Goal: Task Accomplishment & Management: Manage account settings

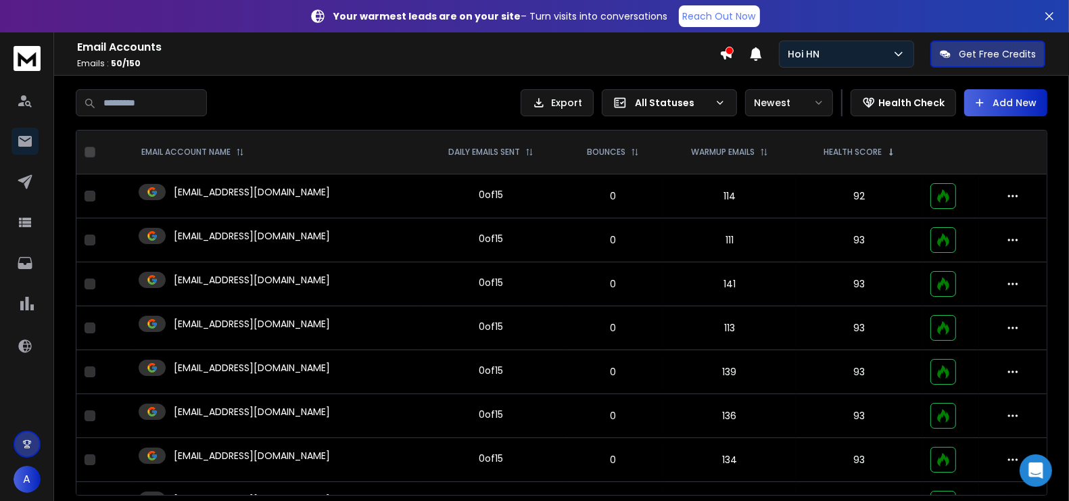
click at [878, 52] on div "Hoi HN" at bounding box center [847, 54] width 118 height 14
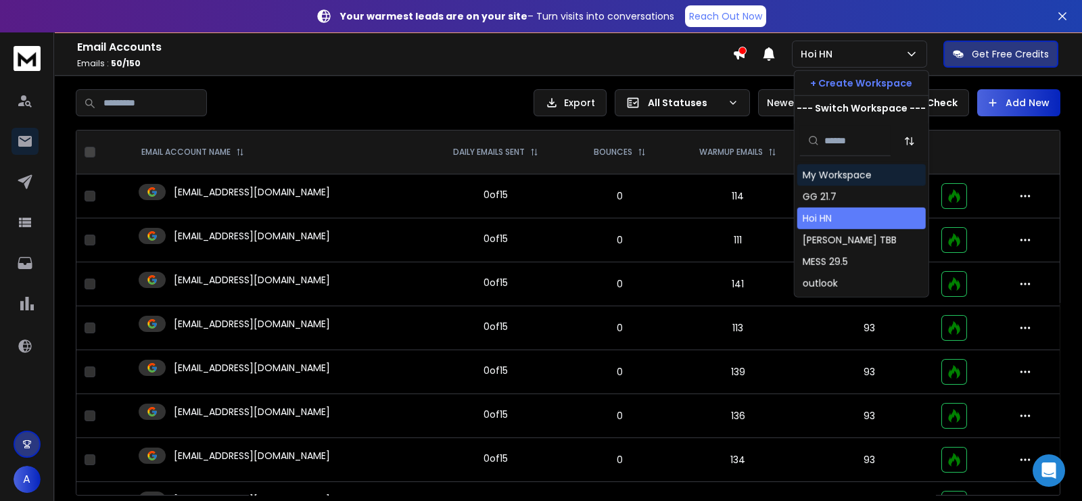
click at [830, 170] on div "My Workspace" at bounding box center [836, 175] width 69 height 14
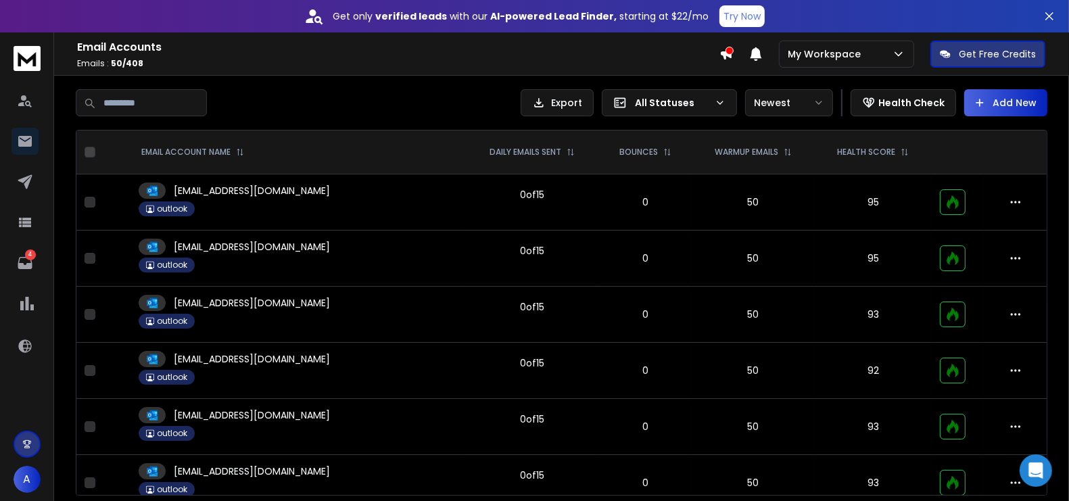
click at [718, 108] on div "All Statuses" at bounding box center [669, 102] width 135 height 27
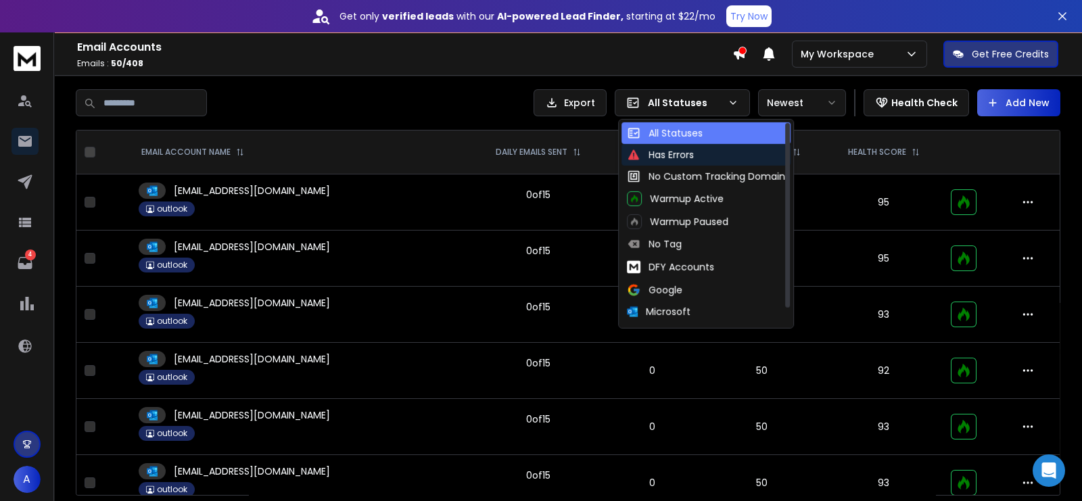
click at [674, 152] on div "Has Errors" at bounding box center [660, 155] width 67 height 14
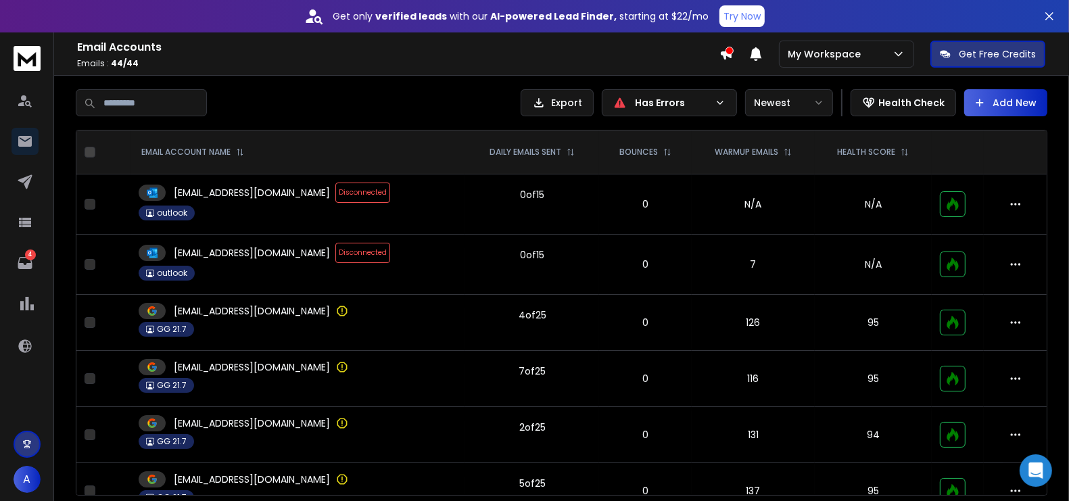
click at [239, 249] on p "info@ggcareersseek.com" at bounding box center [252, 253] width 156 height 14
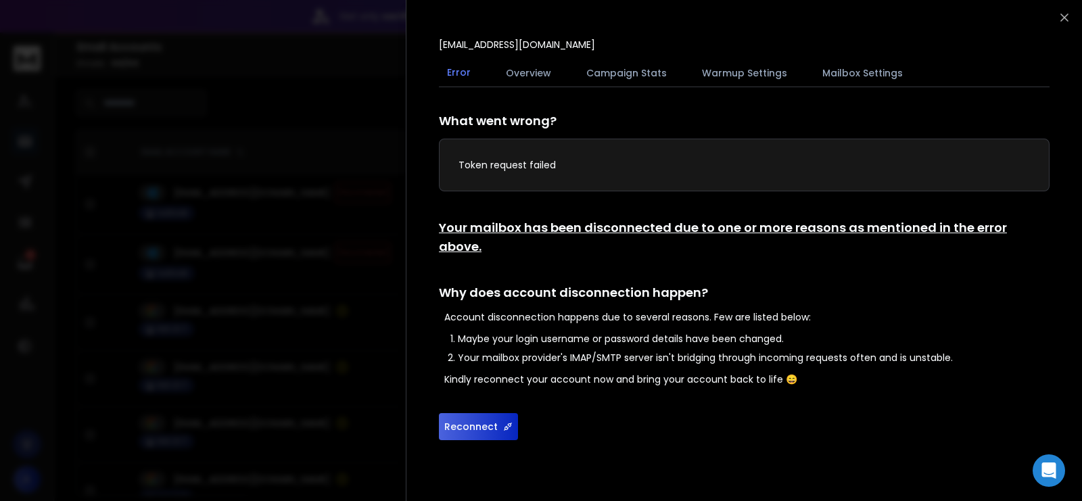
click at [478, 413] on button "Reconnect" at bounding box center [478, 426] width 79 height 27
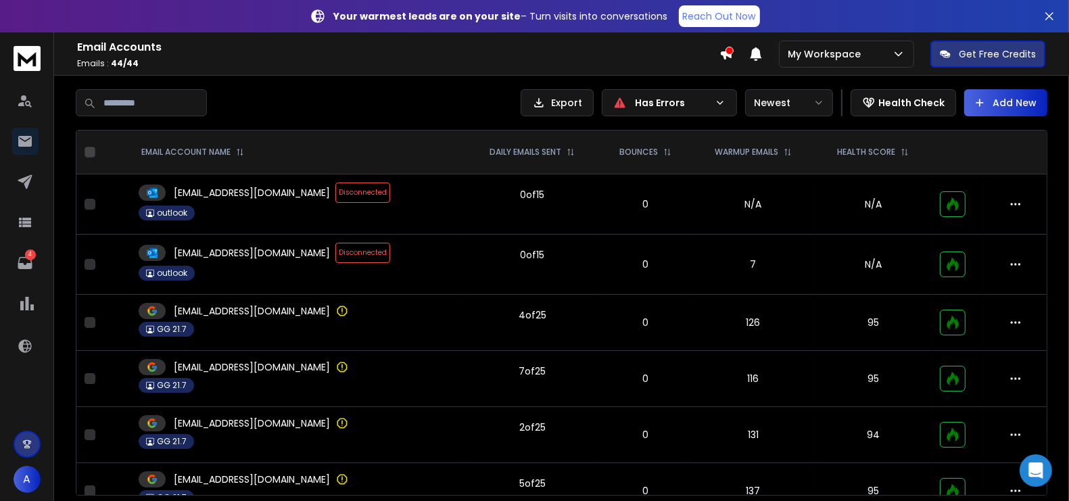
click at [260, 189] on p "[EMAIL_ADDRESS][DOMAIN_NAME]" at bounding box center [252, 193] width 156 height 14
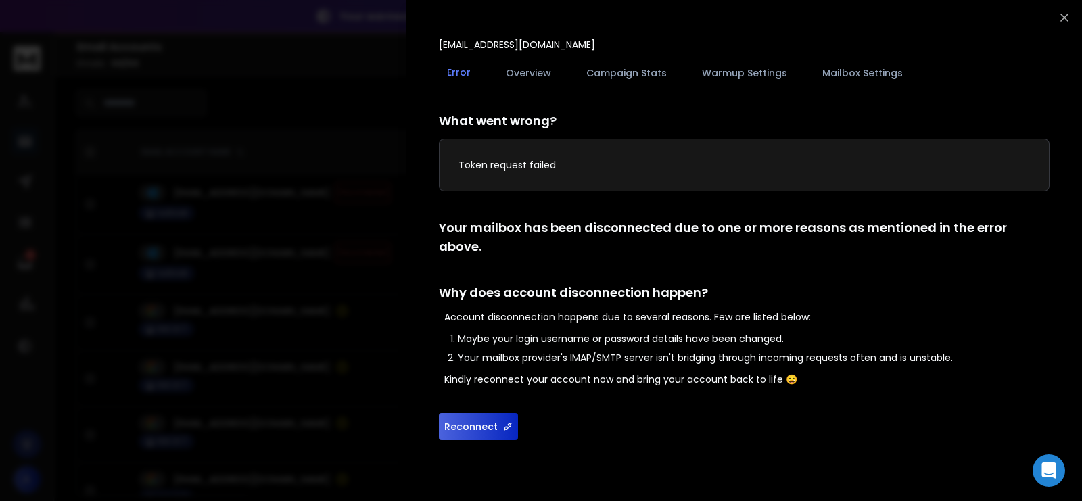
click at [473, 413] on button "Reconnect" at bounding box center [478, 426] width 79 height 27
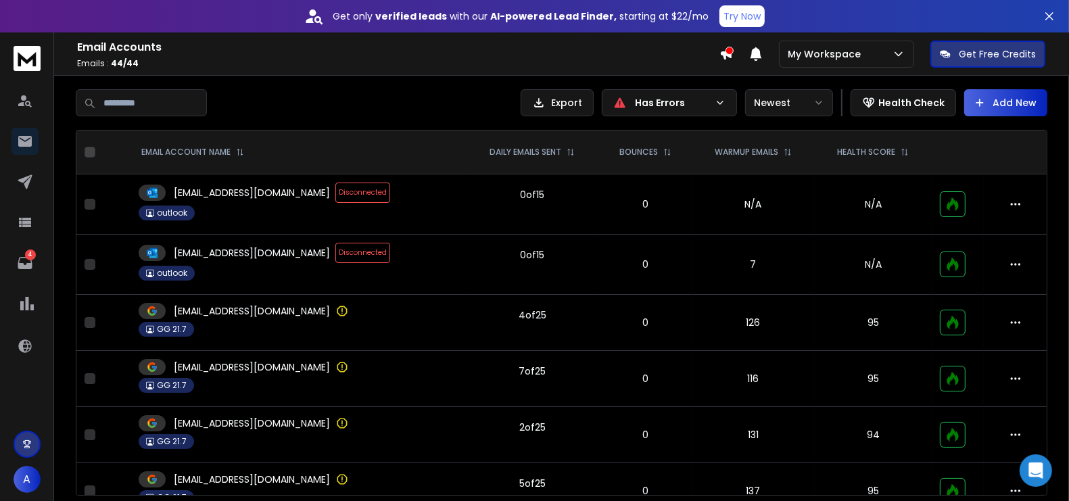
click at [261, 305] on p "cv@adeccoworkforce.com" at bounding box center [252, 311] width 156 height 14
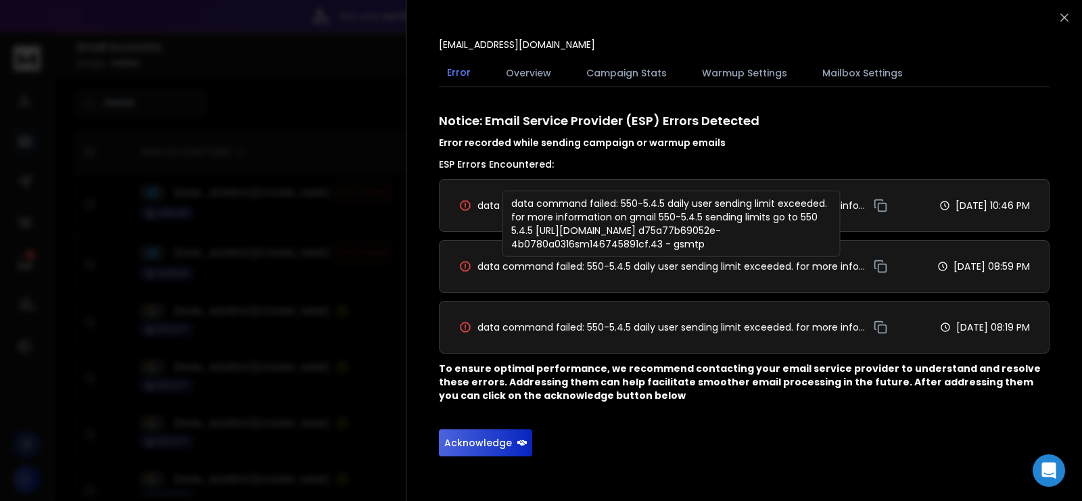
click at [496, 435] on button "Acknowledge" at bounding box center [485, 442] width 93 height 27
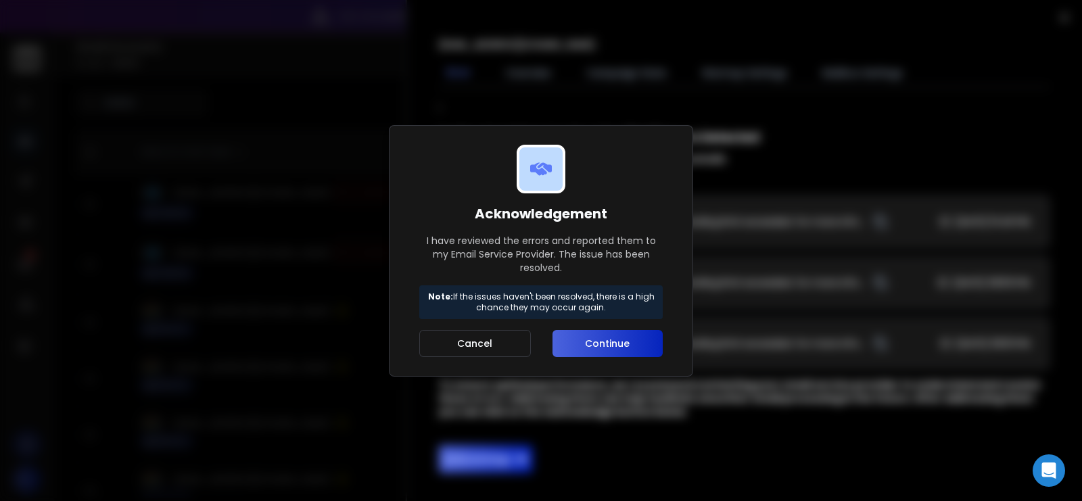
click at [605, 341] on button "Continue" at bounding box center [607, 343] width 110 height 27
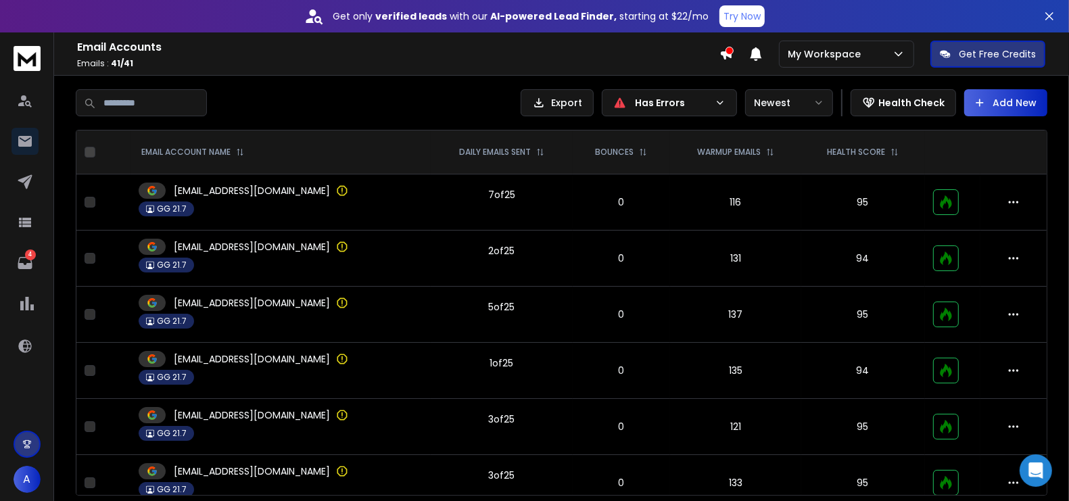
click at [262, 254] on div "hiring@adeccoworkforce.com" at bounding box center [234, 247] width 191 height 16
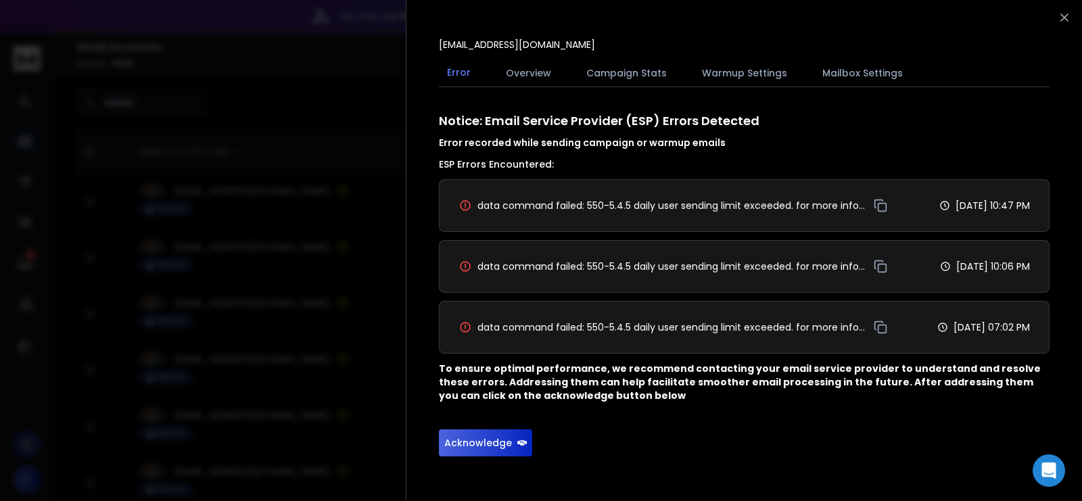
click at [491, 437] on button "Acknowledge" at bounding box center [485, 442] width 93 height 27
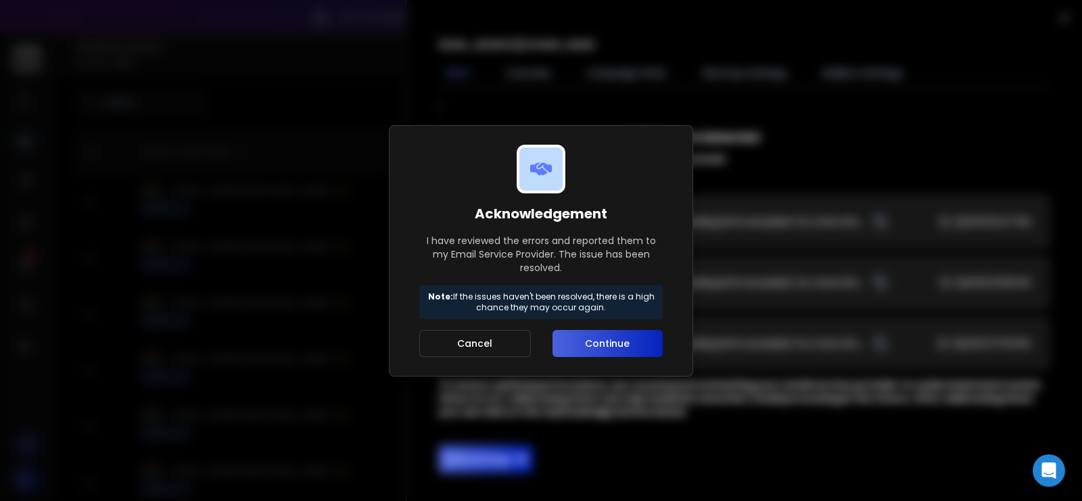
click at [629, 342] on button "Continue" at bounding box center [607, 343] width 110 height 27
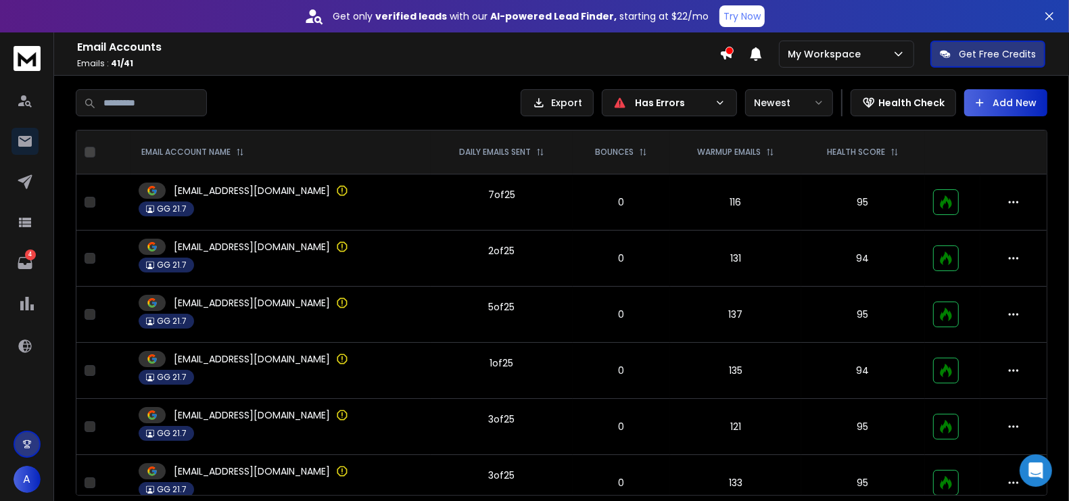
click at [272, 309] on div "talent@adeccoworkforce.com" at bounding box center [234, 303] width 191 height 16
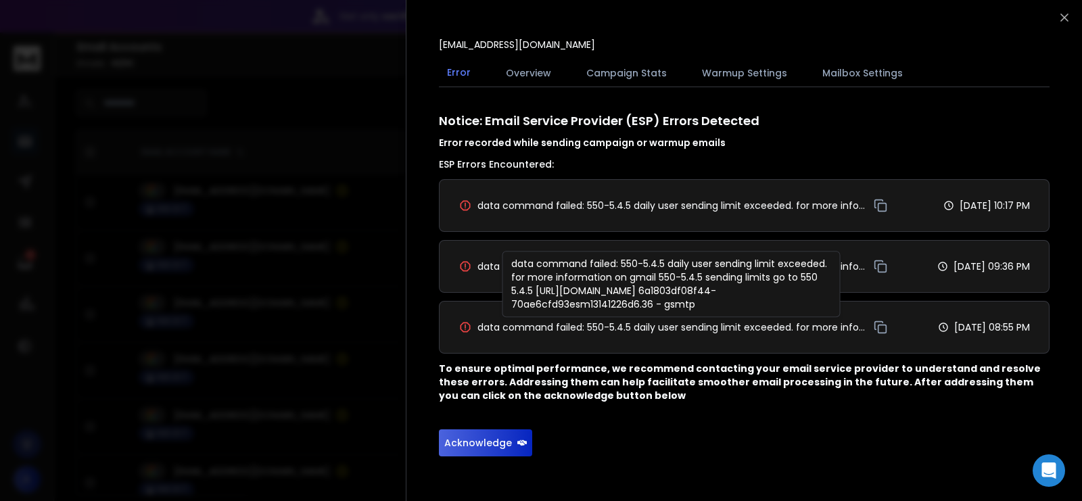
click at [464, 450] on button "Acknowledge" at bounding box center [485, 442] width 93 height 27
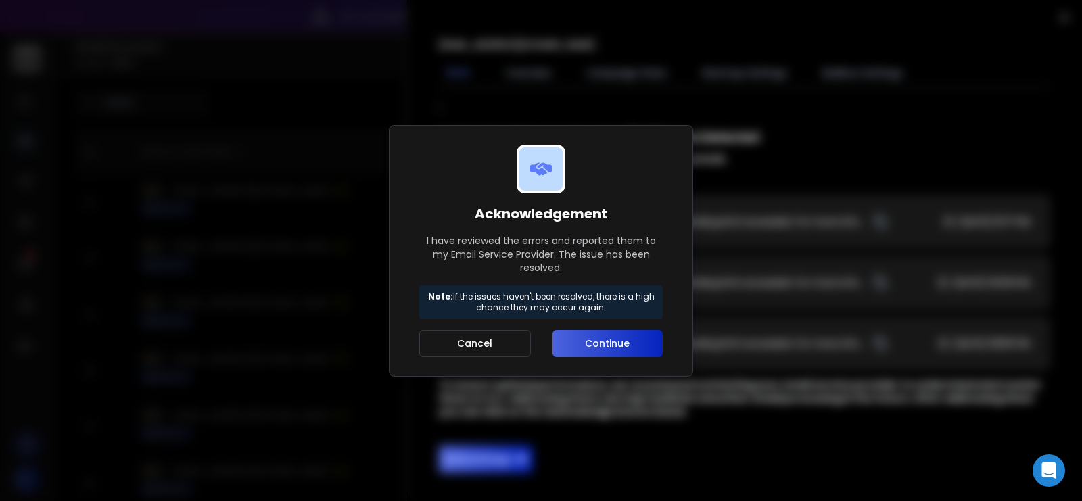
click at [619, 333] on button "Continue" at bounding box center [607, 343] width 110 height 27
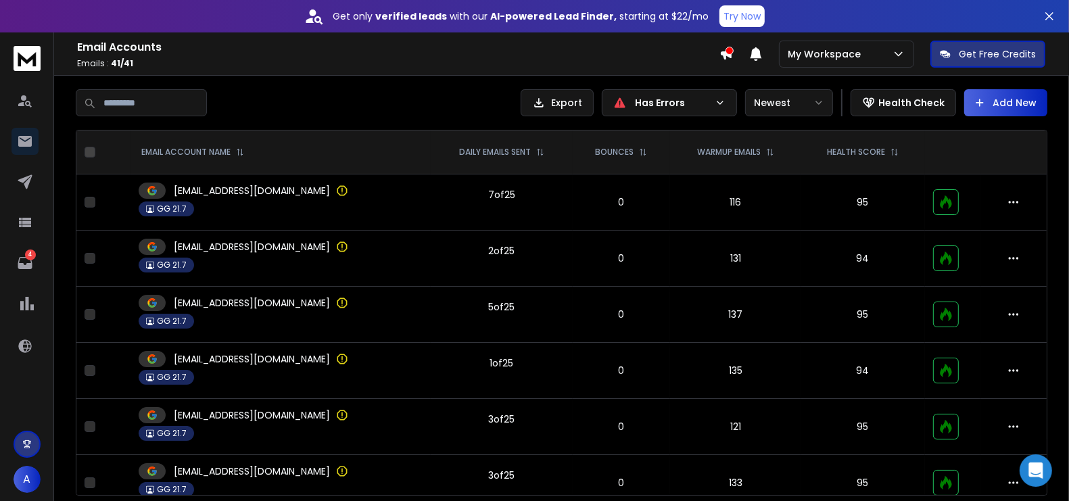
click at [302, 359] on p "info@adeccoworkforce.com" at bounding box center [252, 359] width 156 height 14
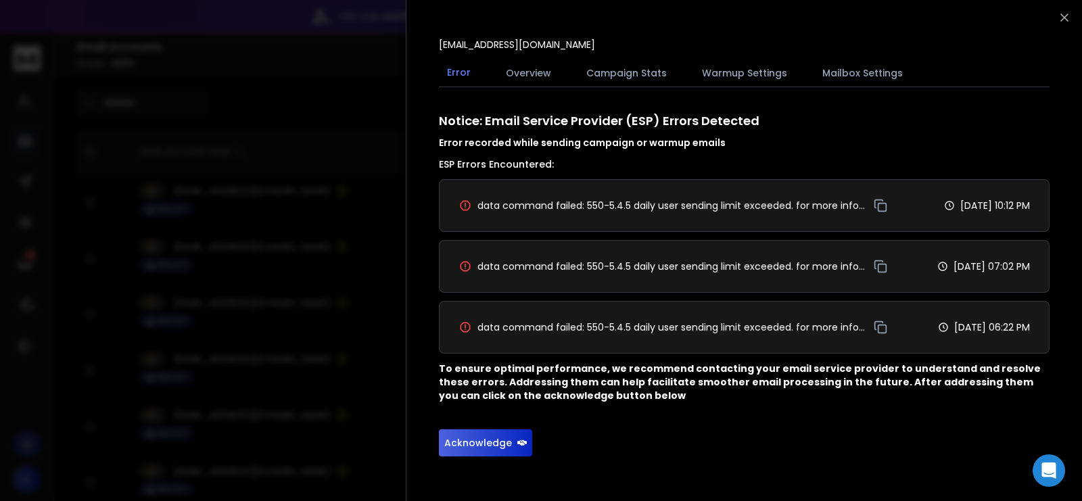
click at [485, 442] on button "Acknowledge" at bounding box center [485, 442] width 93 height 27
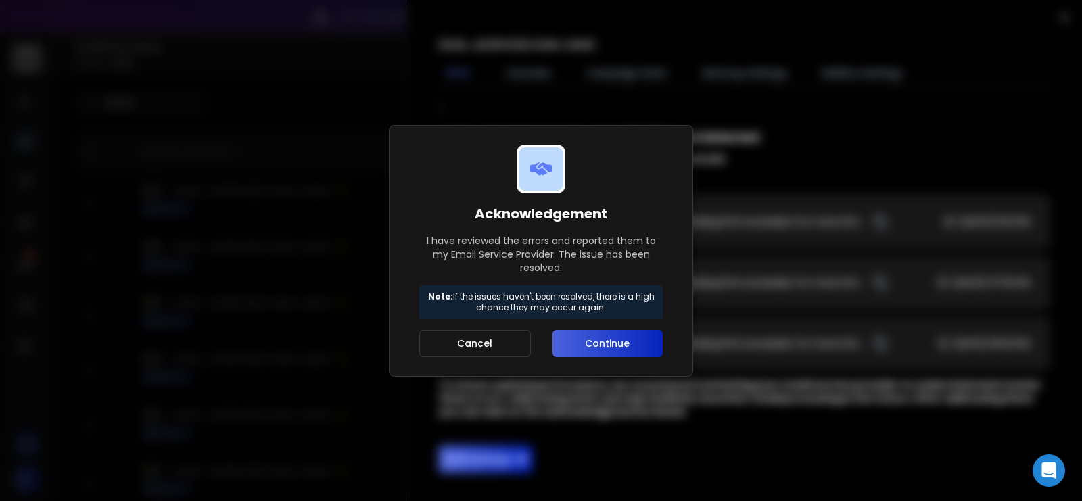
click at [605, 337] on button "Continue" at bounding box center [607, 343] width 110 height 27
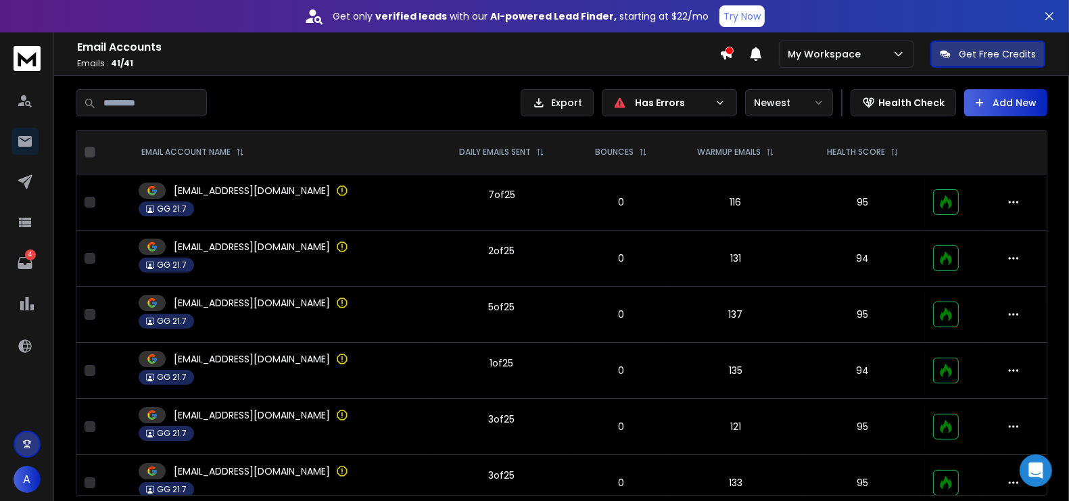
scroll to position [84, 0]
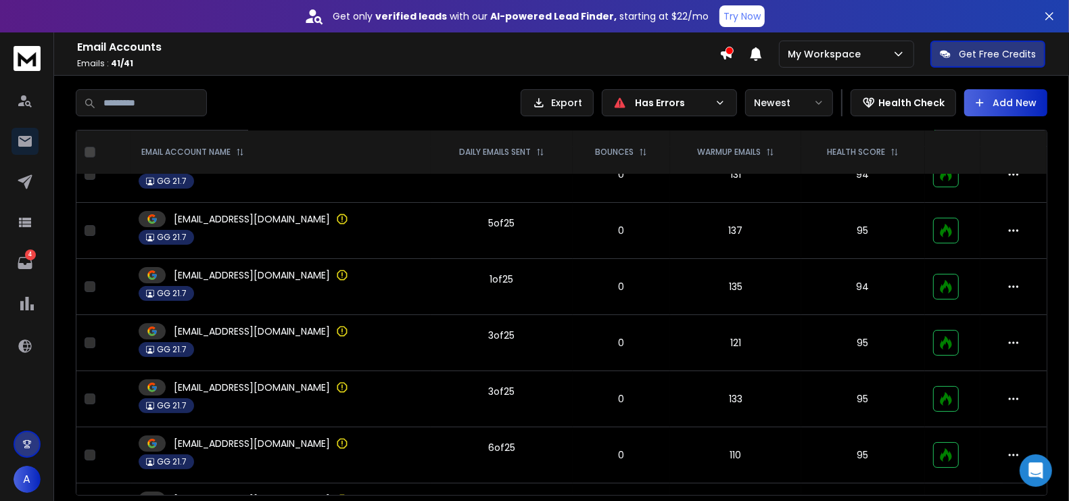
click at [278, 331] on p "apply@adeccoworkforce.com" at bounding box center [252, 331] width 156 height 14
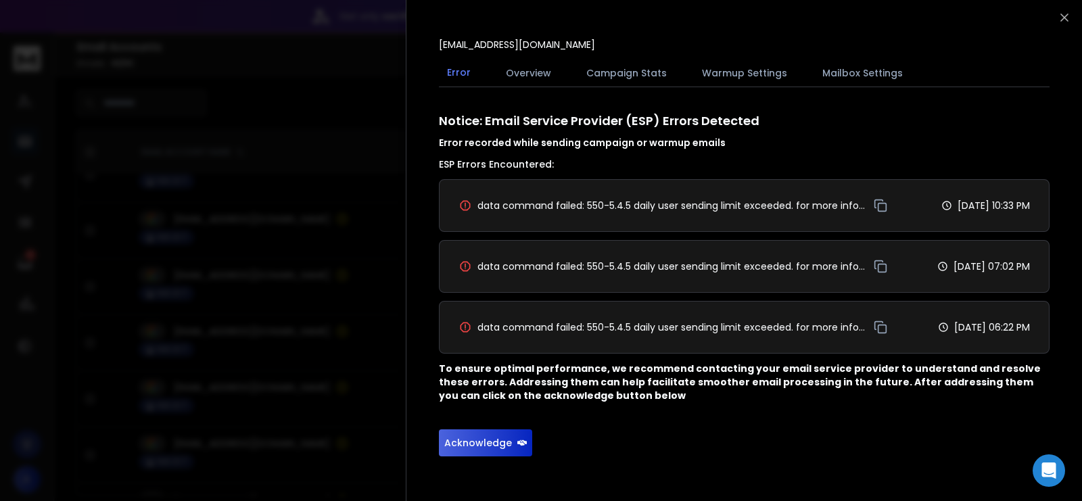
click at [474, 443] on button "Acknowledge" at bounding box center [485, 442] width 93 height 27
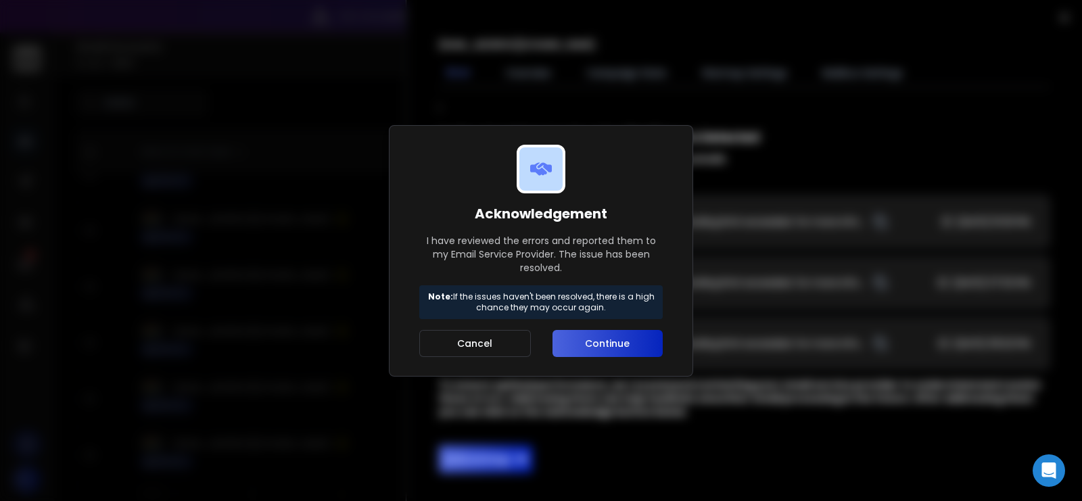
click at [596, 344] on button "Continue" at bounding box center [607, 343] width 110 height 27
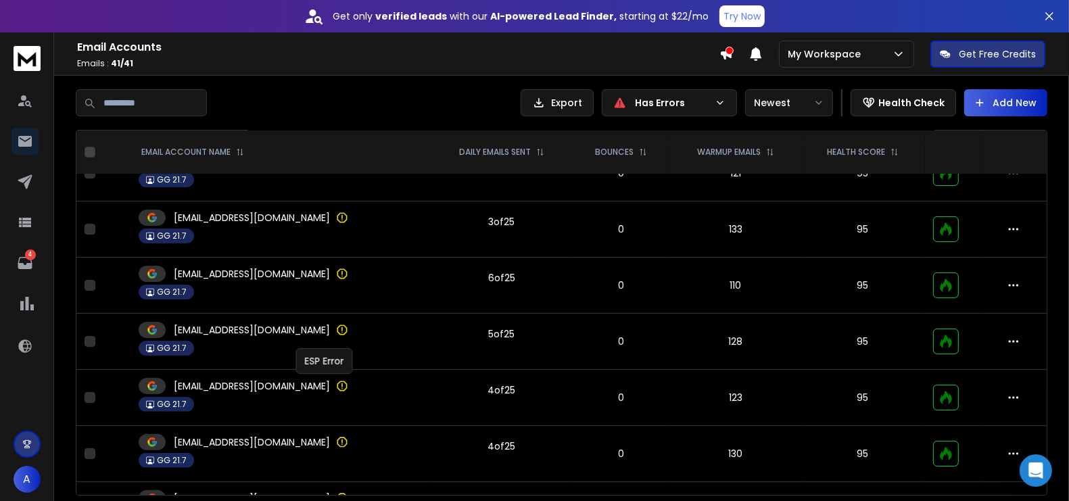
scroll to position [168, 0]
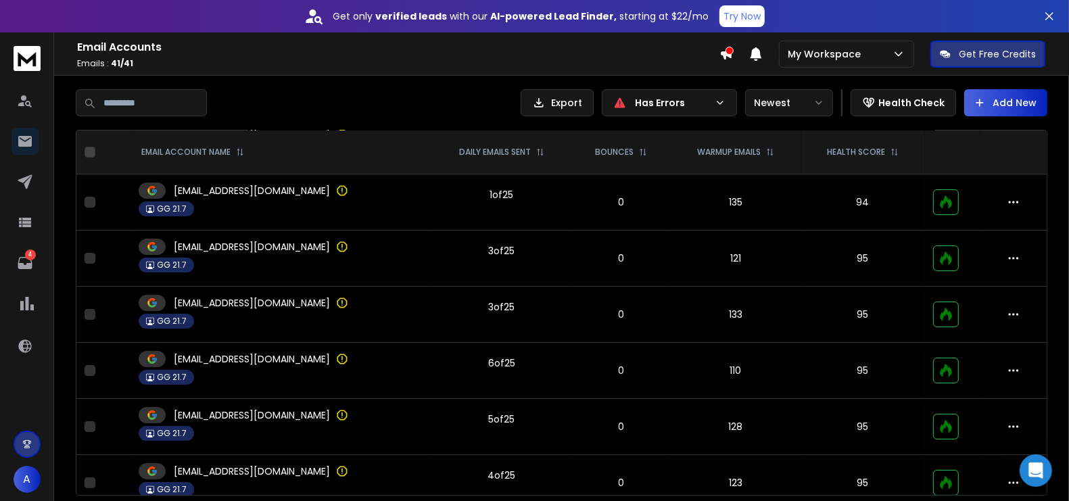
click at [262, 318] on div "GG 21.7" at bounding box center [281, 321] width 284 height 15
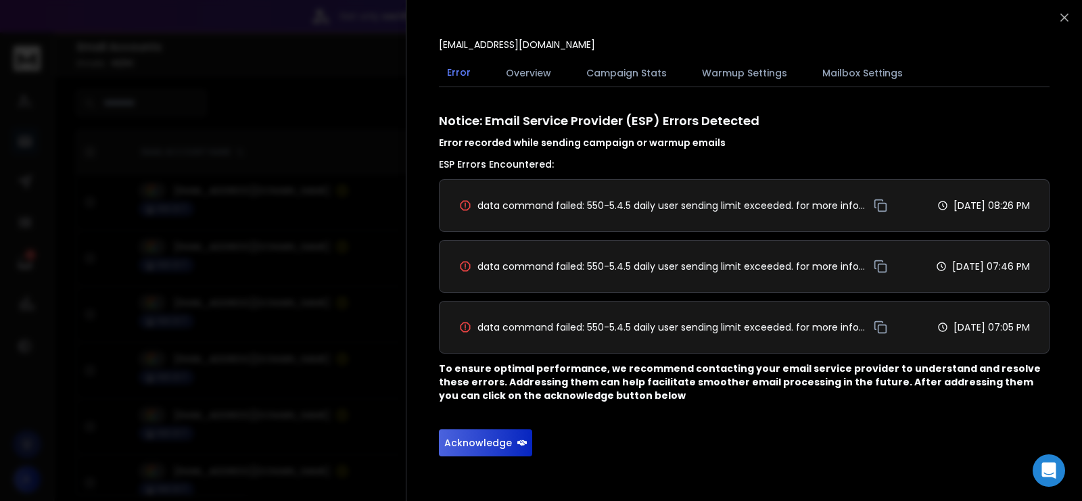
click at [465, 443] on button "Acknowledge" at bounding box center [485, 442] width 93 height 27
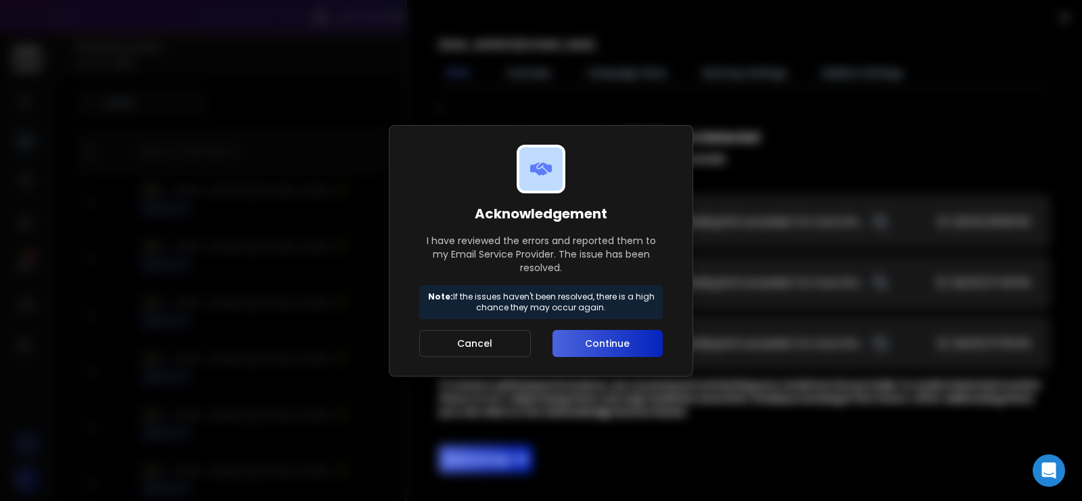
click at [612, 341] on button "Continue" at bounding box center [607, 343] width 110 height 27
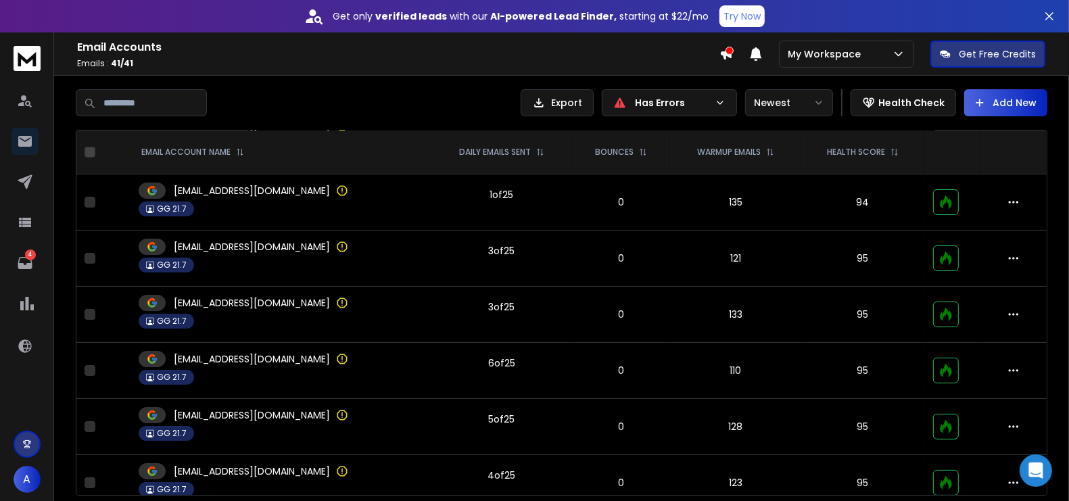
click at [241, 308] on div "hire@adeccotalentspot.com" at bounding box center [234, 303] width 191 height 16
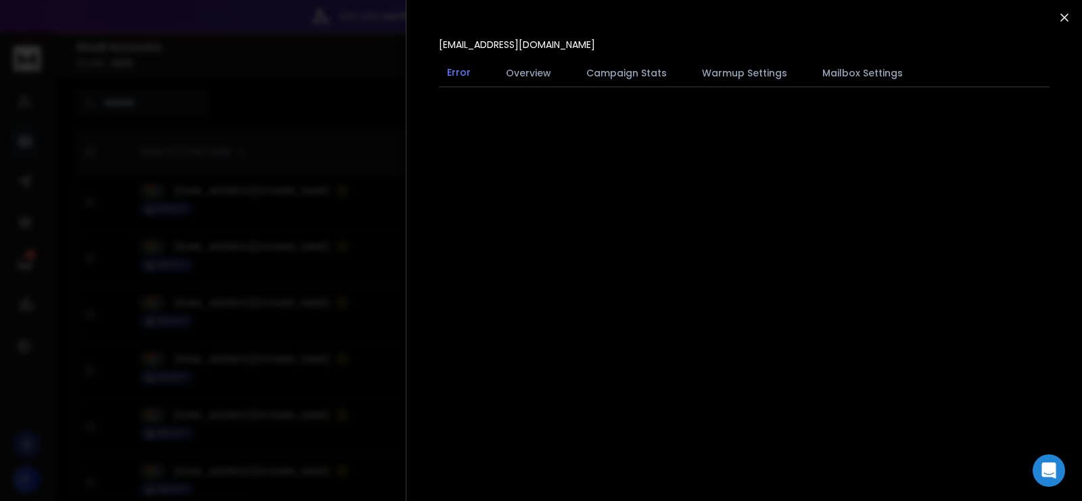
click at [1058, 14] on icon "button" at bounding box center [1064, 18] width 14 height 14
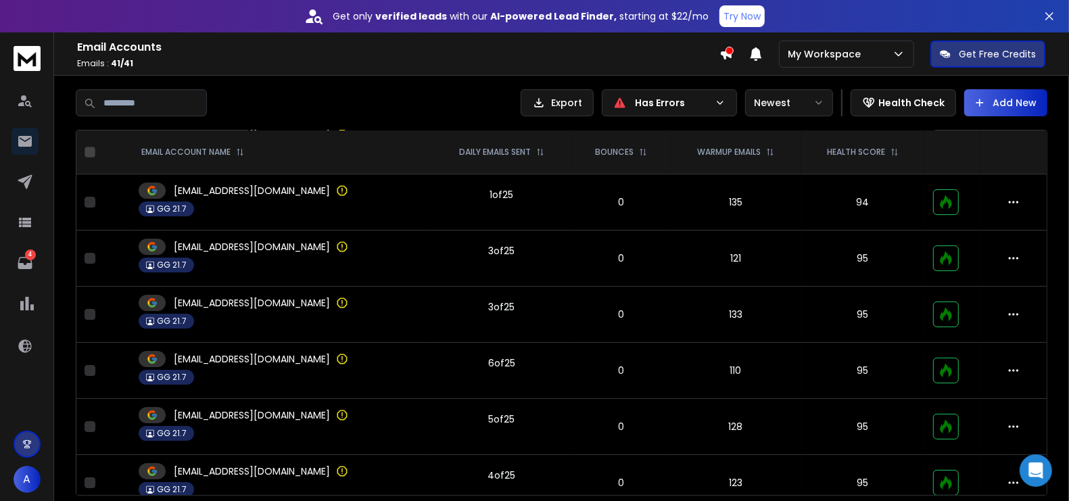
click at [207, 362] on p "recruitment@adeccotalentspot.com" at bounding box center [252, 359] width 156 height 14
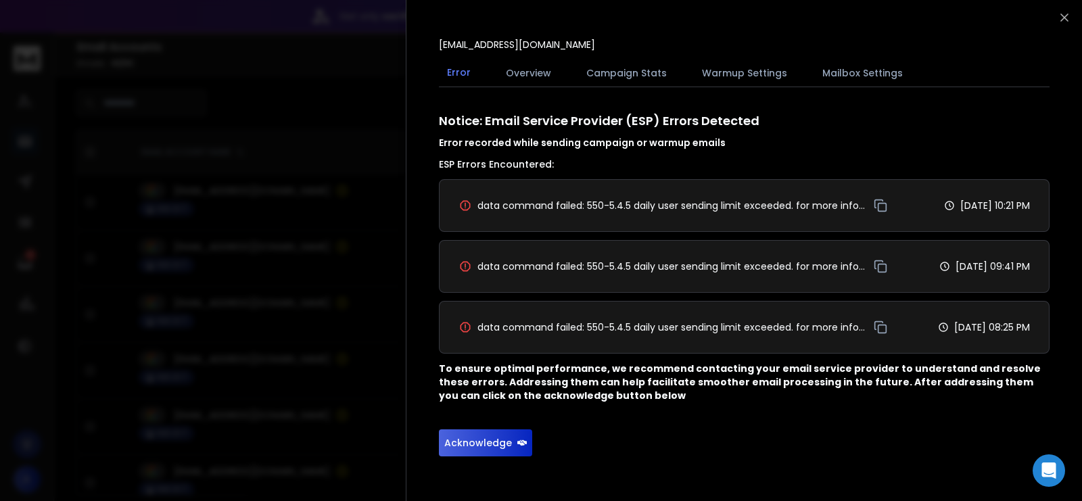
click at [475, 439] on button "Acknowledge" at bounding box center [485, 442] width 93 height 27
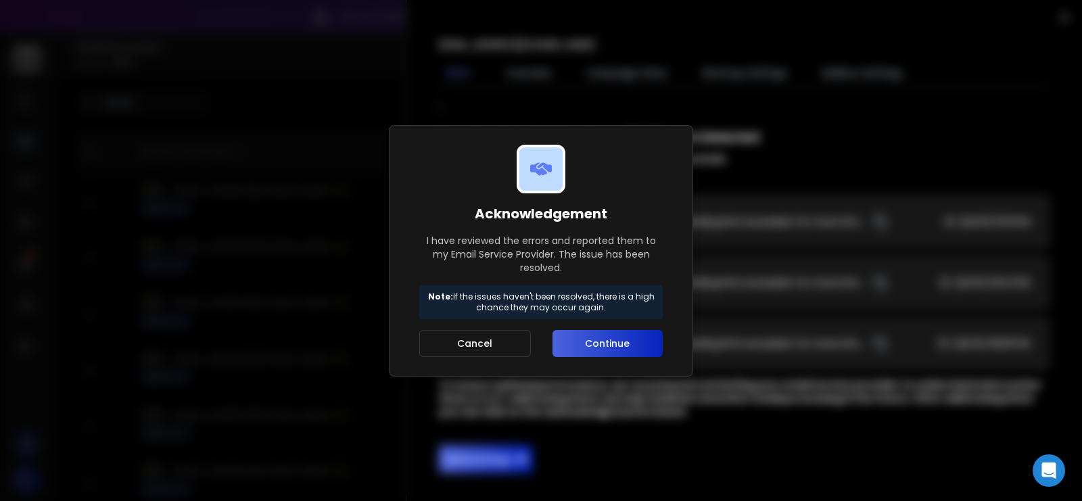
click at [608, 339] on button "Continue" at bounding box center [607, 343] width 110 height 27
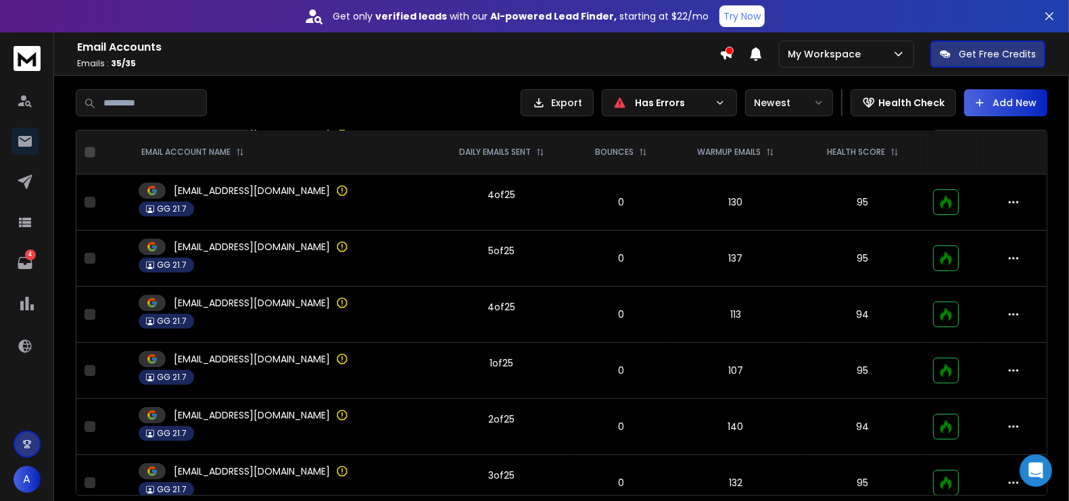
click at [251, 354] on p "hr@adeccotalentforce.com" at bounding box center [252, 359] width 156 height 14
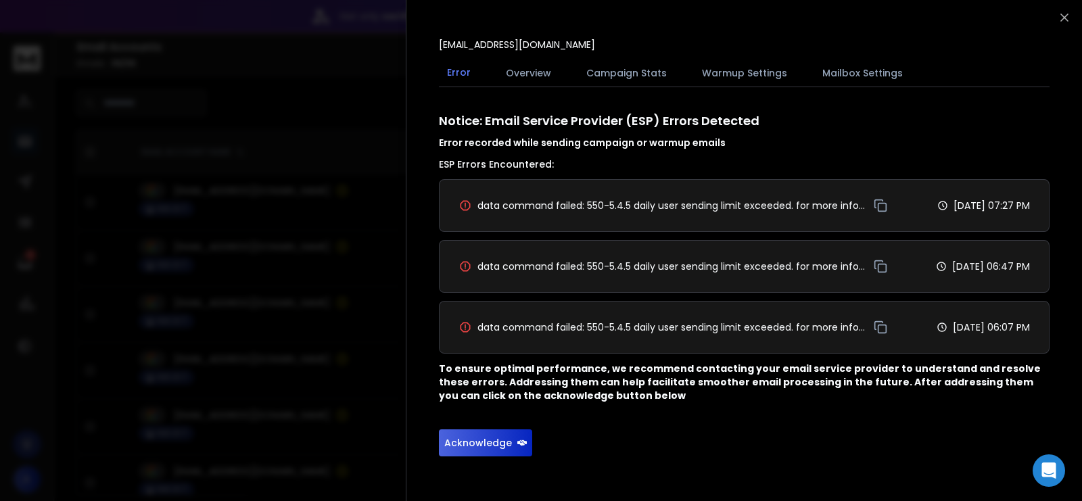
click at [477, 439] on button "Acknowledge" at bounding box center [485, 442] width 93 height 27
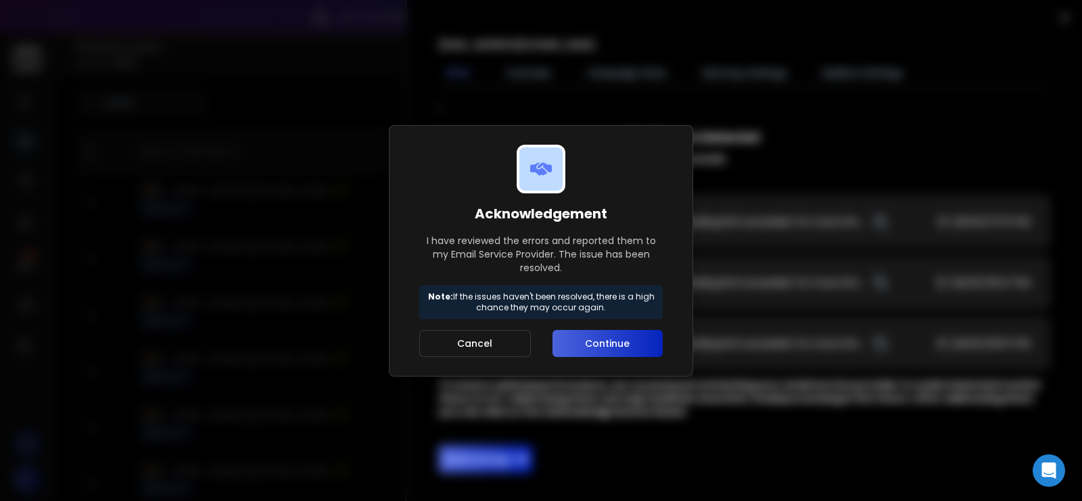
click at [593, 338] on button "Continue" at bounding box center [607, 343] width 110 height 27
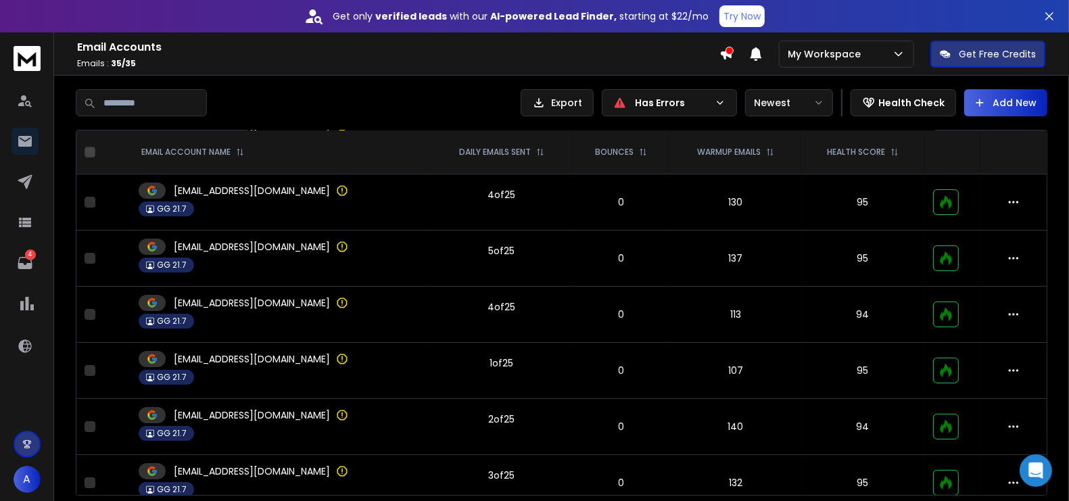
scroll to position [254, 0]
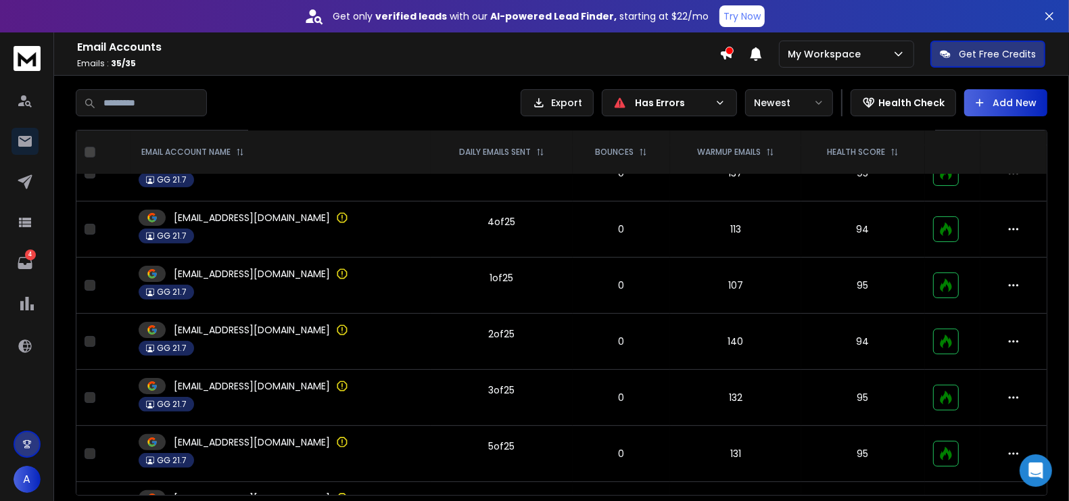
click at [274, 343] on div "GG 21.7" at bounding box center [281, 348] width 284 height 15
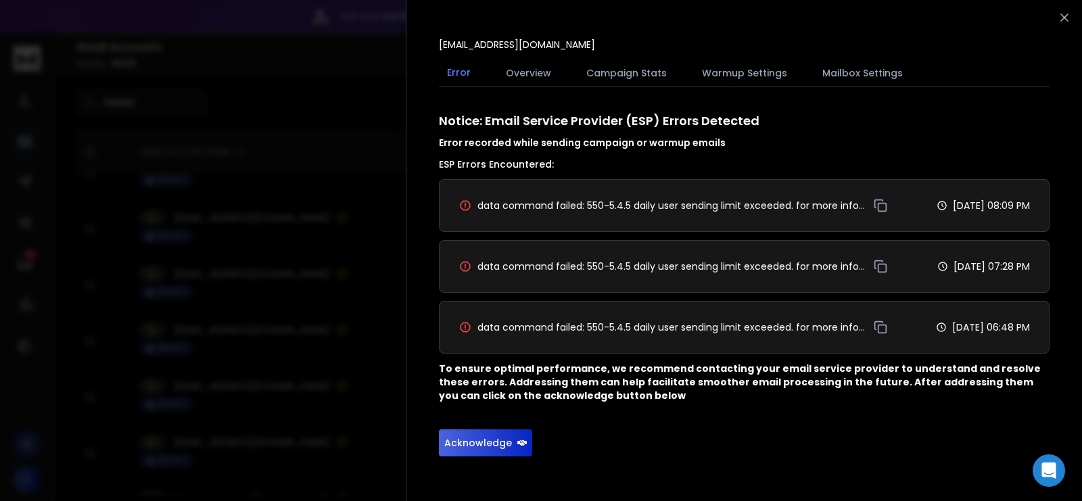
click at [476, 437] on button "Acknowledge" at bounding box center [485, 442] width 93 height 27
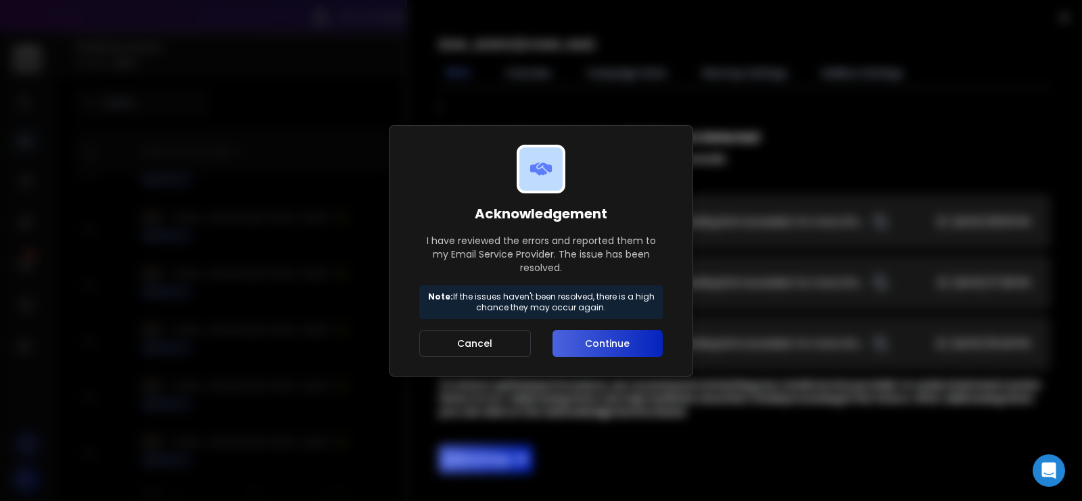
click at [583, 342] on button "Continue" at bounding box center [607, 343] width 110 height 27
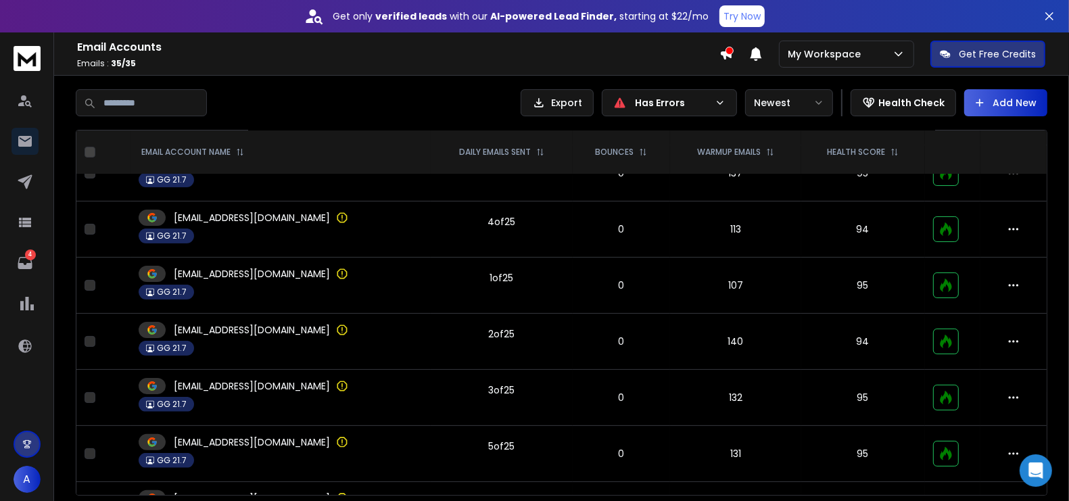
click at [231, 397] on div "GG 21.7" at bounding box center [281, 404] width 284 height 15
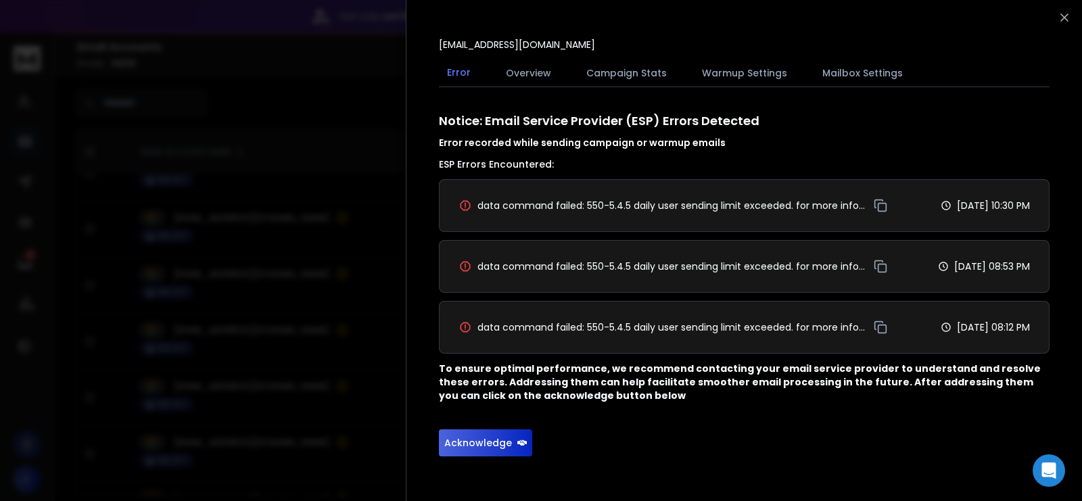
click at [487, 431] on button "Acknowledge" at bounding box center [485, 442] width 93 height 27
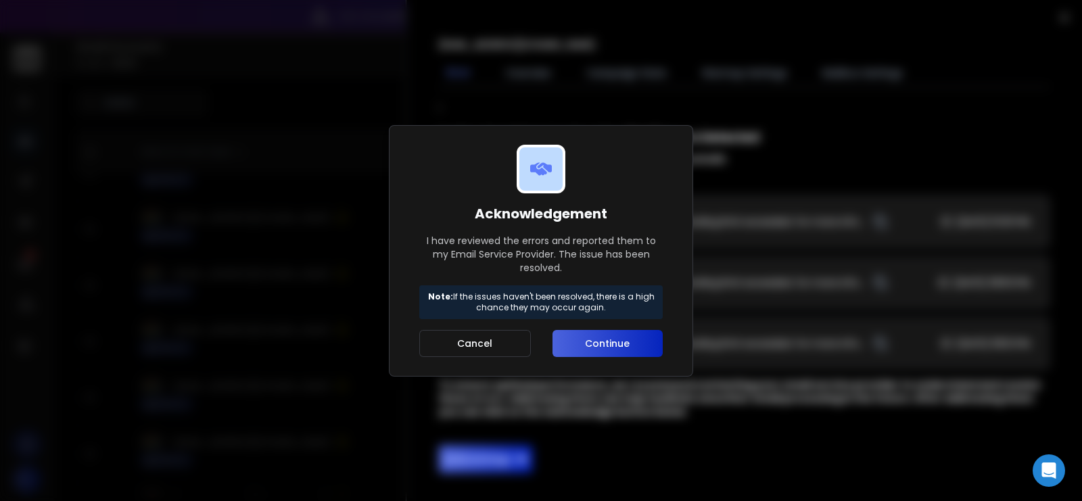
click at [609, 344] on button "Continue" at bounding box center [607, 343] width 110 height 27
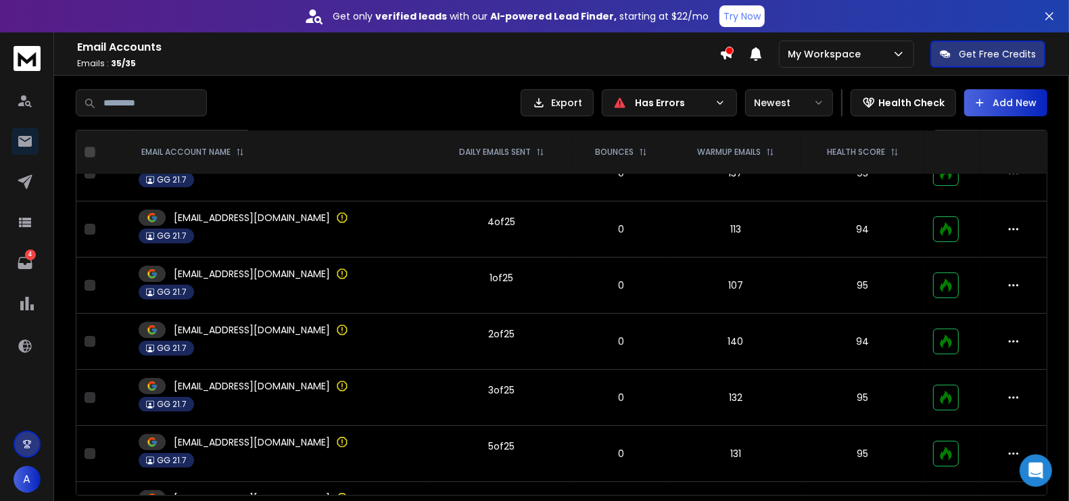
scroll to position [337, 0]
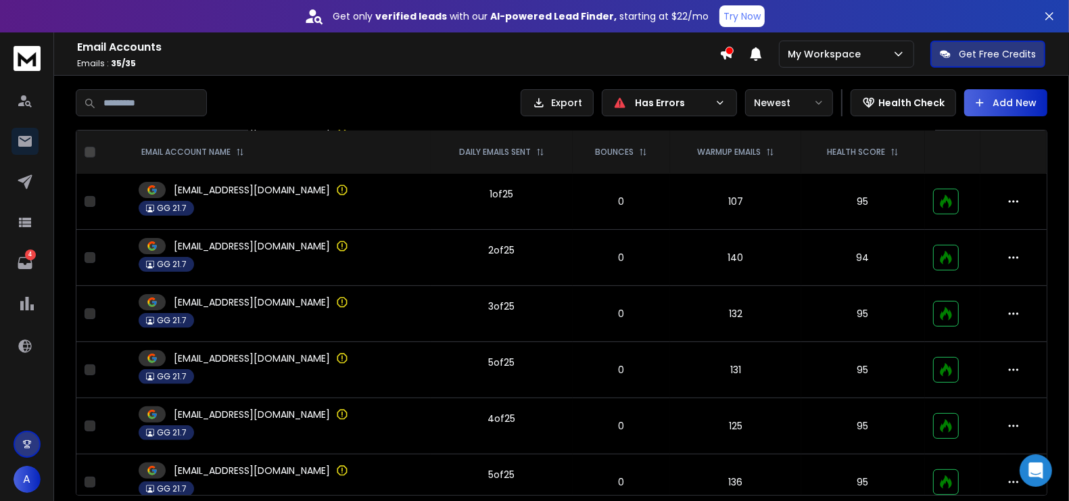
click at [232, 307] on td "jobs@adeccosuite.com GG 21.7" at bounding box center [280, 314] width 300 height 56
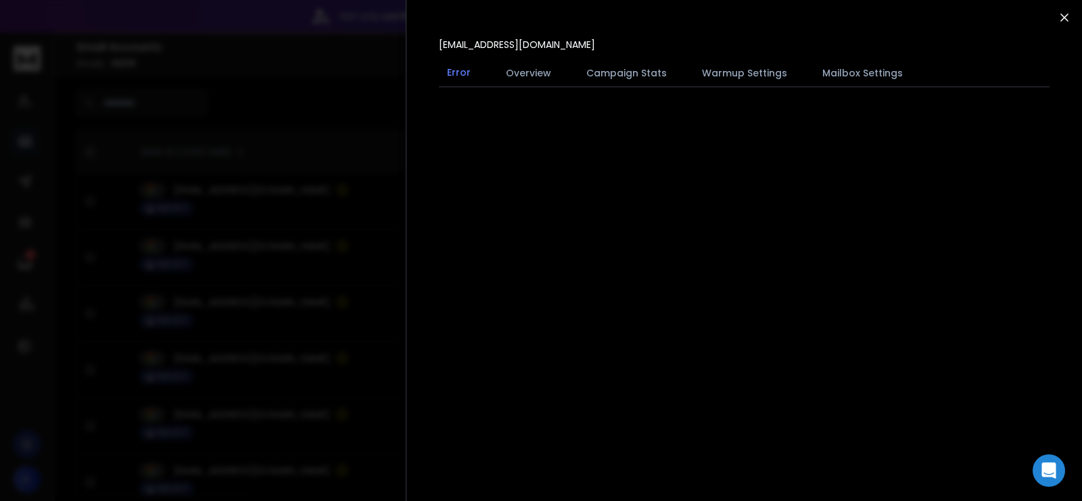
click at [1057, 18] on icon "button" at bounding box center [1064, 18] width 14 height 14
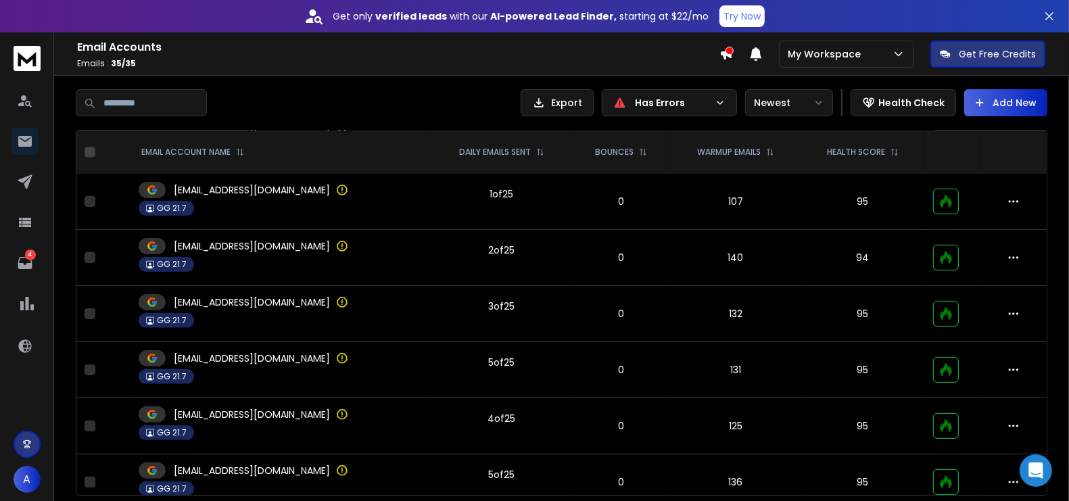
click at [228, 358] on p "hr@adeccosuite.com" at bounding box center [252, 359] width 156 height 14
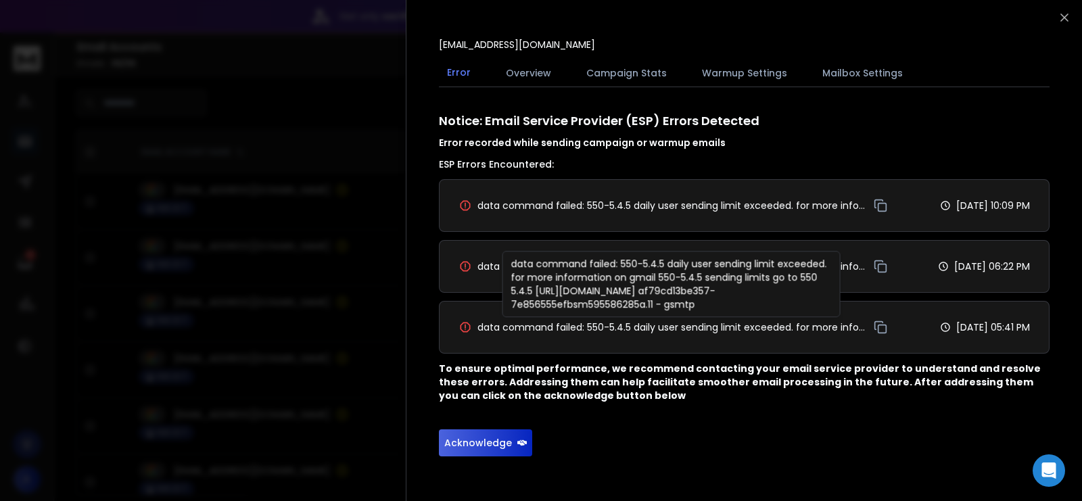
click at [479, 441] on button "Acknowledge" at bounding box center [485, 442] width 93 height 27
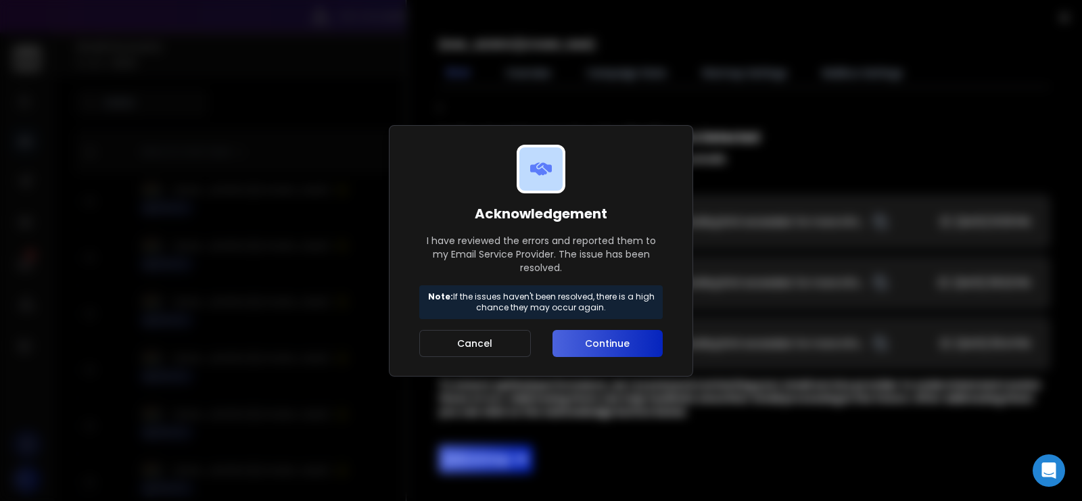
click at [614, 338] on button "Continue" at bounding box center [607, 343] width 110 height 27
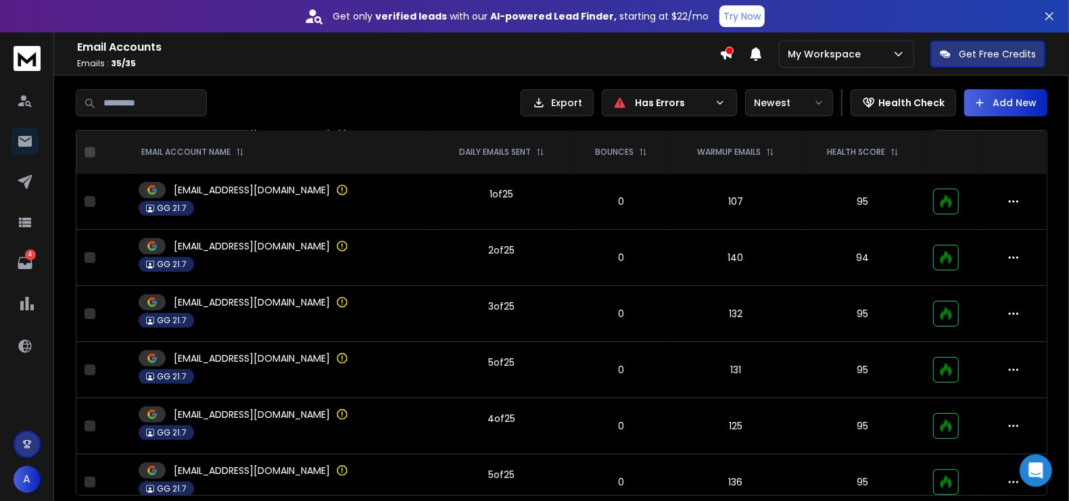
scroll to position [423, 0]
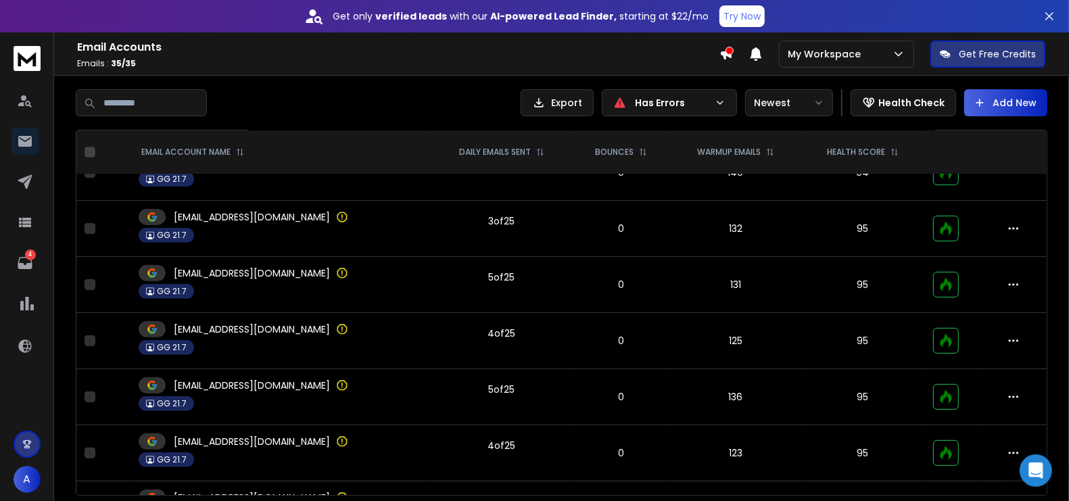
click at [237, 332] on div "info@adeccoplace.com" at bounding box center [234, 329] width 191 height 16
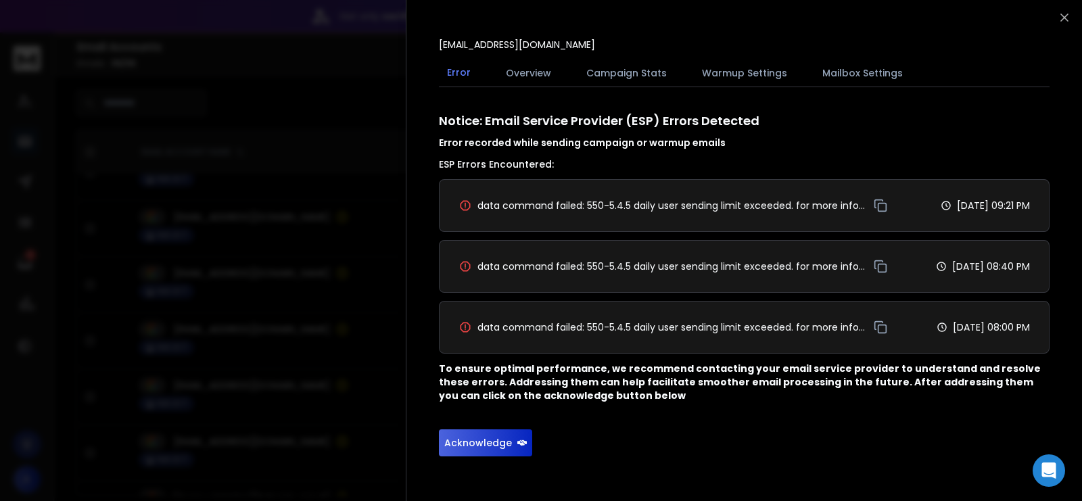
click at [481, 437] on button "Acknowledge" at bounding box center [485, 442] width 93 height 27
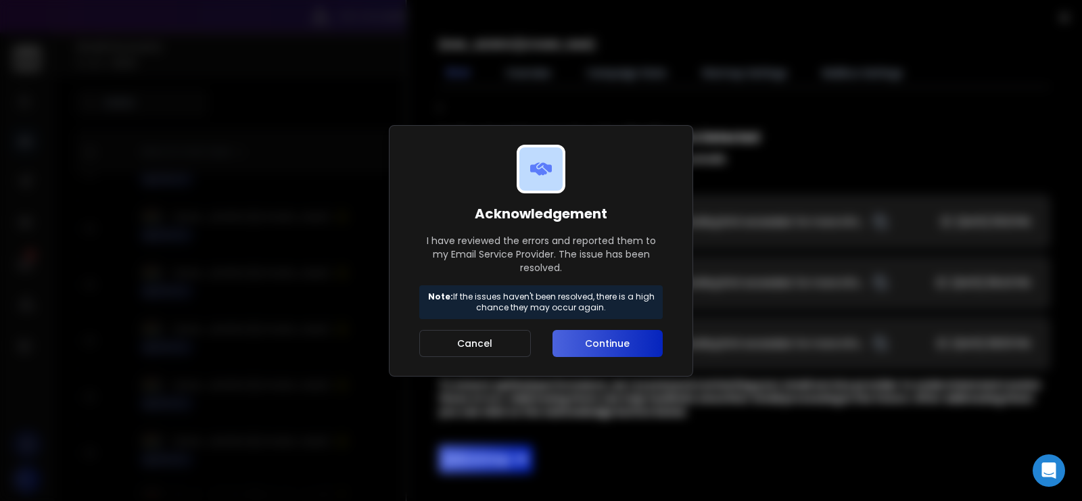
click at [607, 341] on button "Continue" at bounding box center [607, 343] width 110 height 27
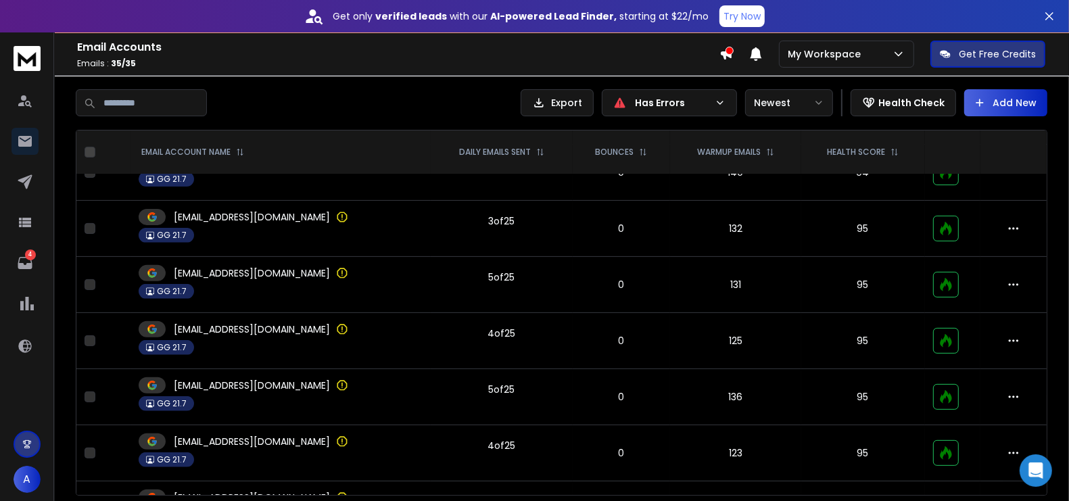
click at [260, 380] on p "workforce@adeccoplace.com" at bounding box center [252, 386] width 156 height 14
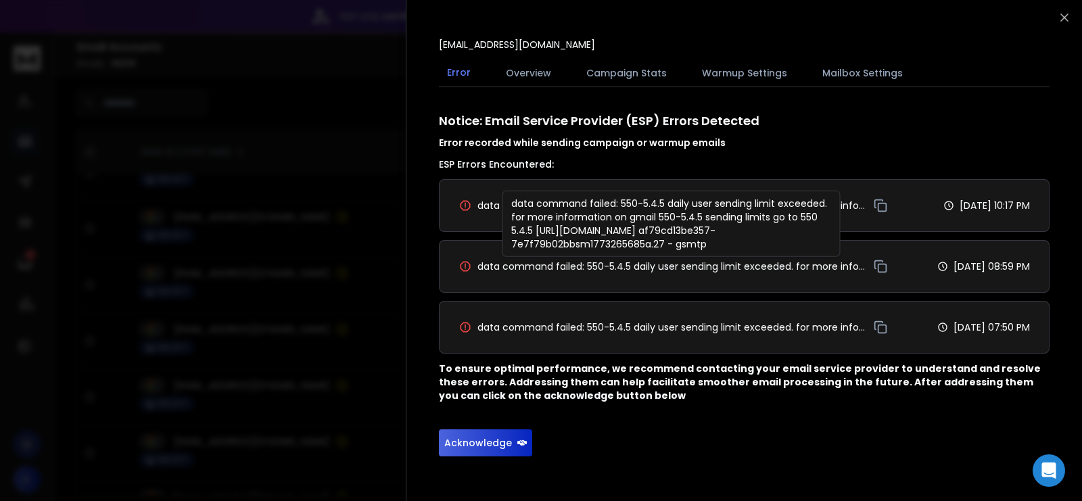
click at [487, 447] on button "Acknowledge" at bounding box center [485, 442] width 93 height 27
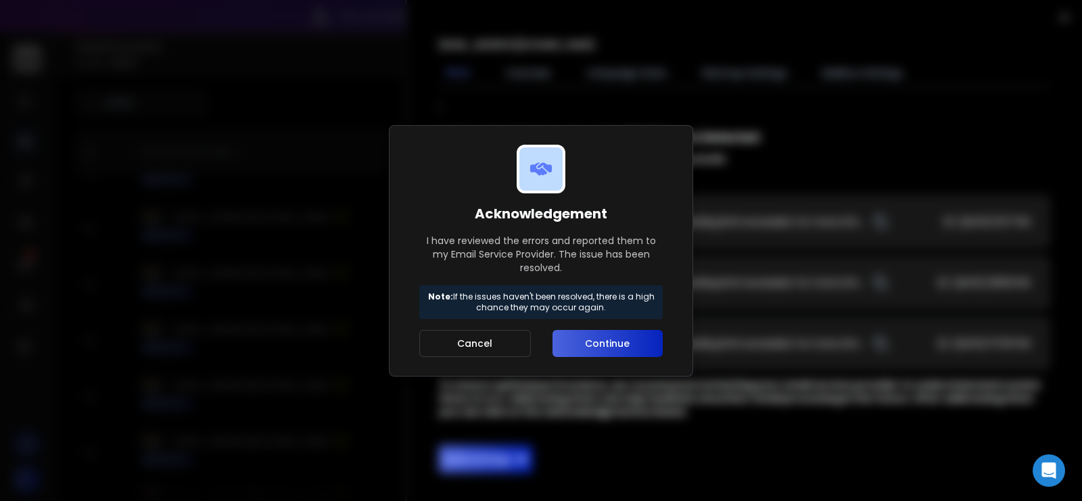
click at [620, 343] on button "Continue" at bounding box center [607, 343] width 110 height 27
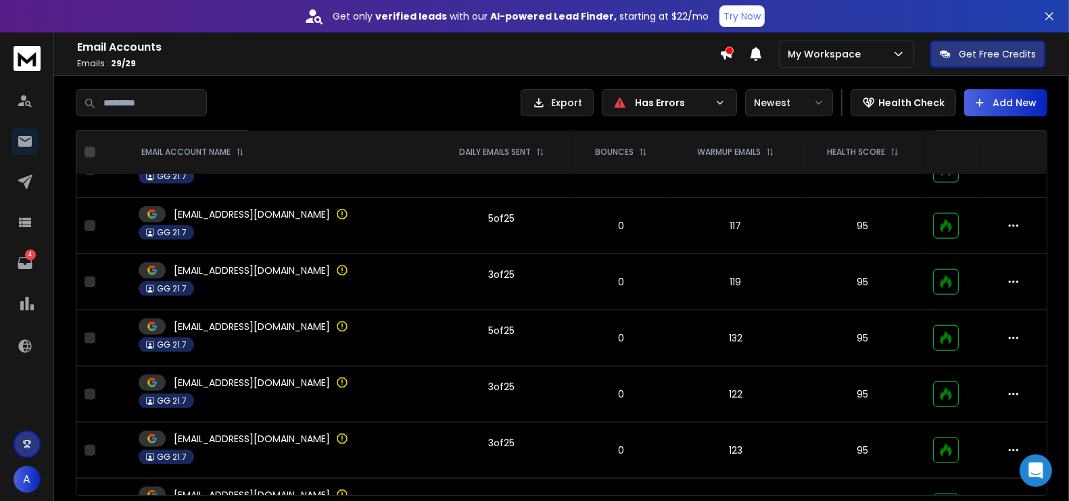
scroll to position [1306, 0]
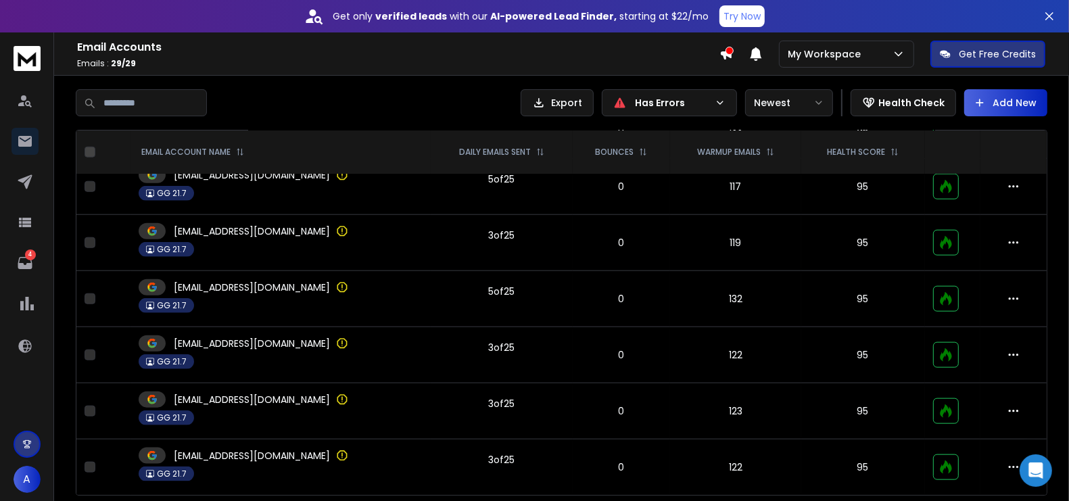
click at [220, 449] on p "jobs@adeccocareersite.com" at bounding box center [252, 456] width 156 height 14
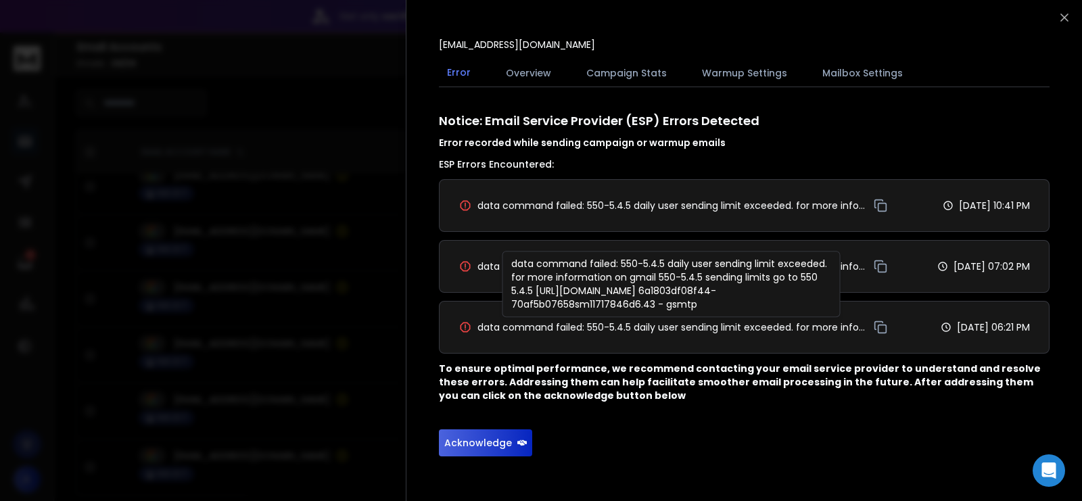
click at [490, 437] on button "Acknowledge" at bounding box center [485, 442] width 93 height 27
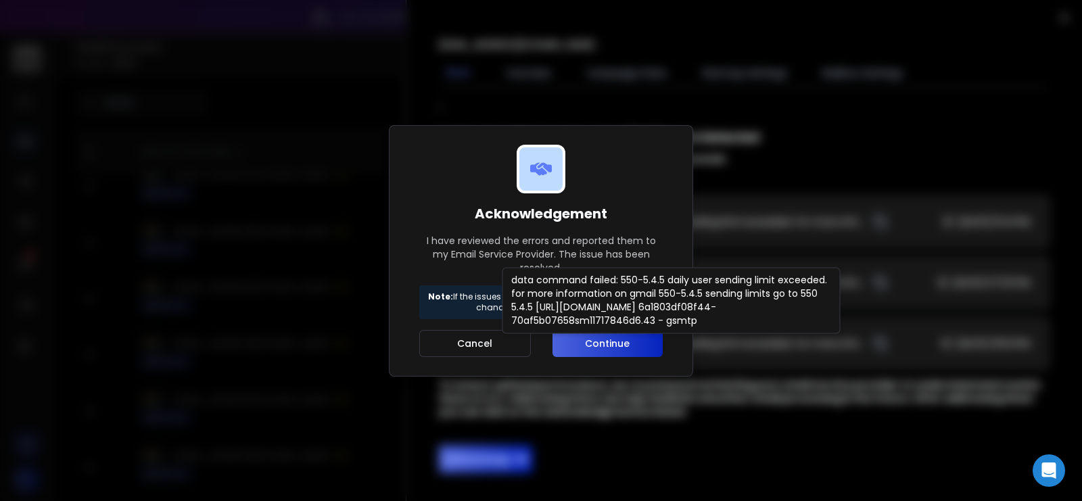
click at [599, 344] on button "Continue" at bounding box center [607, 343] width 110 height 27
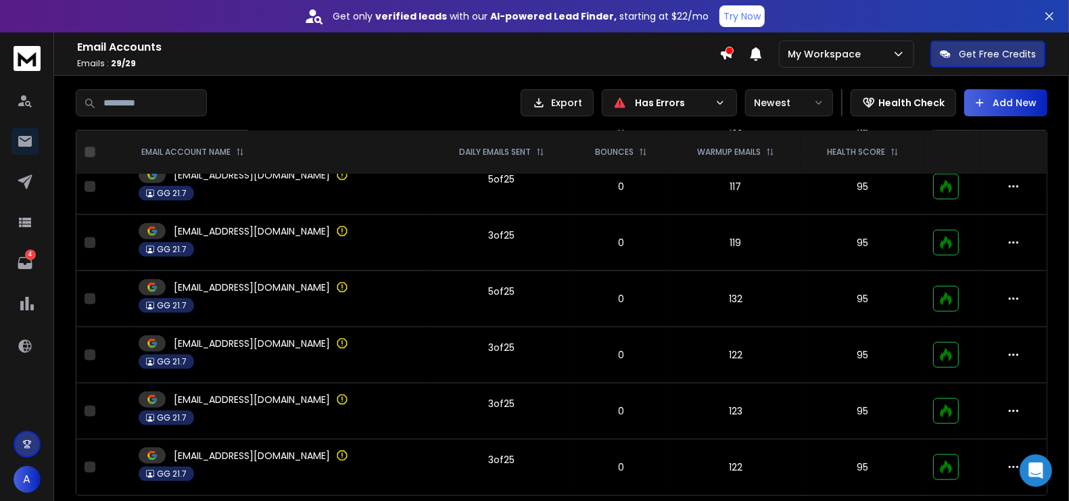
click at [264, 395] on p "recruit@adeccocareersite.com" at bounding box center [252, 400] width 156 height 14
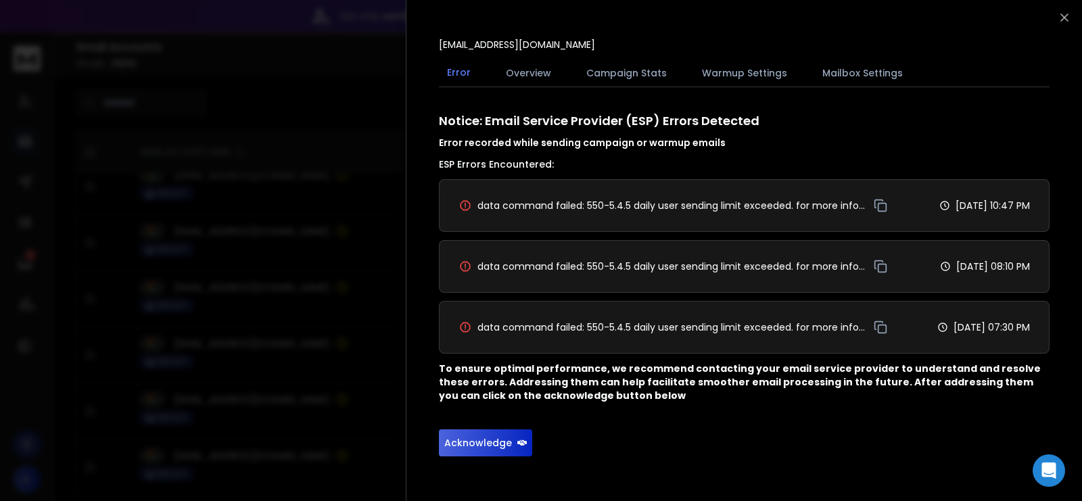
click at [467, 436] on button "Acknowledge" at bounding box center [485, 442] width 93 height 27
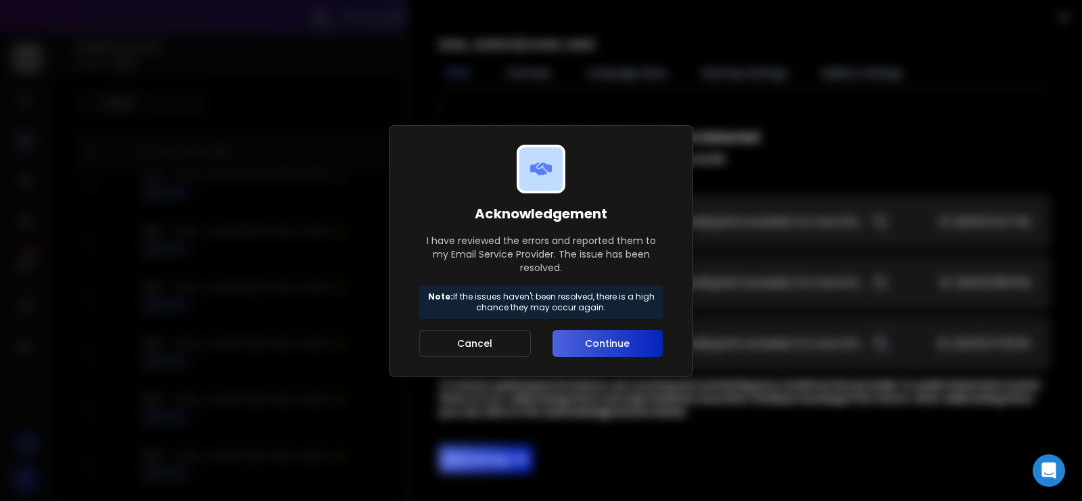
click at [598, 337] on button "Continue" at bounding box center [607, 343] width 110 height 27
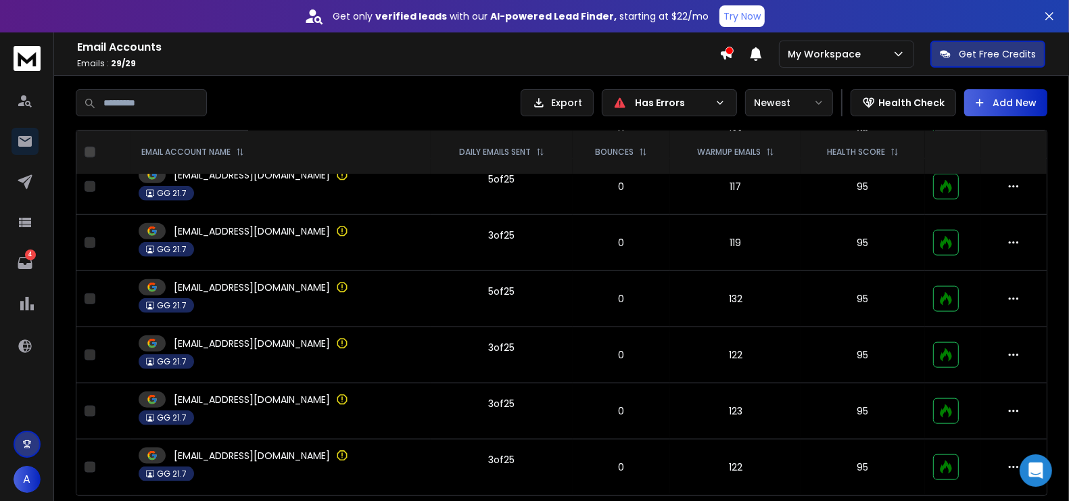
click at [270, 354] on div "GG 21.7" at bounding box center [281, 361] width 284 height 15
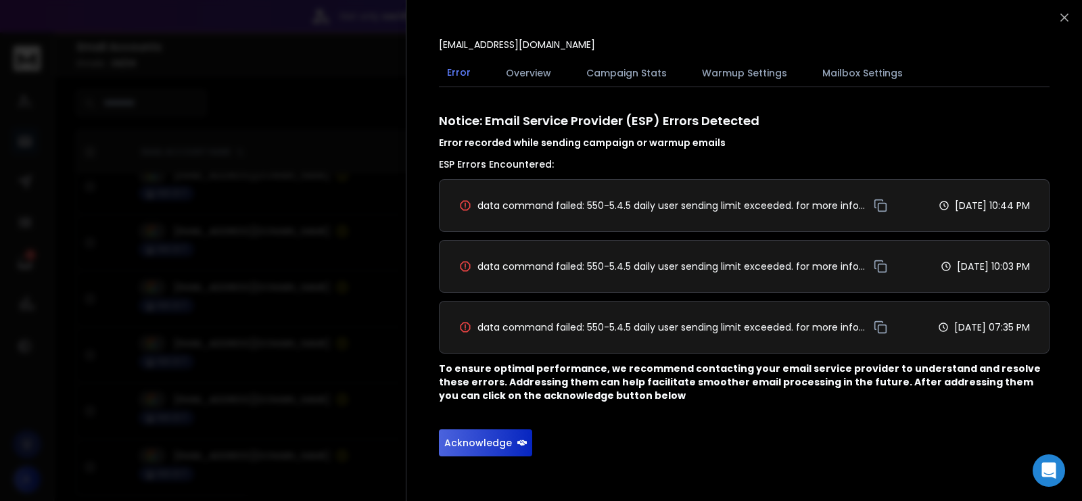
click at [483, 434] on button "Acknowledge" at bounding box center [485, 442] width 93 height 27
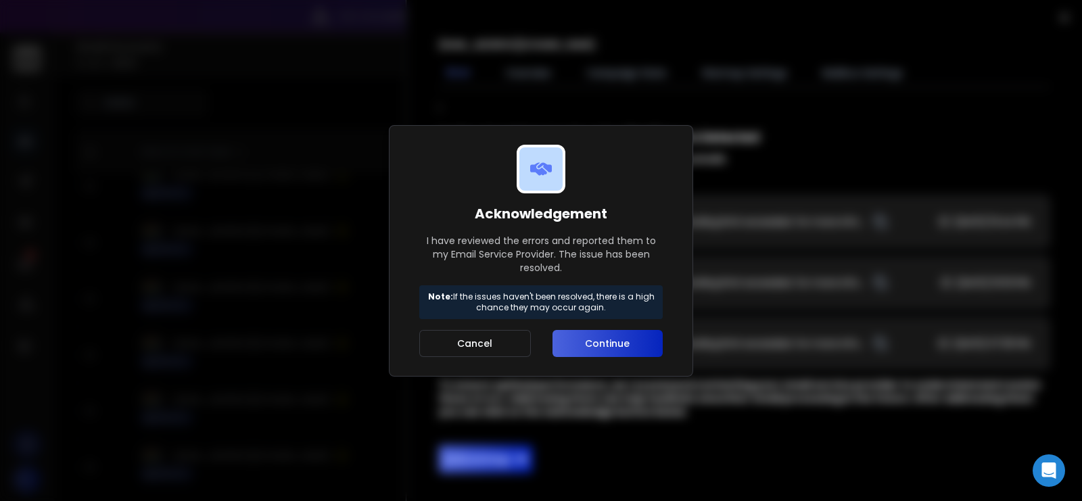
click at [589, 338] on button "Continue" at bounding box center [607, 343] width 110 height 27
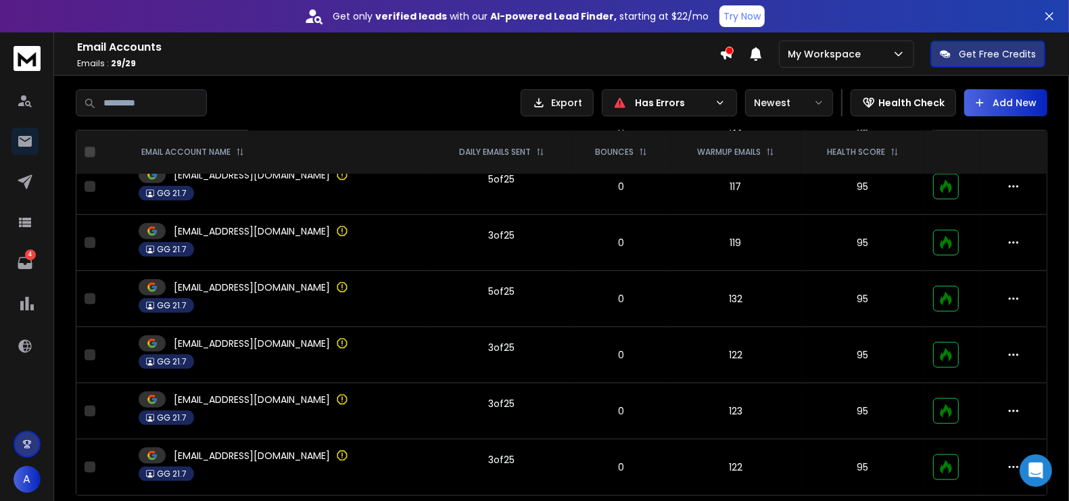
click at [253, 281] on p "hire@adeccocareersite.com" at bounding box center [252, 288] width 156 height 14
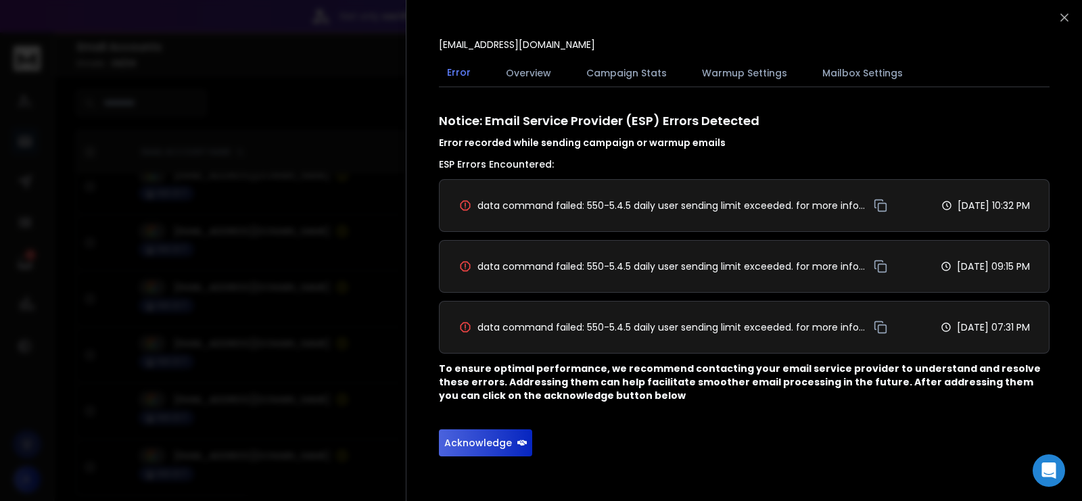
click at [460, 440] on button "Acknowledge" at bounding box center [485, 442] width 93 height 27
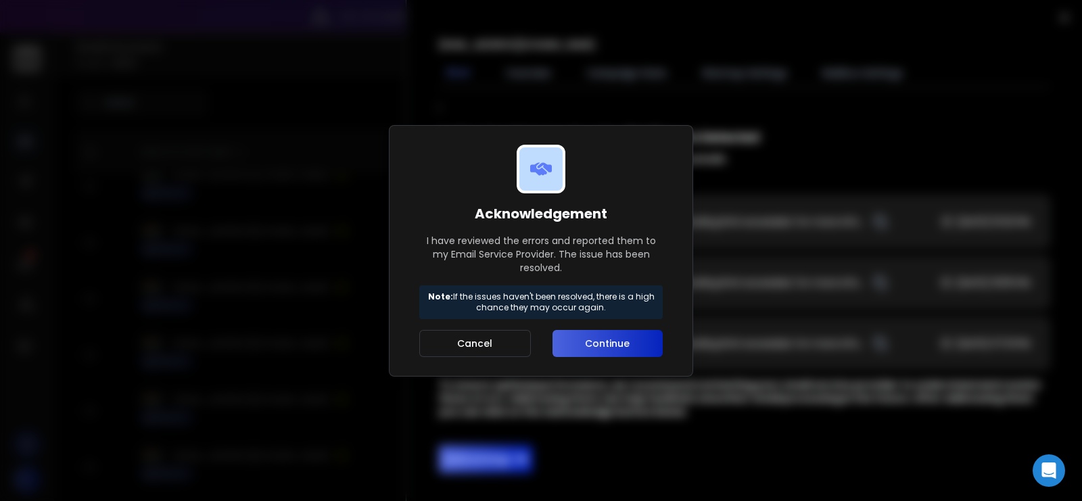
click at [588, 339] on button "Continue" at bounding box center [607, 343] width 110 height 27
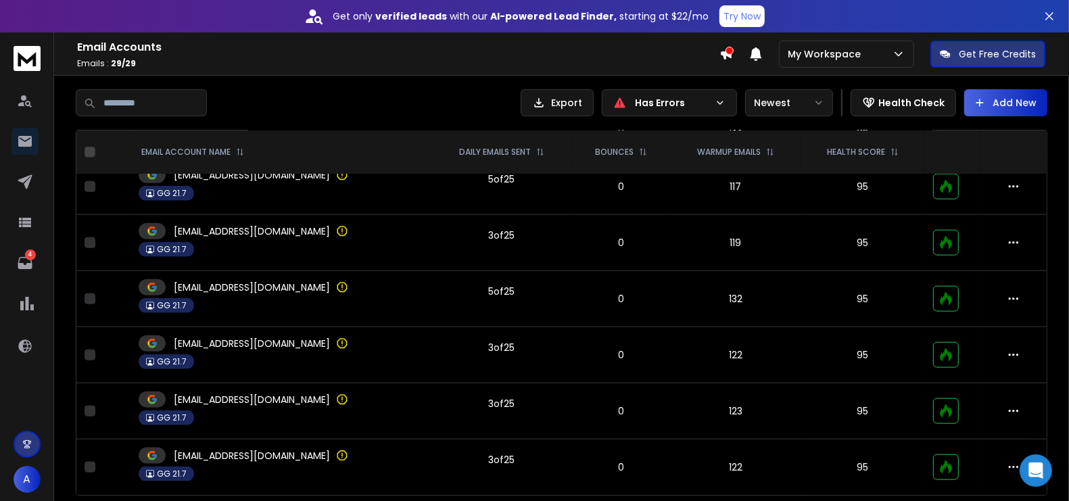
scroll to position [1222, 0]
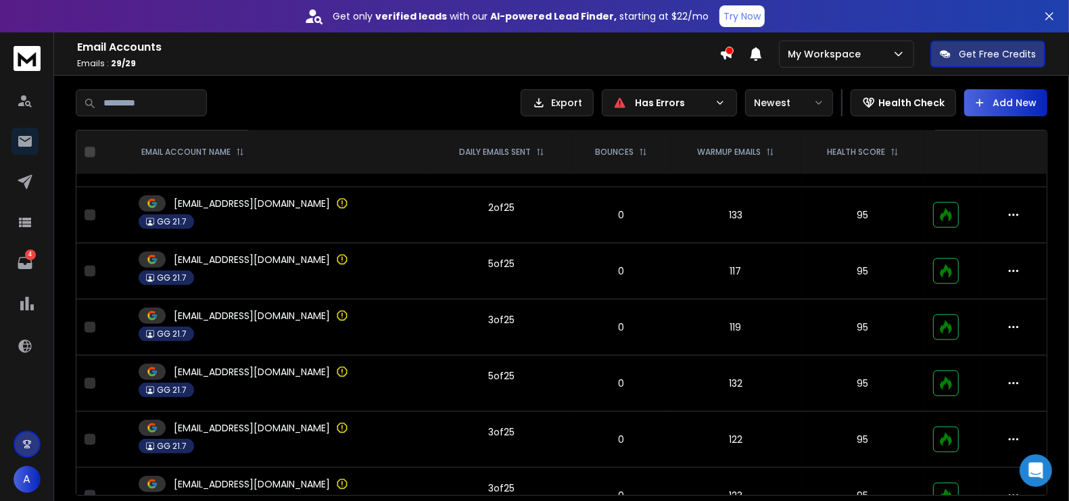
click at [255, 327] on div "GG 21.7" at bounding box center [281, 334] width 284 height 15
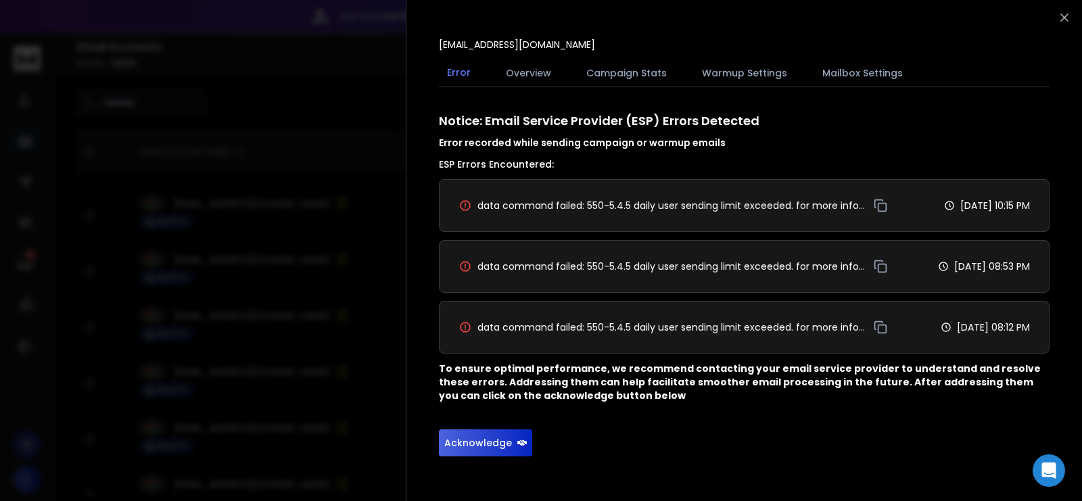
click at [473, 441] on button "Acknowledge" at bounding box center [485, 442] width 93 height 27
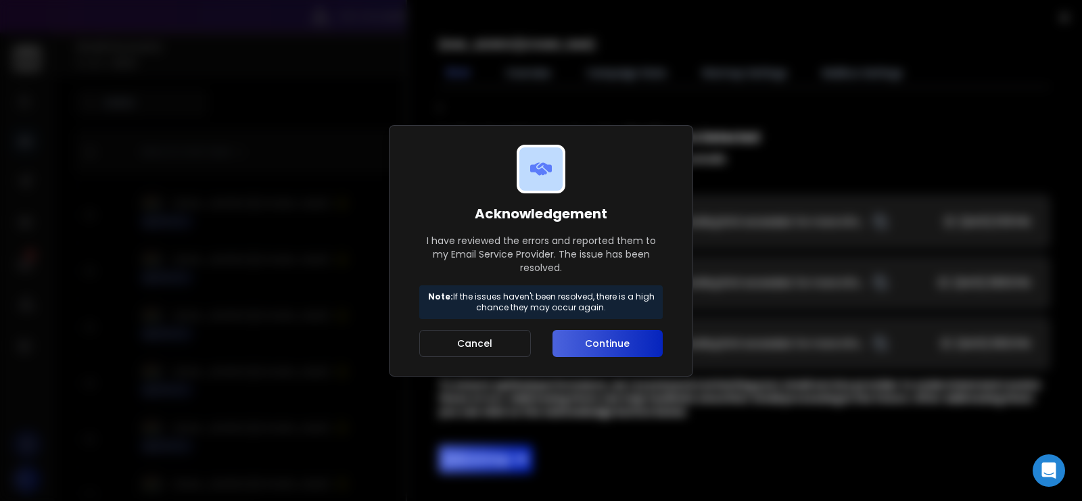
click at [591, 331] on button "Continue" at bounding box center [607, 343] width 110 height 27
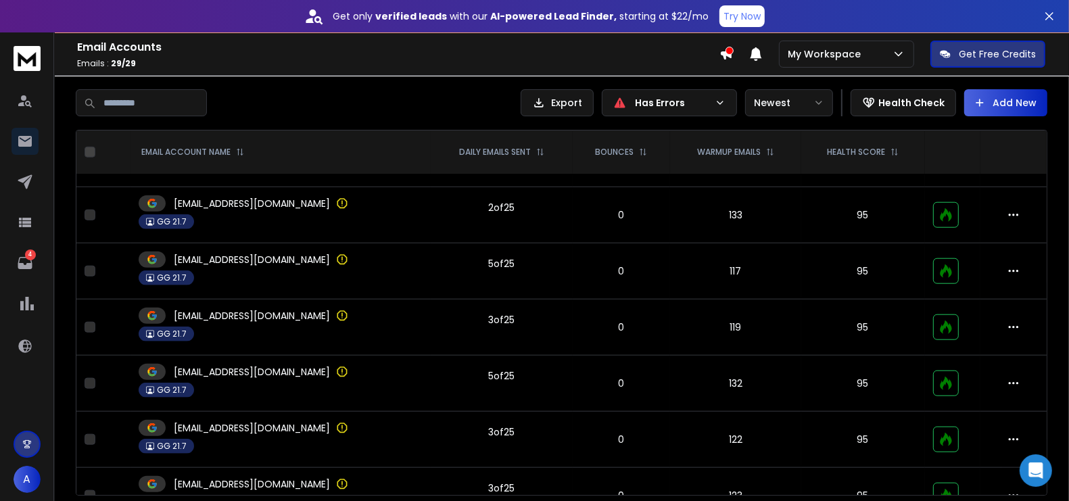
click at [261, 258] on div "jobs@adeccoconnect.com" at bounding box center [234, 259] width 191 height 16
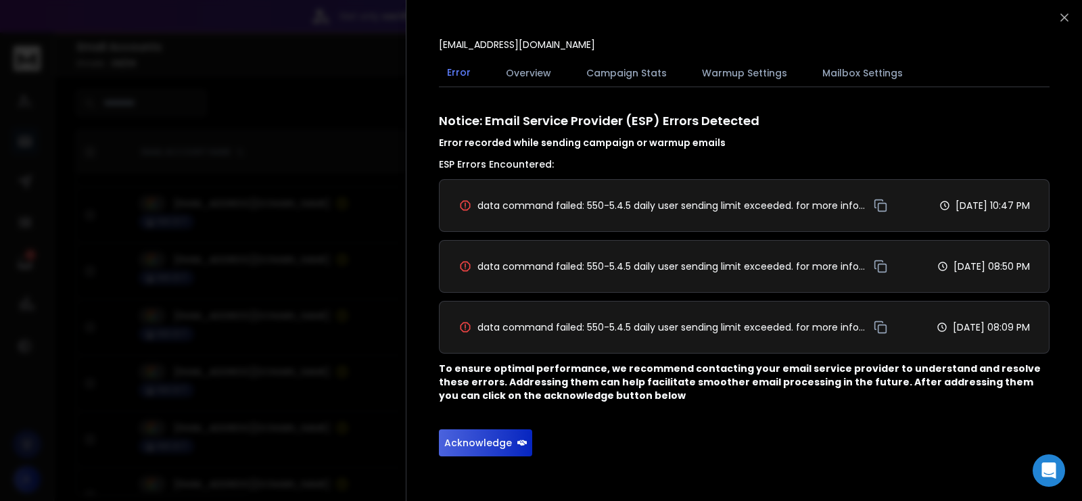
click at [458, 439] on button "Acknowledge" at bounding box center [485, 442] width 93 height 27
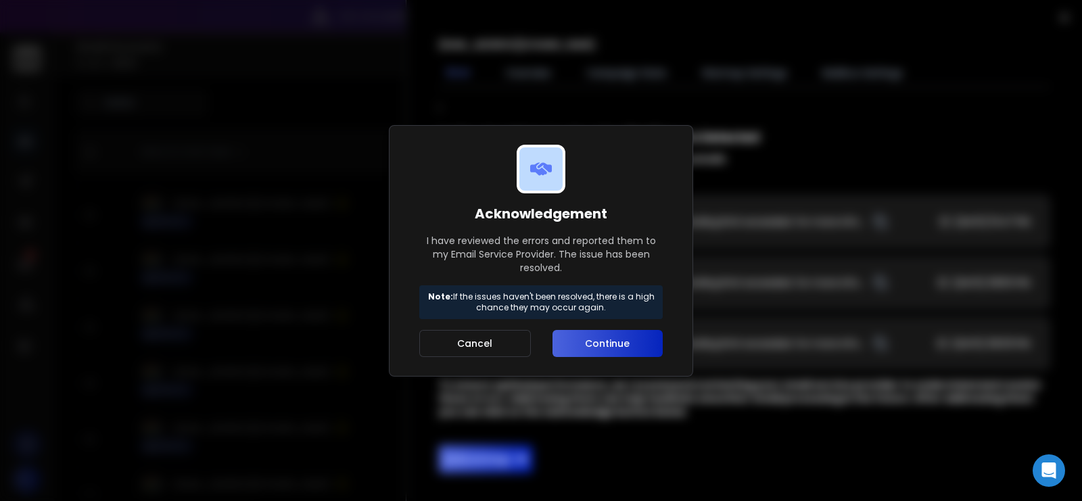
click at [585, 341] on button "Continue" at bounding box center [607, 343] width 110 height 27
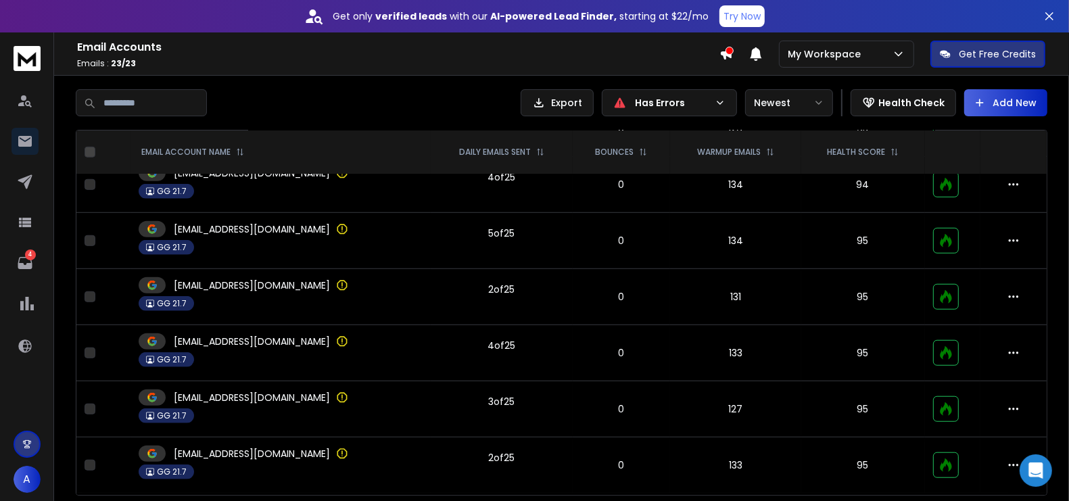
scroll to position [887, 0]
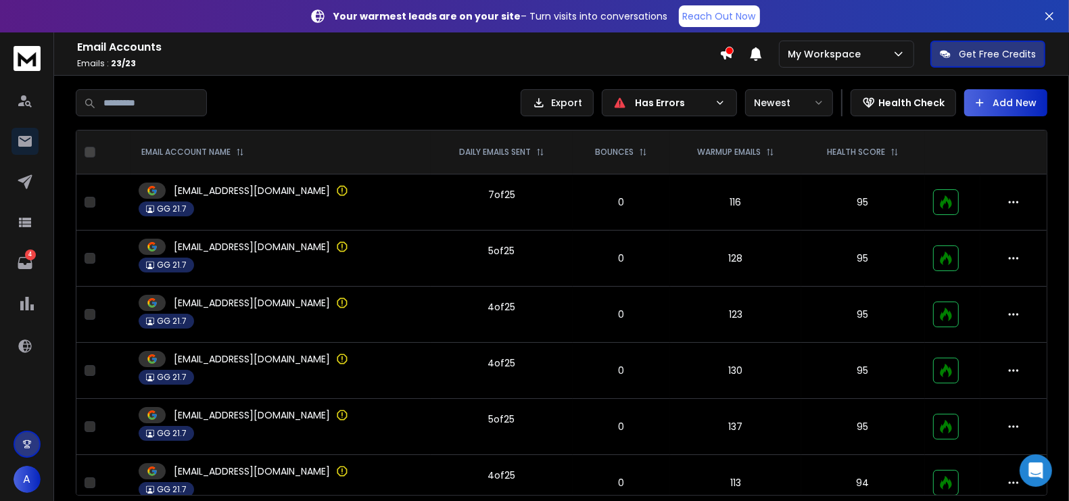
click at [267, 196] on p "[EMAIL_ADDRESS][DOMAIN_NAME]" at bounding box center [252, 191] width 156 height 14
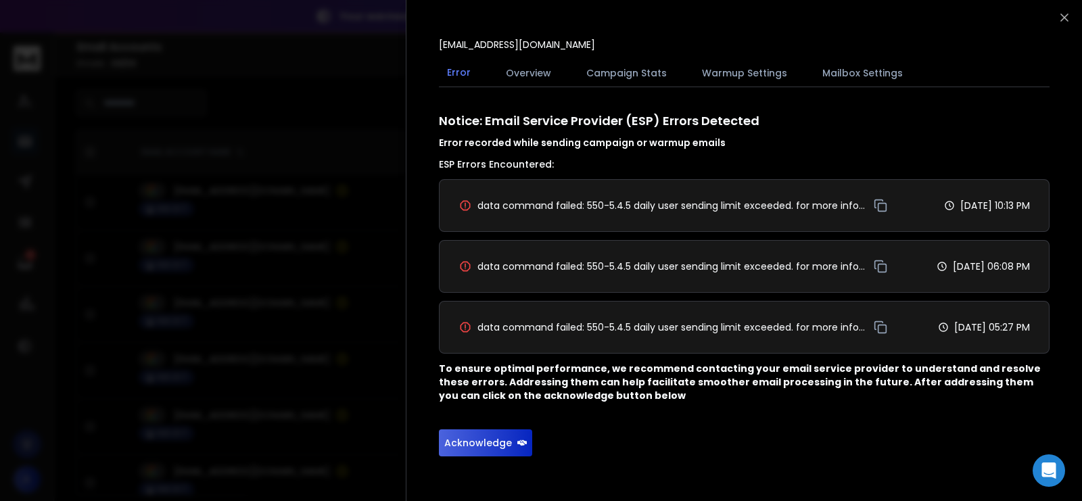
click at [478, 443] on button "Acknowledge" at bounding box center [485, 442] width 93 height 27
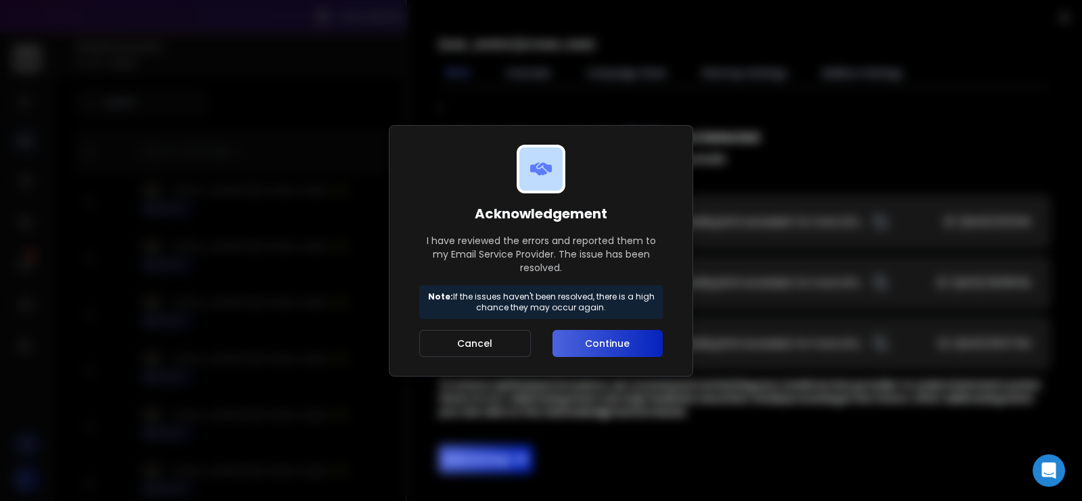
click at [593, 339] on button "Continue" at bounding box center [607, 343] width 110 height 27
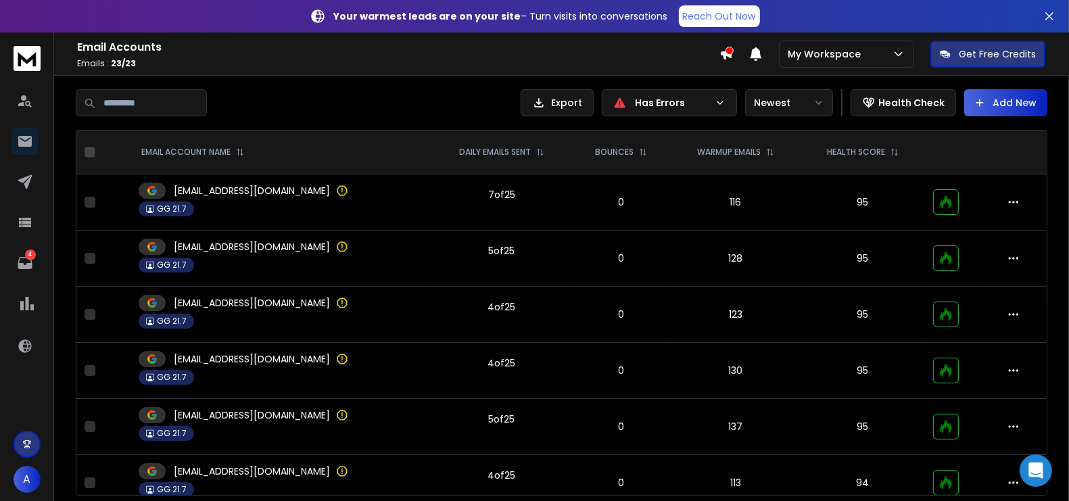
click at [248, 248] on p "join@adeccotalentforce.com" at bounding box center [252, 247] width 156 height 14
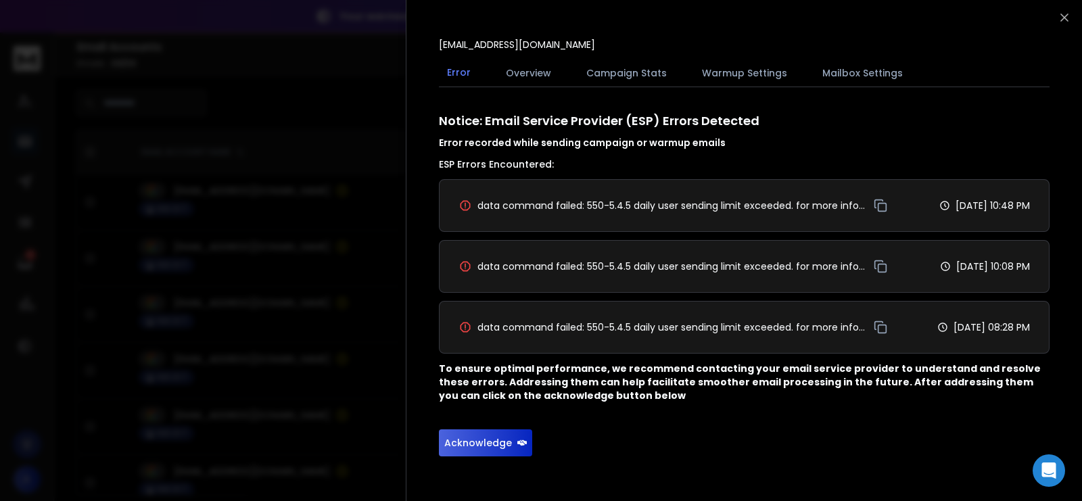
click at [467, 441] on button "Acknowledge" at bounding box center [485, 442] width 93 height 27
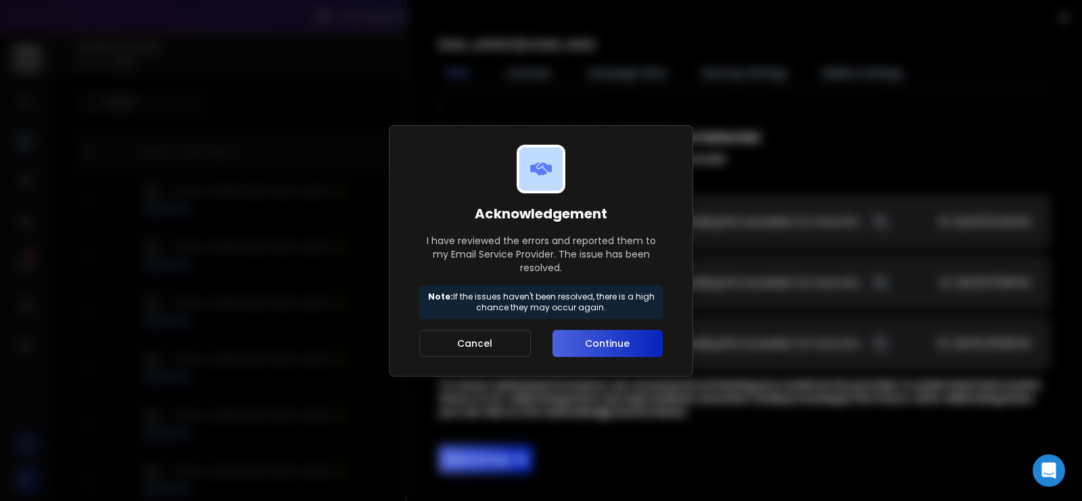
click at [600, 346] on button "Continue" at bounding box center [607, 343] width 110 height 27
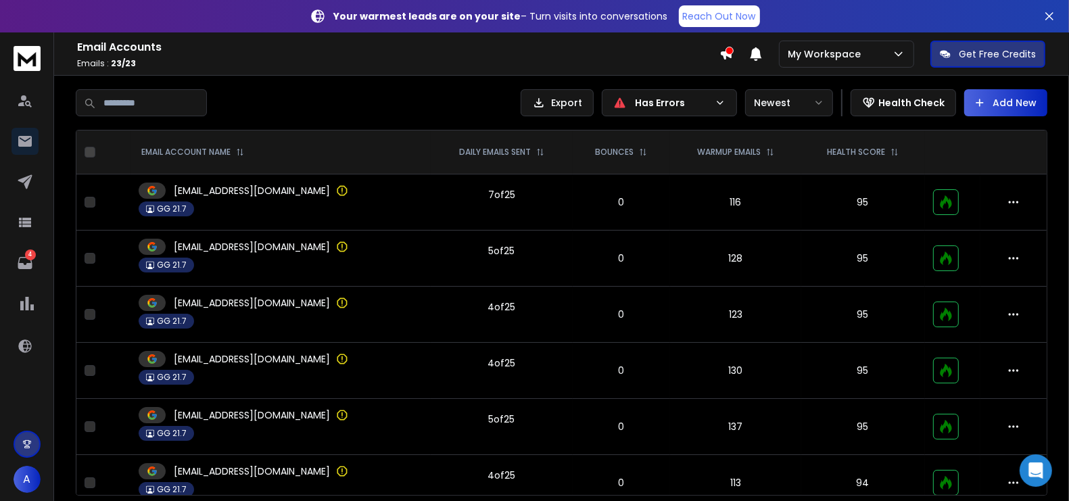
click at [285, 304] on p "info@adeccotalentforce.com" at bounding box center [252, 303] width 156 height 14
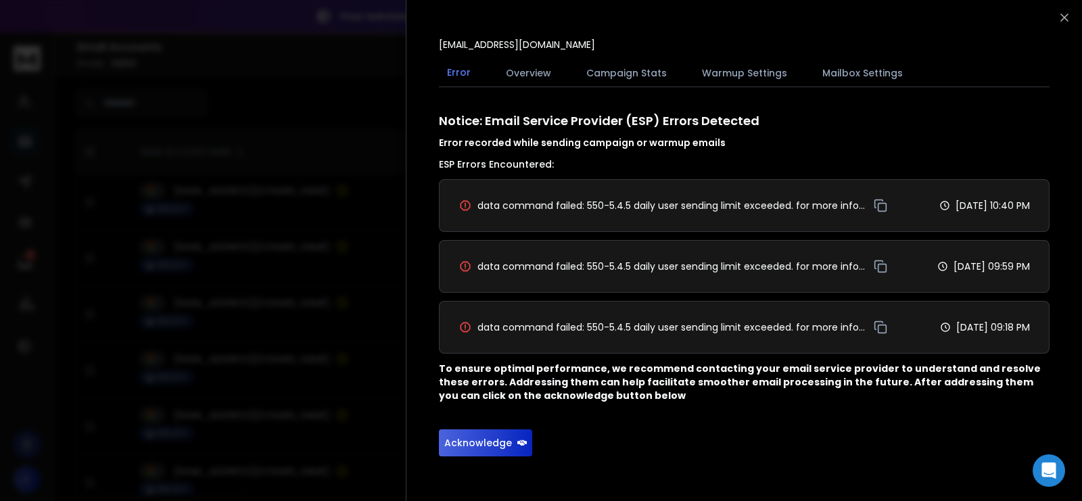
click at [491, 441] on button "Acknowledge" at bounding box center [485, 442] width 93 height 27
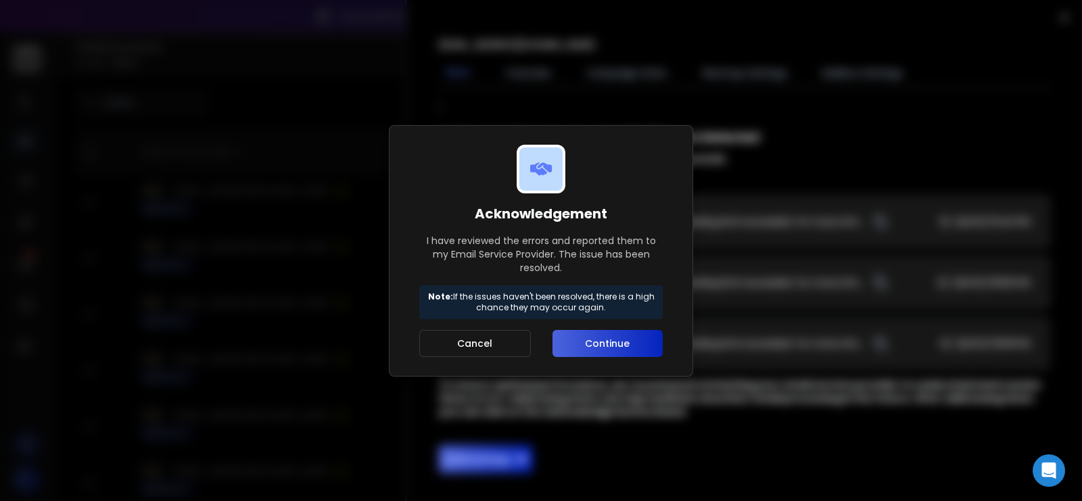
click at [612, 341] on button "Continue" at bounding box center [607, 343] width 110 height 27
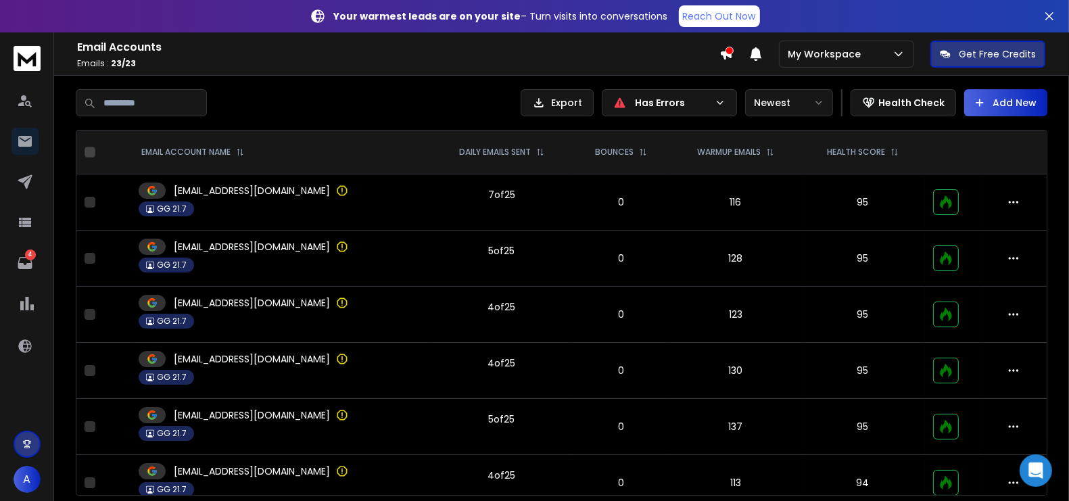
click at [262, 362] on p "workforce@adeccotalentforce.com" at bounding box center [252, 359] width 156 height 14
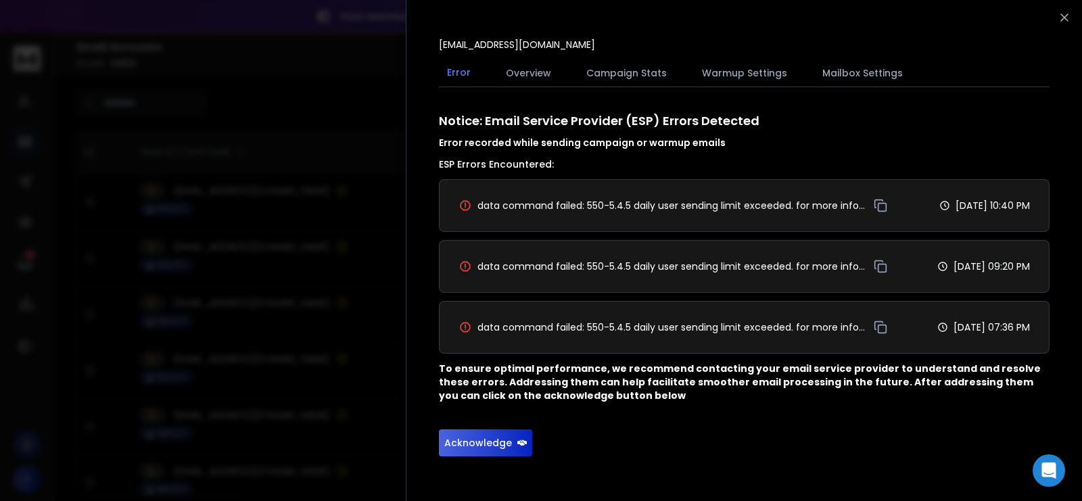
click at [491, 434] on button "Acknowledge" at bounding box center [485, 442] width 93 height 27
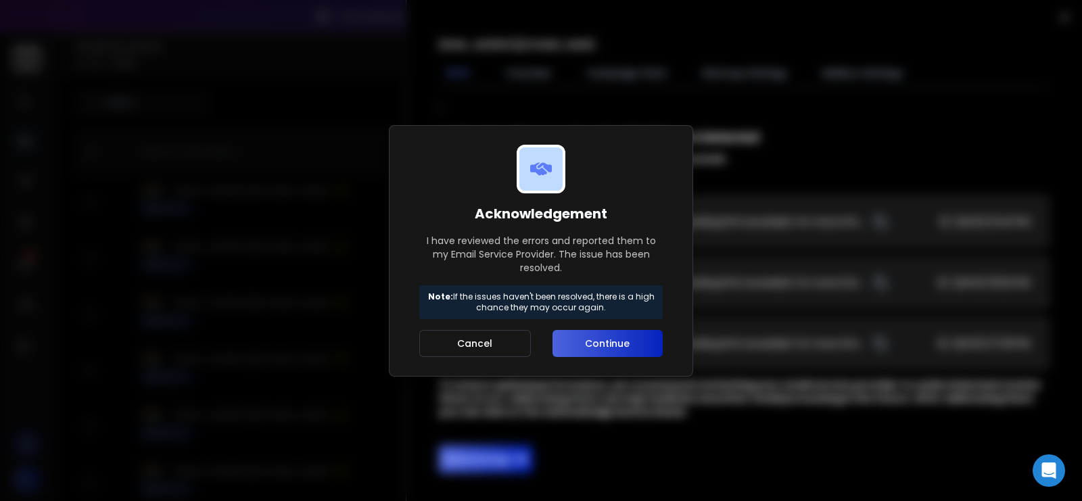
click at [606, 343] on button "Continue" at bounding box center [607, 343] width 110 height 27
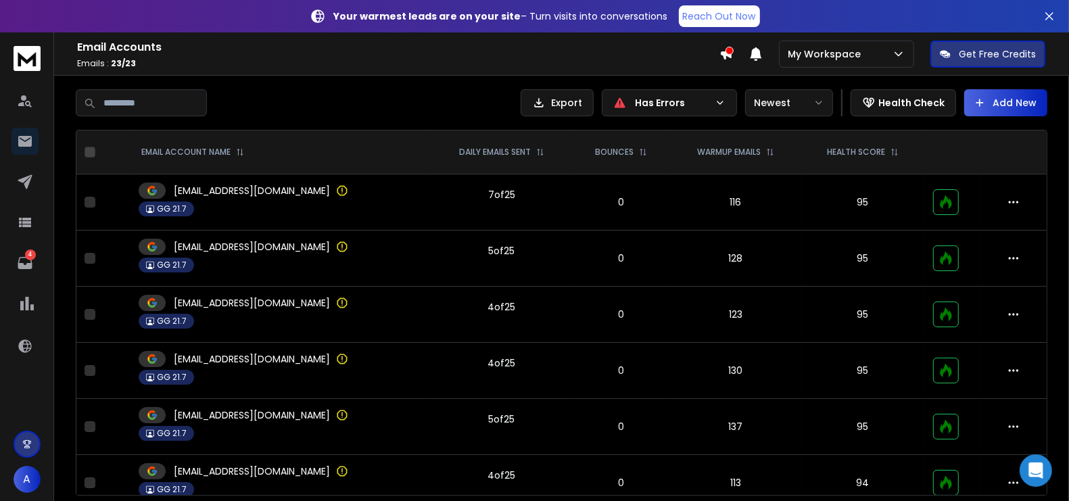
click at [262, 422] on td "recruit@adeccotalentforce.com GG 21.7" at bounding box center [280, 427] width 300 height 56
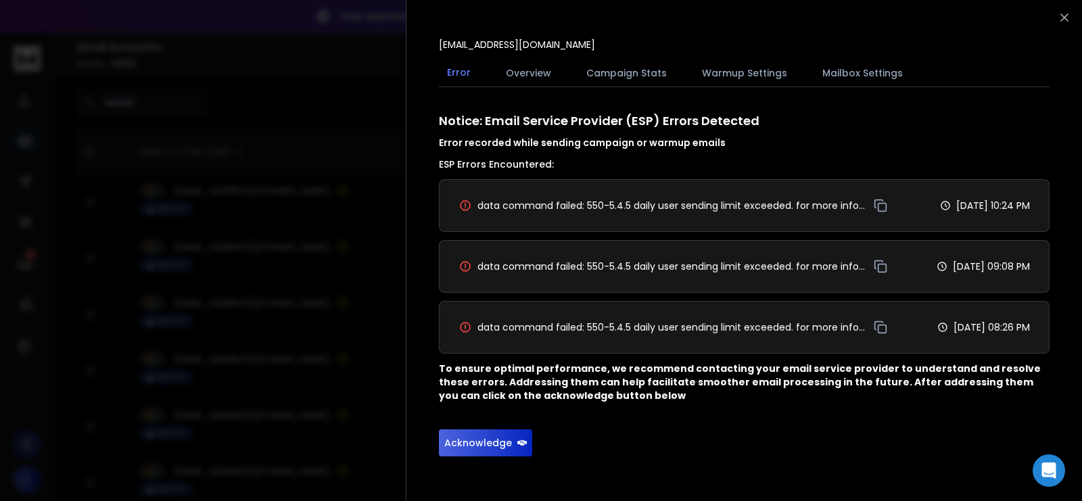
click at [468, 444] on button "Acknowledge" at bounding box center [485, 442] width 93 height 27
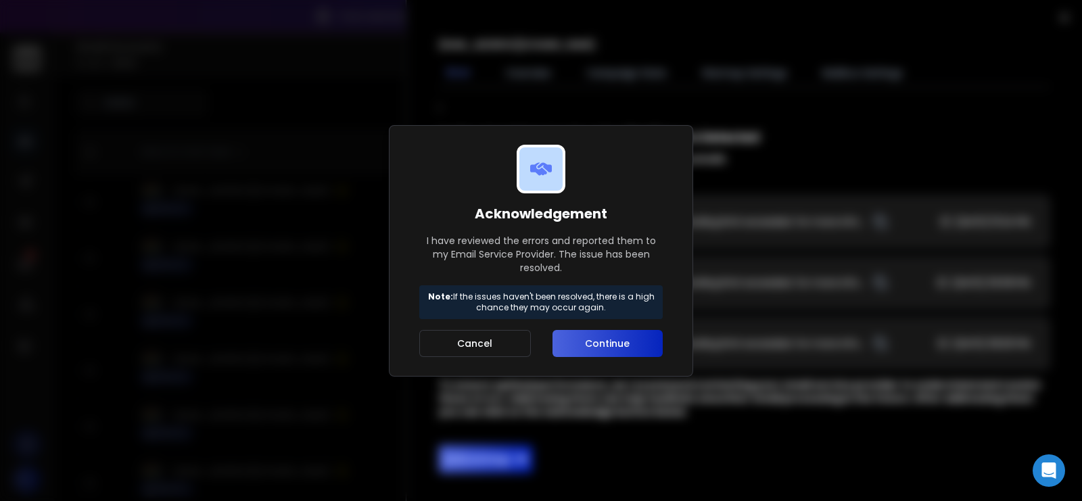
click at [621, 343] on button "Continue" at bounding box center [607, 343] width 110 height 27
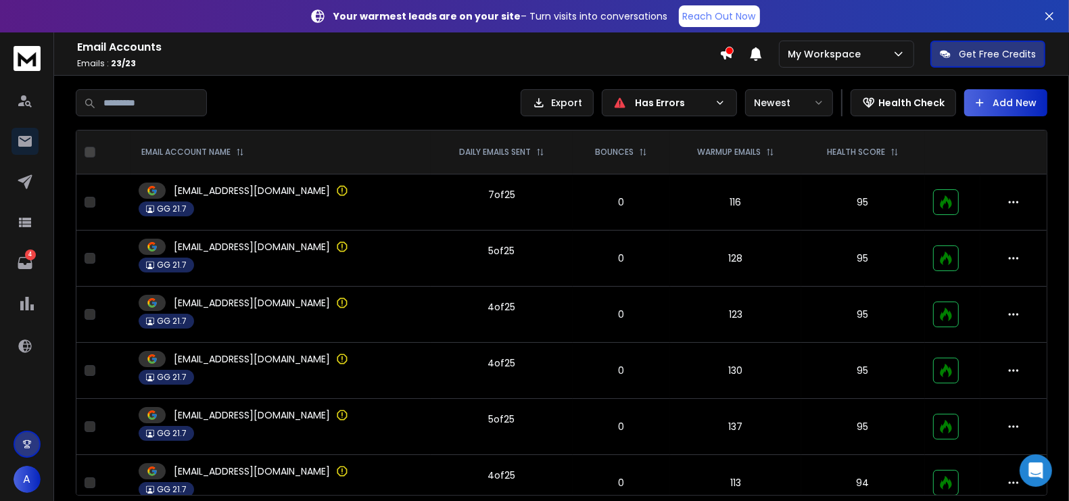
click at [276, 408] on p "recruit@adeccotalentforce.com" at bounding box center [252, 415] width 156 height 14
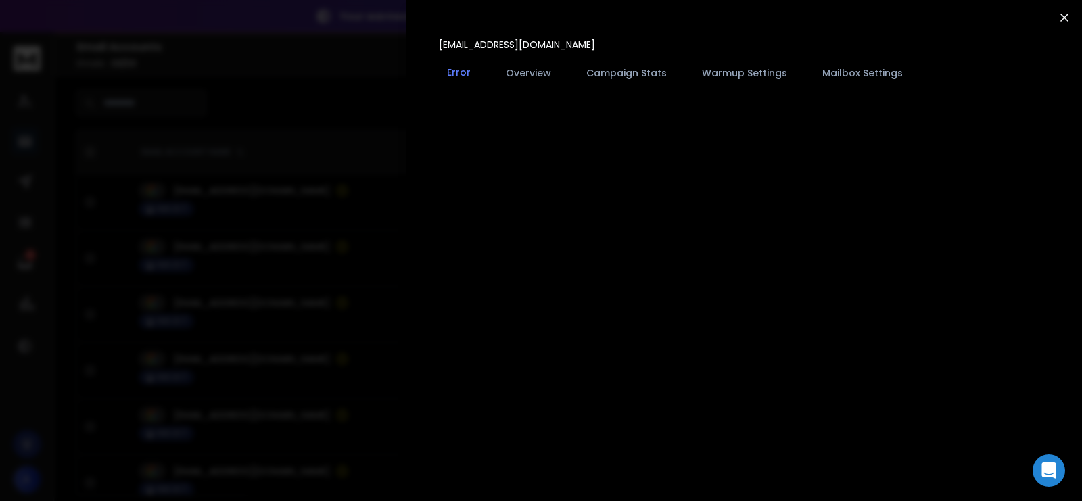
click at [1057, 16] on icon "button" at bounding box center [1064, 18] width 14 height 14
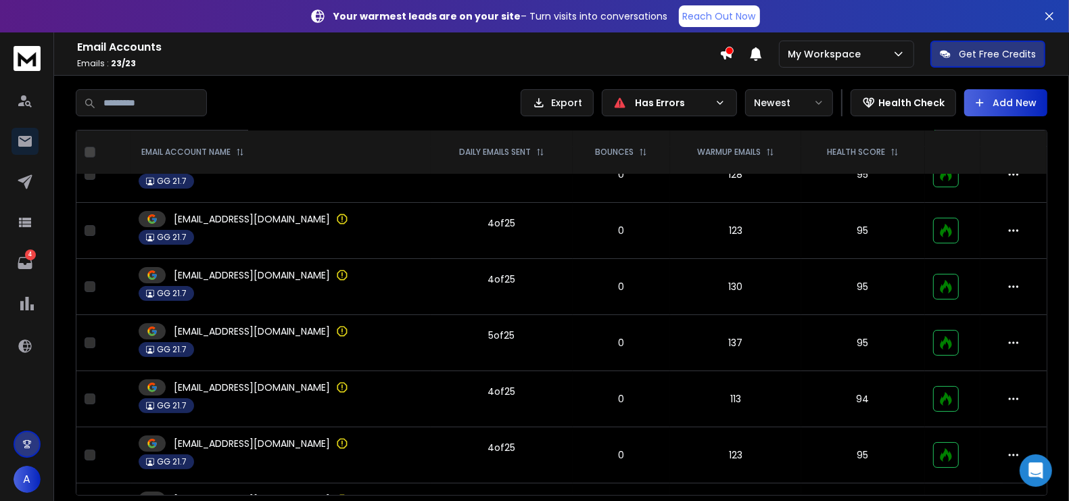
scroll to position [168, 0]
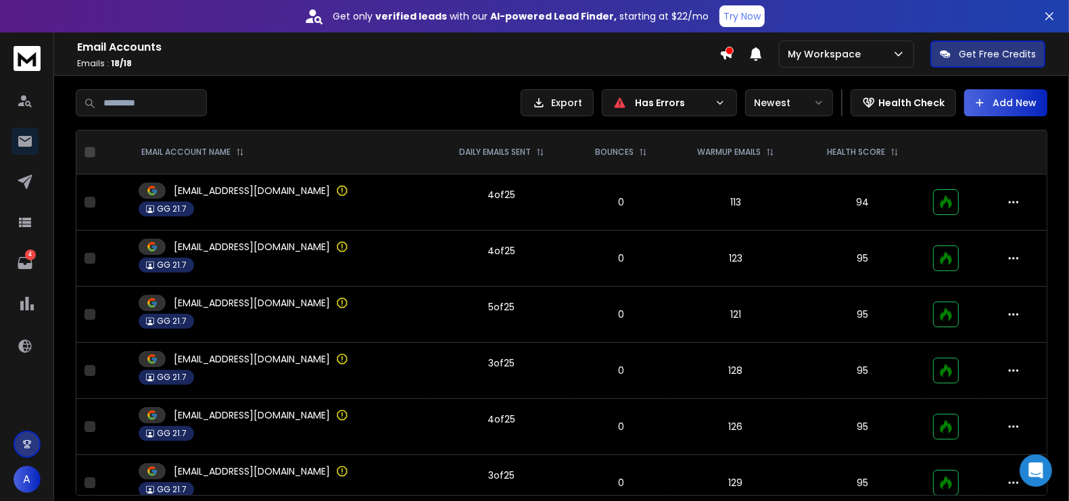
click at [319, 202] on div "GG 21.7" at bounding box center [281, 208] width 284 height 15
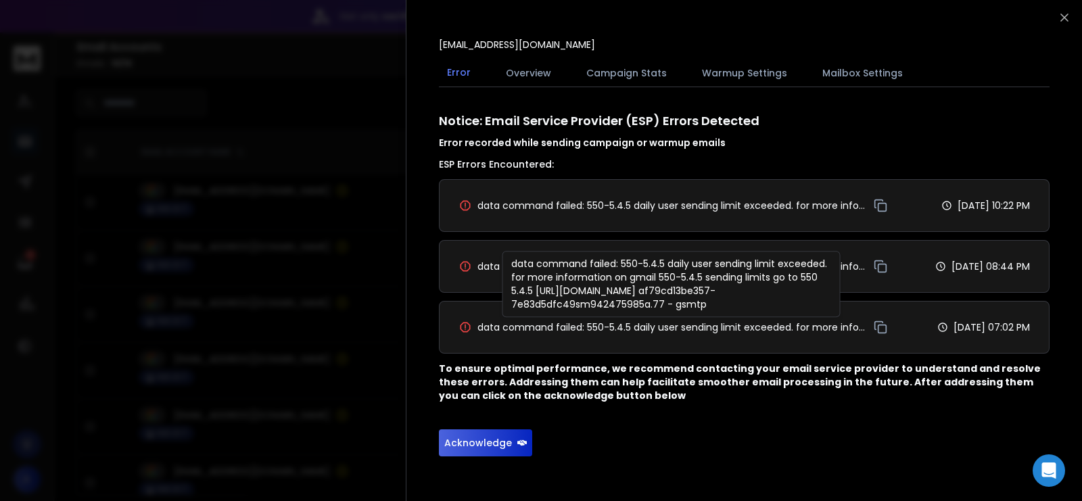
click at [486, 451] on button "Acknowledge" at bounding box center [485, 442] width 93 height 27
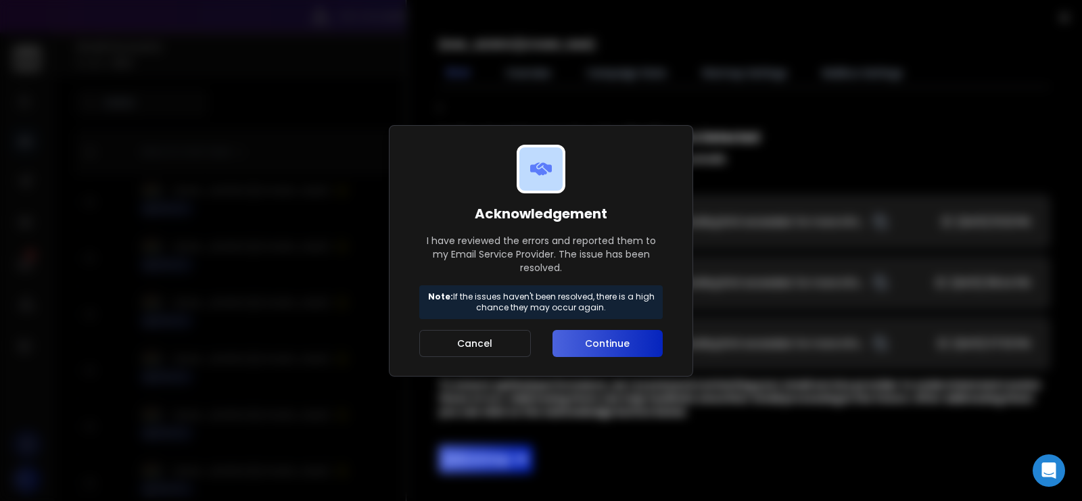
click at [606, 339] on button "Continue" at bounding box center [607, 343] width 110 height 27
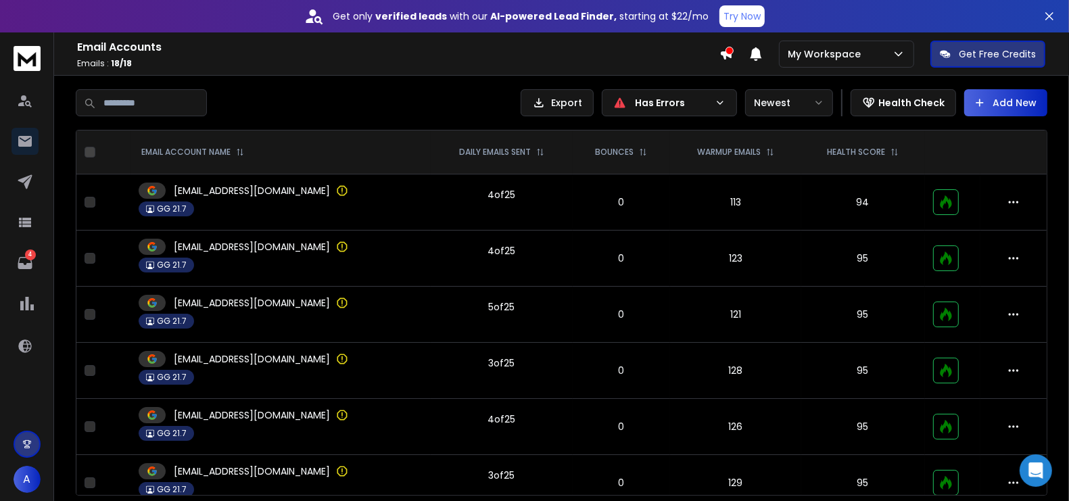
click at [223, 253] on div "[EMAIL_ADDRESS][DOMAIN_NAME]" at bounding box center [234, 247] width 191 height 16
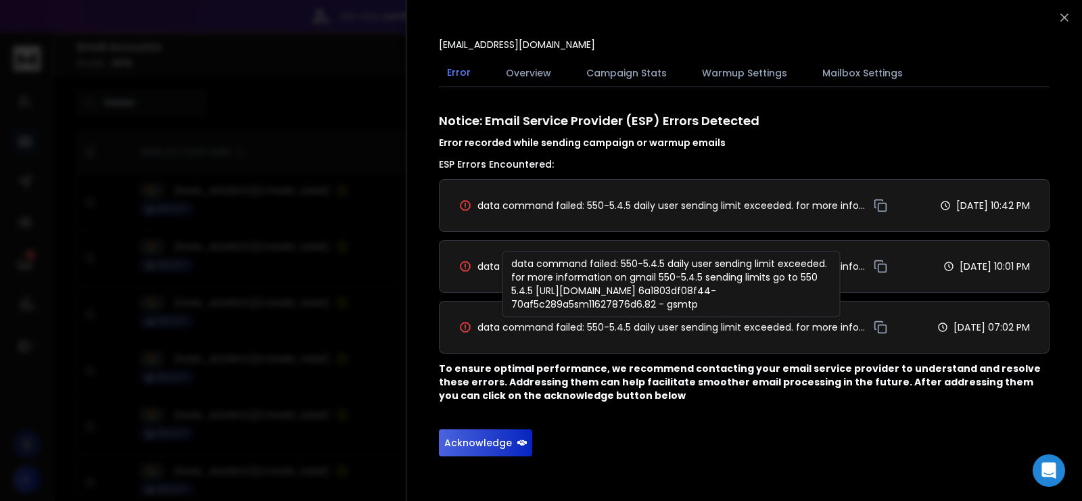
click at [470, 439] on button "Acknowledge" at bounding box center [485, 442] width 93 height 27
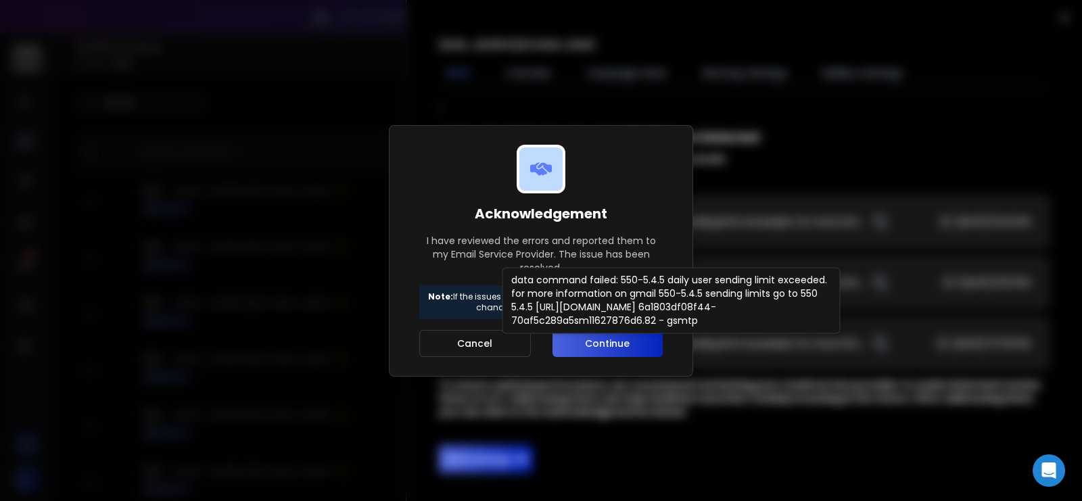
click at [616, 343] on button "Continue" at bounding box center [607, 343] width 110 height 27
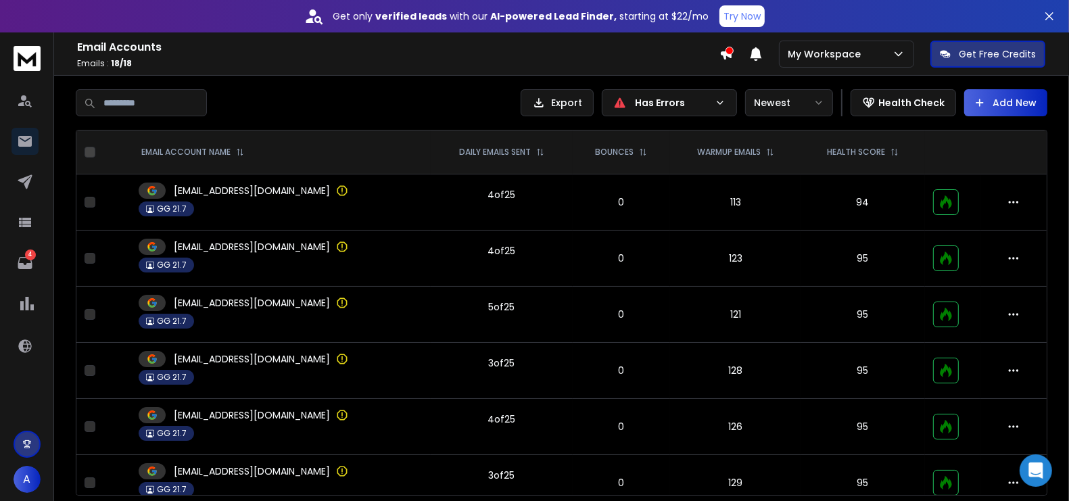
click at [291, 301] on p "recruiting@adeccopathway.com" at bounding box center [252, 303] width 156 height 14
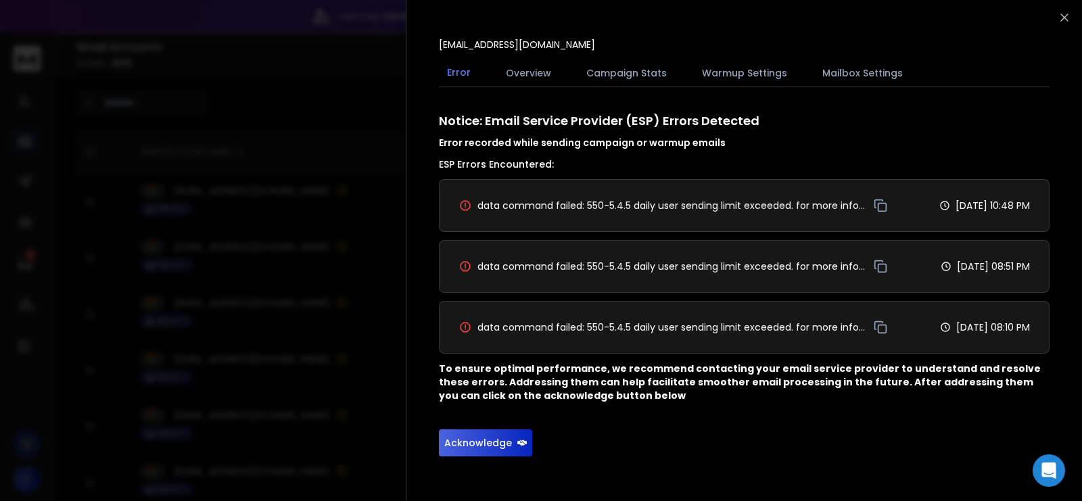
click at [481, 439] on button "Acknowledge" at bounding box center [485, 442] width 93 height 27
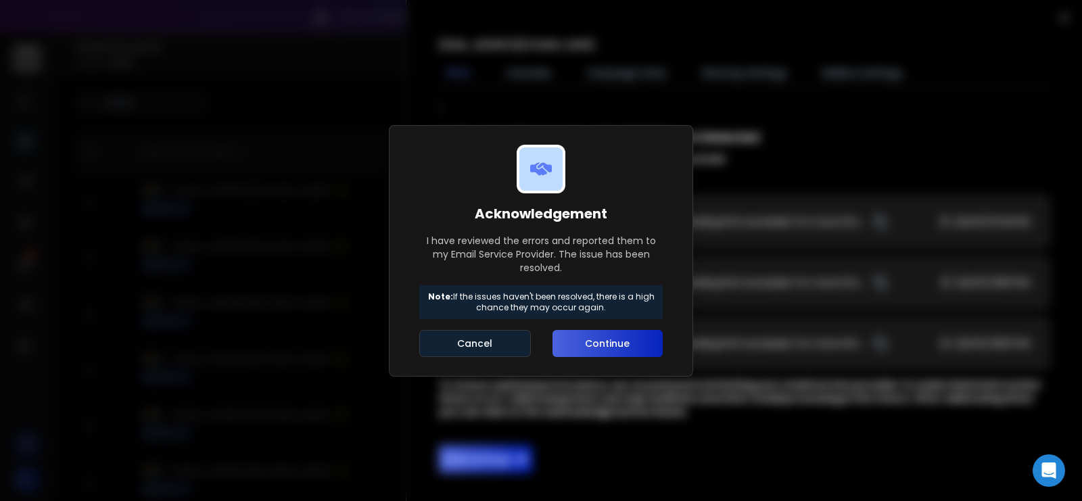
click at [475, 337] on button "Cancel" at bounding box center [475, 343] width 112 height 27
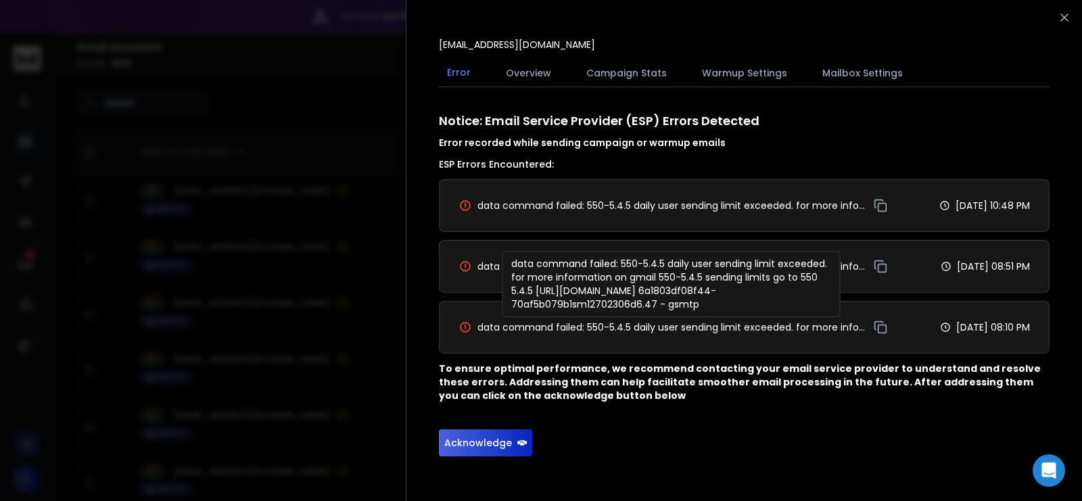
click at [487, 435] on button "Acknowledge" at bounding box center [485, 442] width 93 height 27
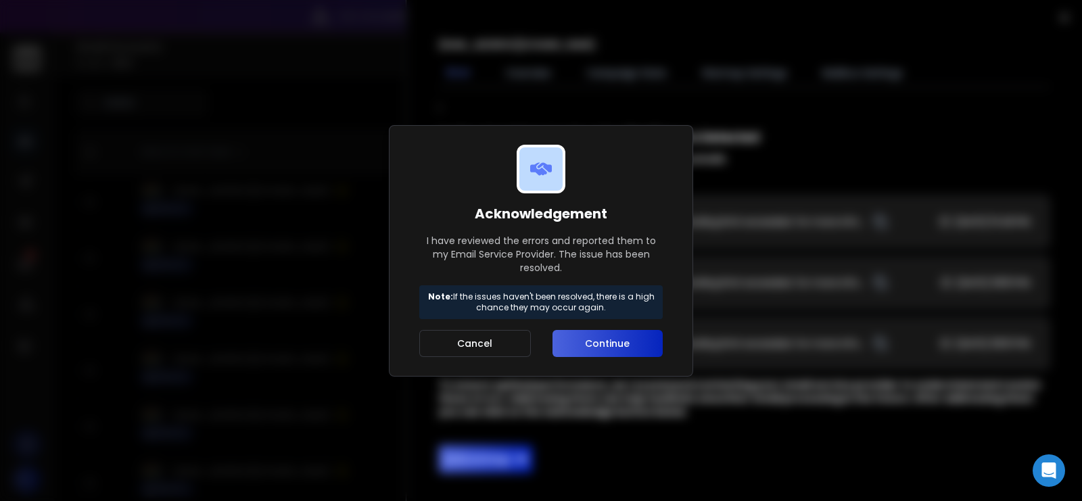
click at [592, 346] on button "Continue" at bounding box center [607, 343] width 110 height 27
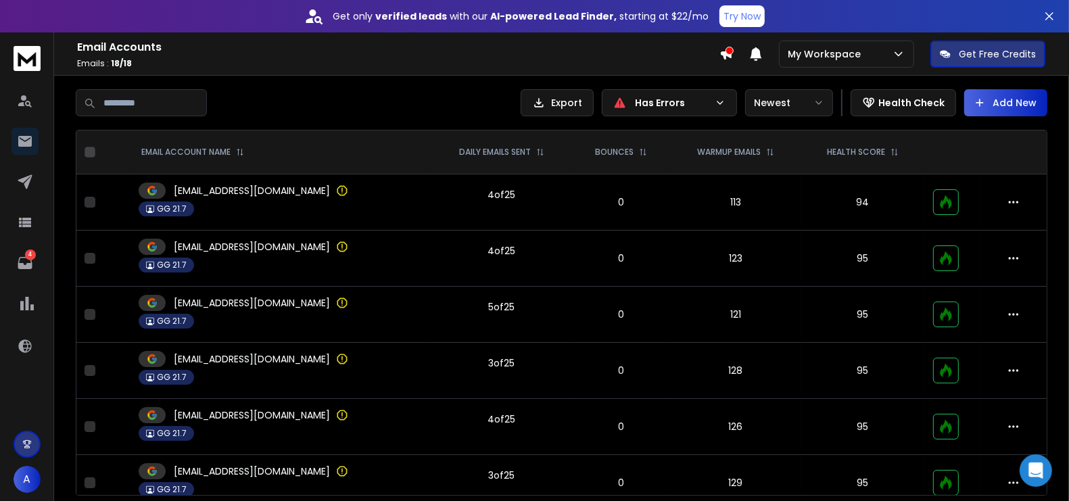
click at [262, 357] on p "hiring@adeccopathway.com" at bounding box center [252, 359] width 156 height 14
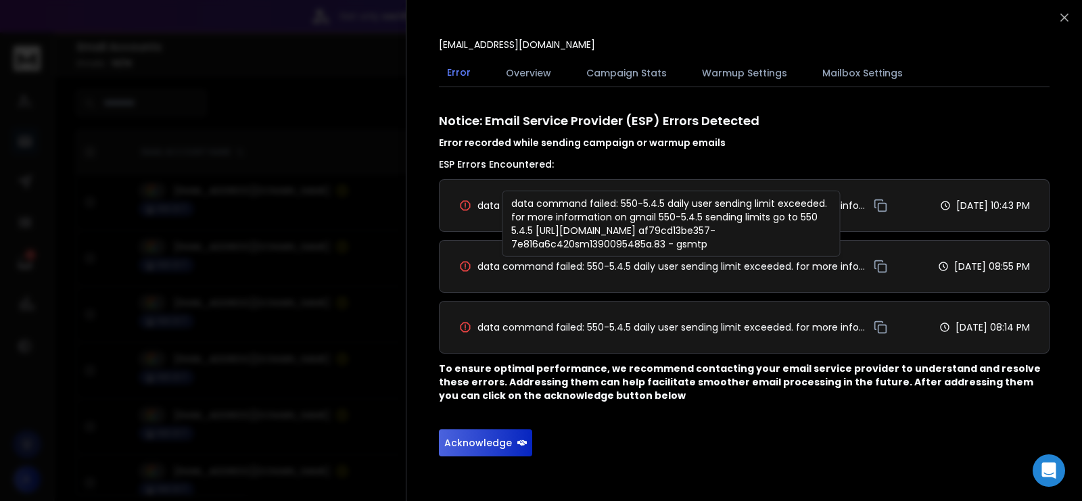
click at [480, 435] on button "Acknowledge" at bounding box center [485, 442] width 93 height 27
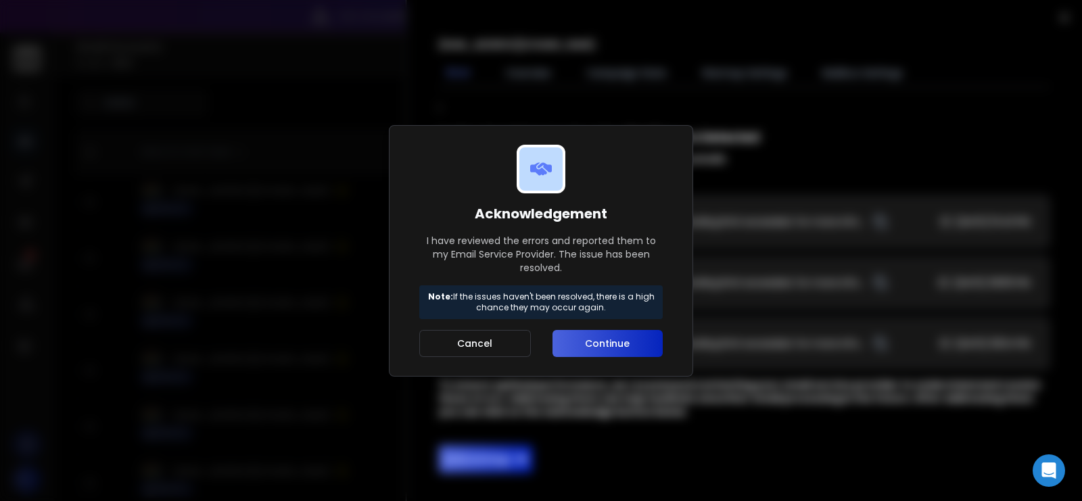
click at [627, 343] on button "Continue" at bounding box center [607, 343] width 110 height 27
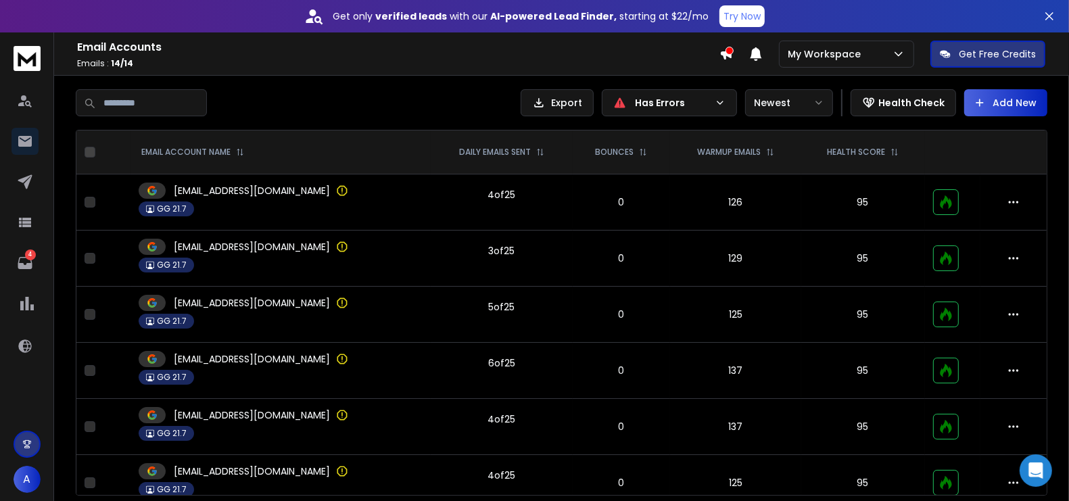
scroll to position [84, 0]
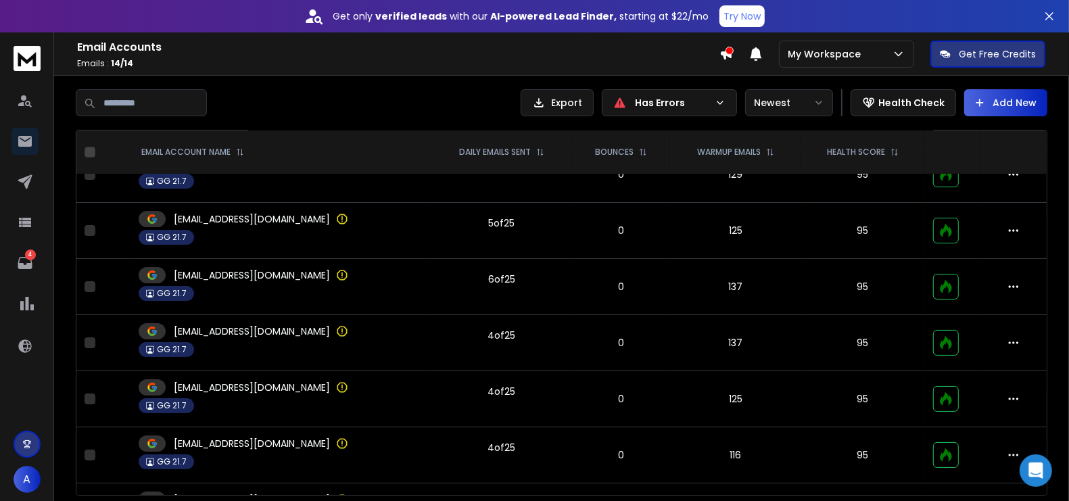
click at [262, 385] on p "apply@adeccohub.com" at bounding box center [252, 388] width 156 height 14
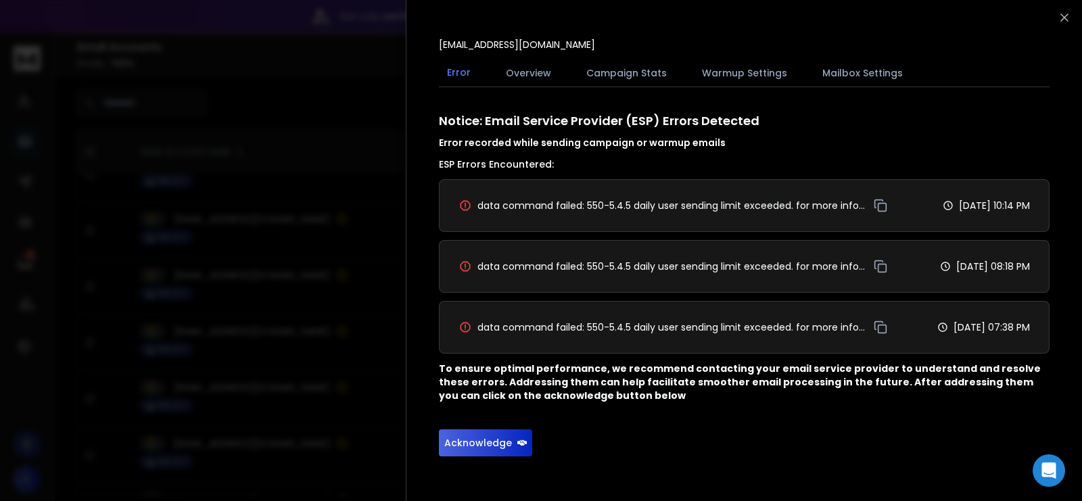
click at [479, 441] on button "Acknowledge" at bounding box center [485, 442] width 93 height 27
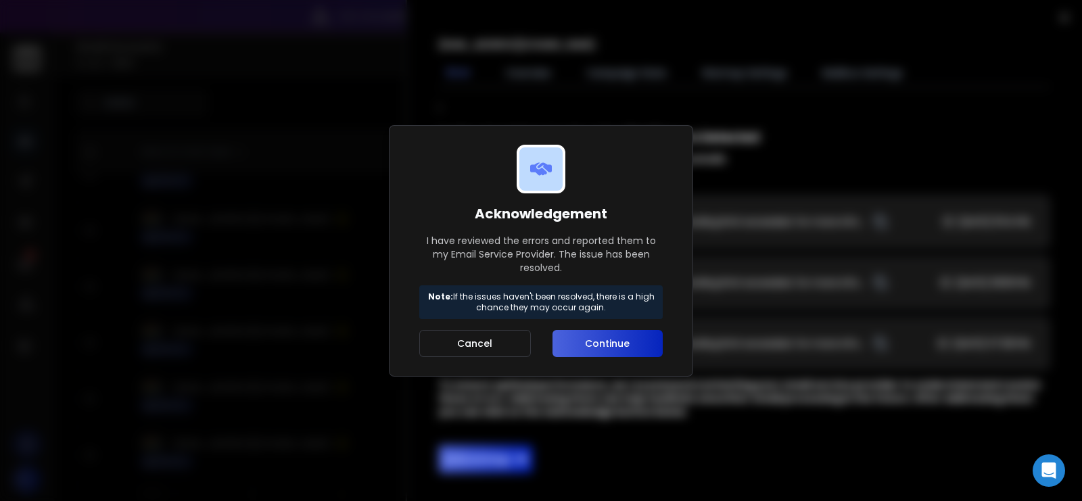
click at [588, 335] on button "Continue" at bounding box center [607, 343] width 110 height 27
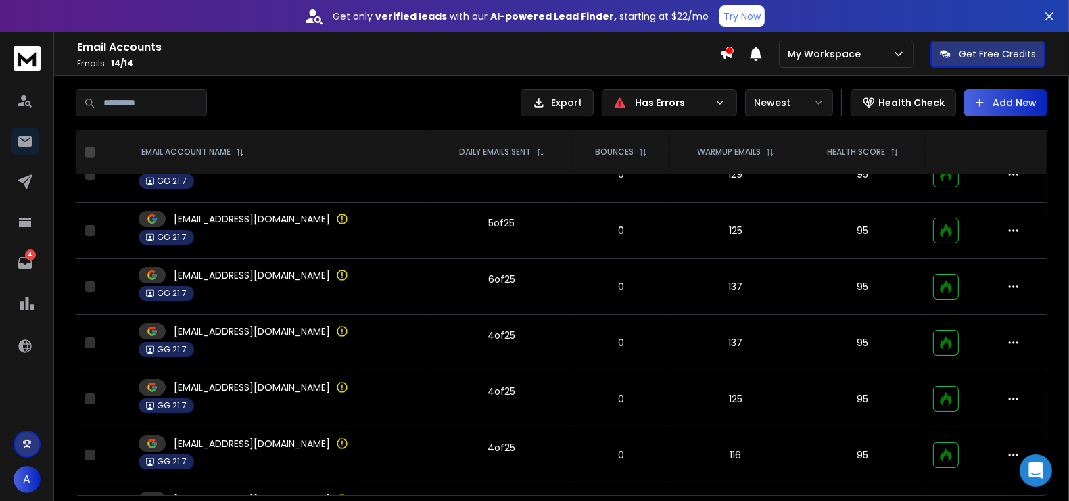
scroll to position [168, 0]
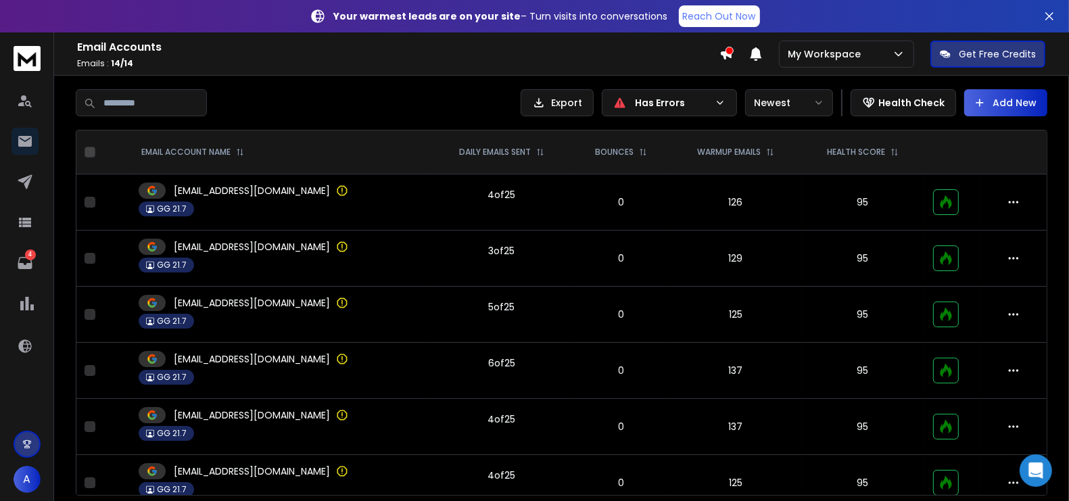
click at [344, 185] on div "[EMAIL_ADDRESS][DOMAIN_NAME]" at bounding box center [281, 191] width 284 height 16
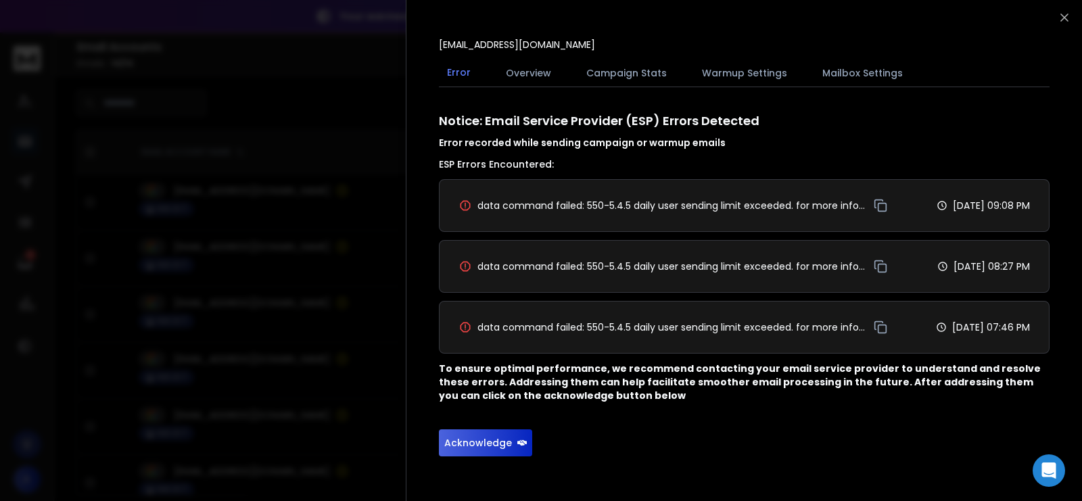
click at [467, 439] on button "Acknowledge" at bounding box center [485, 442] width 93 height 27
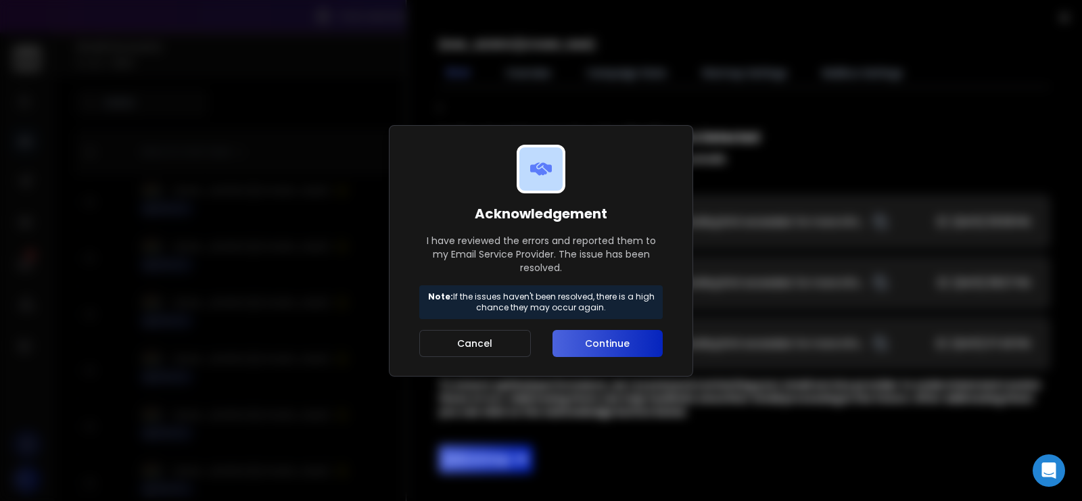
click at [612, 339] on button "Continue" at bounding box center [607, 343] width 110 height 27
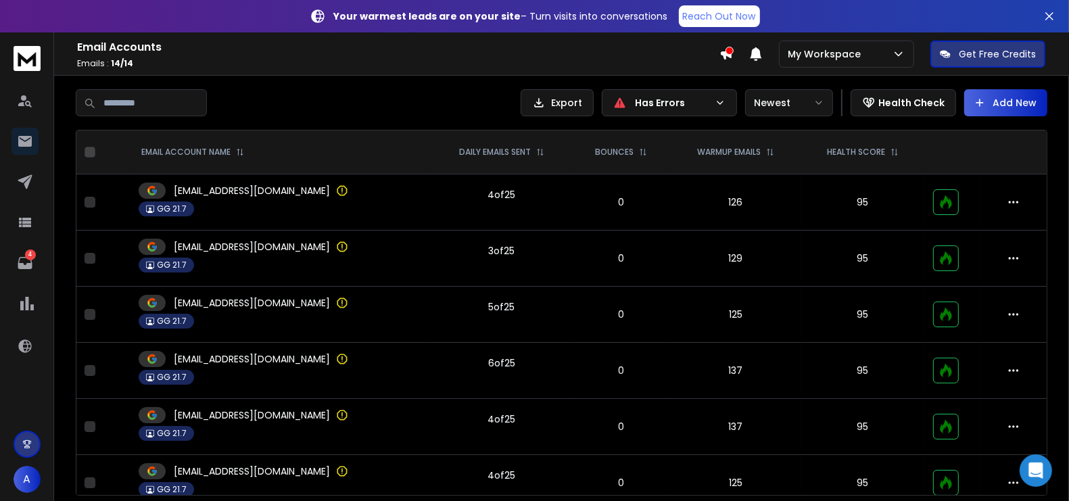
click at [287, 258] on div "GG 21.7" at bounding box center [281, 265] width 284 height 15
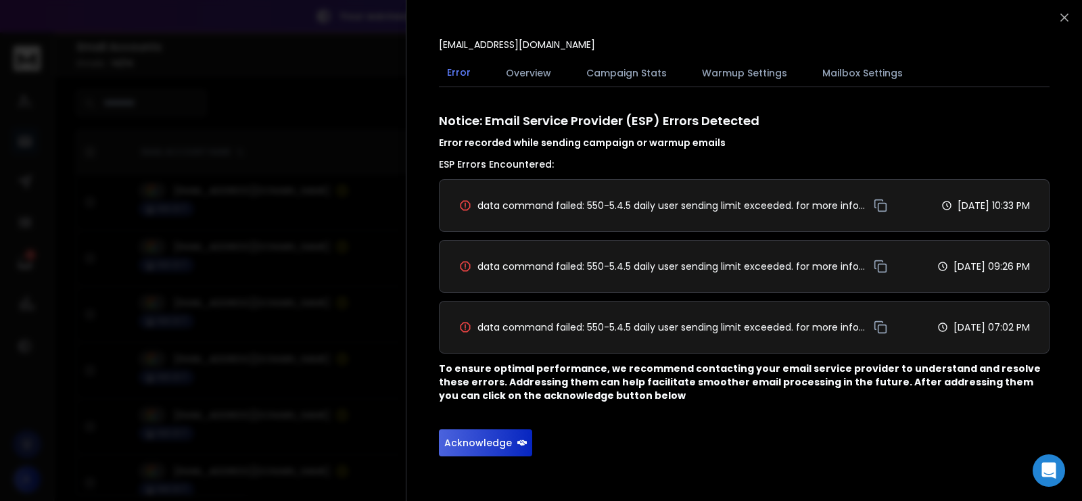
click at [484, 438] on button "Acknowledge" at bounding box center [485, 442] width 93 height 27
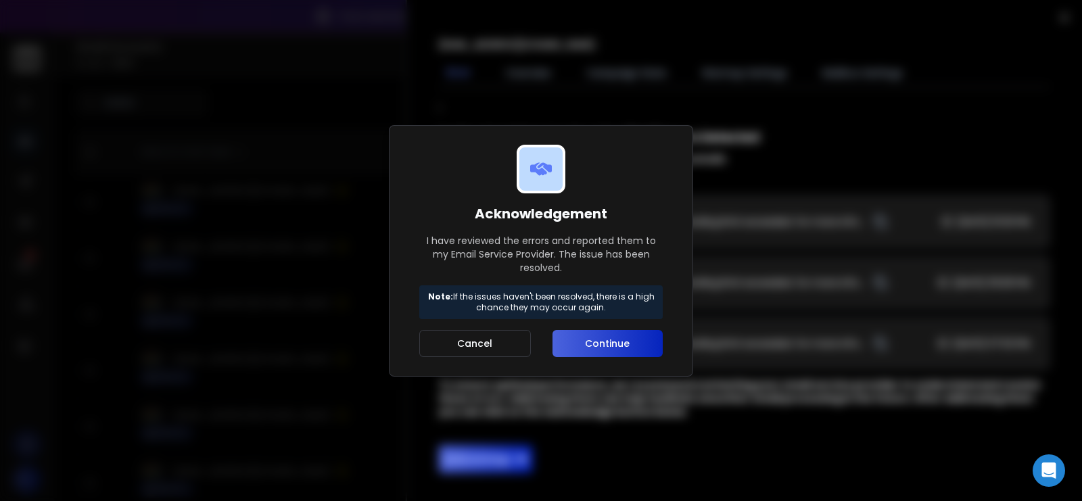
click at [602, 339] on button "Continue" at bounding box center [607, 343] width 110 height 27
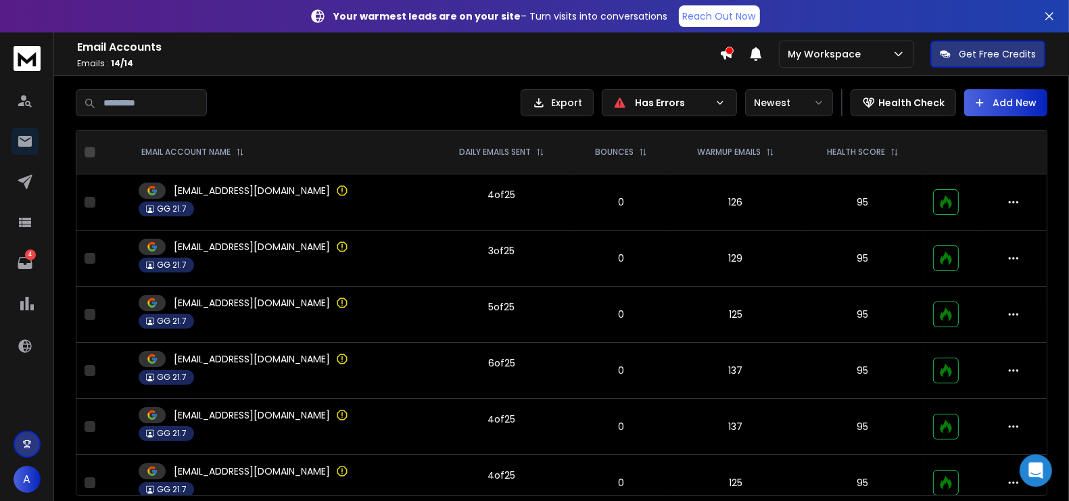
click at [253, 314] on div "GG 21.7" at bounding box center [281, 321] width 284 height 15
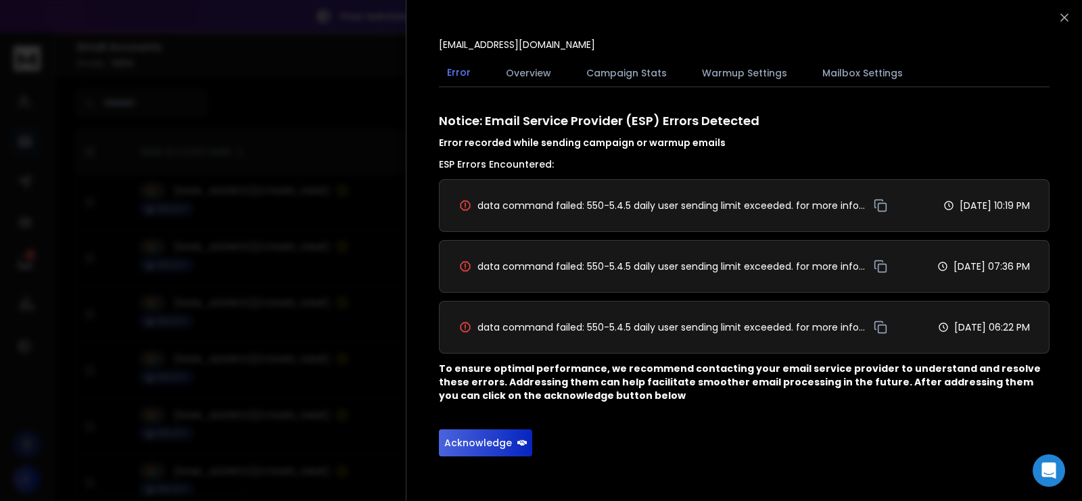
click at [497, 439] on button "Acknowledge" at bounding box center [485, 442] width 93 height 27
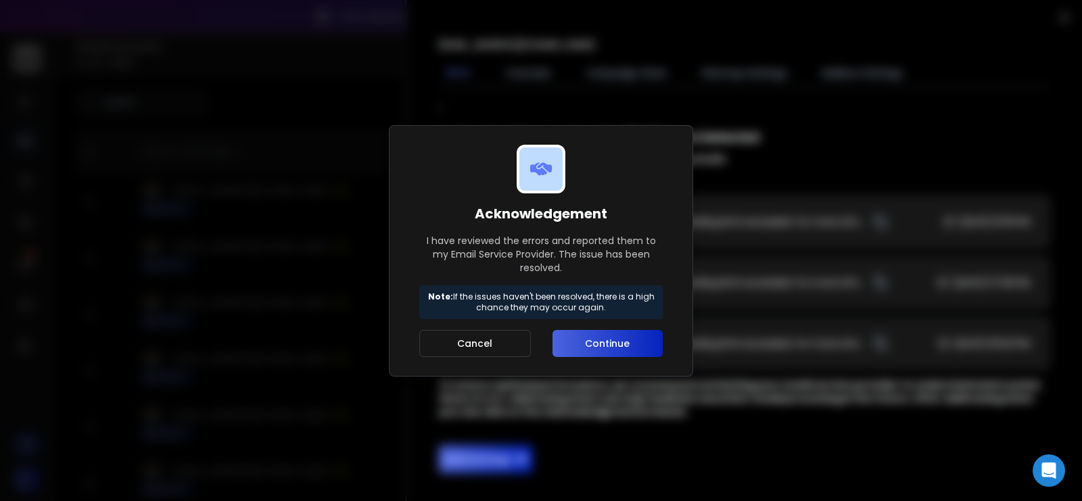
click at [612, 343] on button "Continue" at bounding box center [607, 343] width 110 height 27
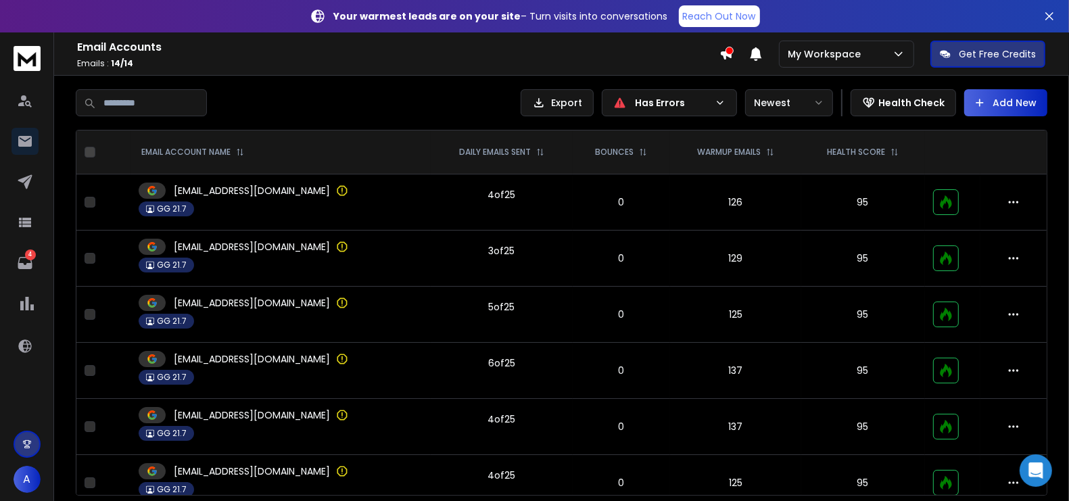
click at [272, 353] on p "recruiting@adeccohub.com" at bounding box center [252, 359] width 156 height 14
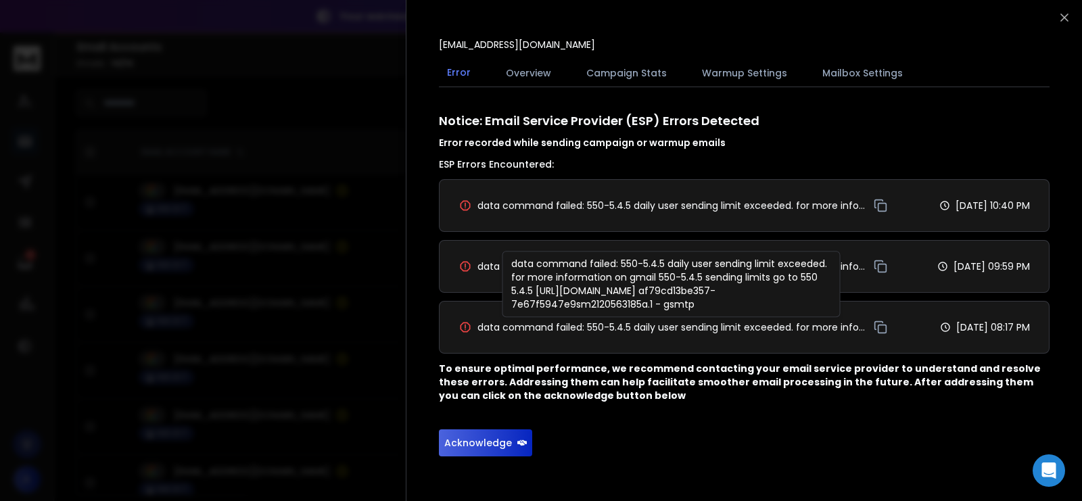
click at [479, 444] on button "Acknowledge" at bounding box center [485, 442] width 93 height 27
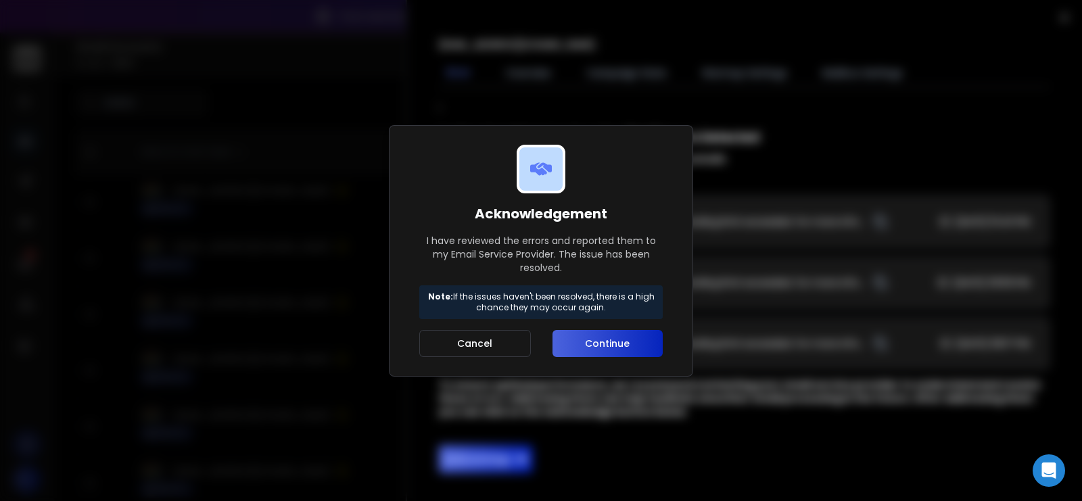
click at [606, 339] on button "Continue" at bounding box center [607, 343] width 110 height 27
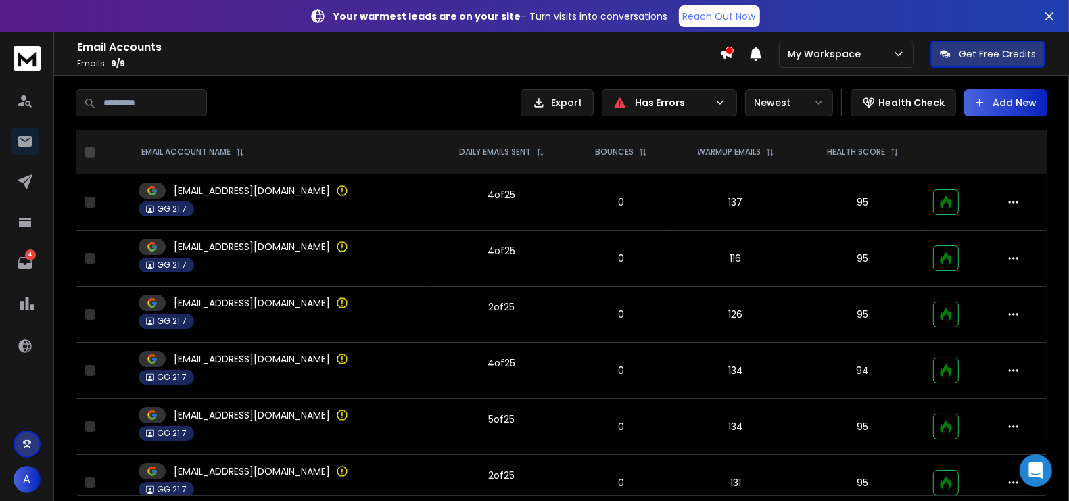
click at [266, 202] on div "GG 21.7" at bounding box center [281, 208] width 284 height 15
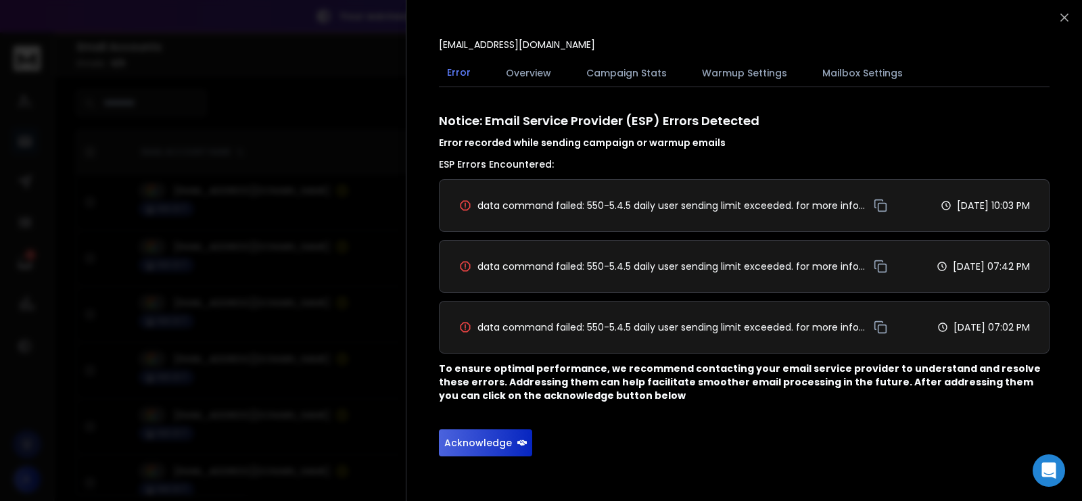
click at [485, 450] on button "Acknowledge" at bounding box center [485, 442] width 93 height 27
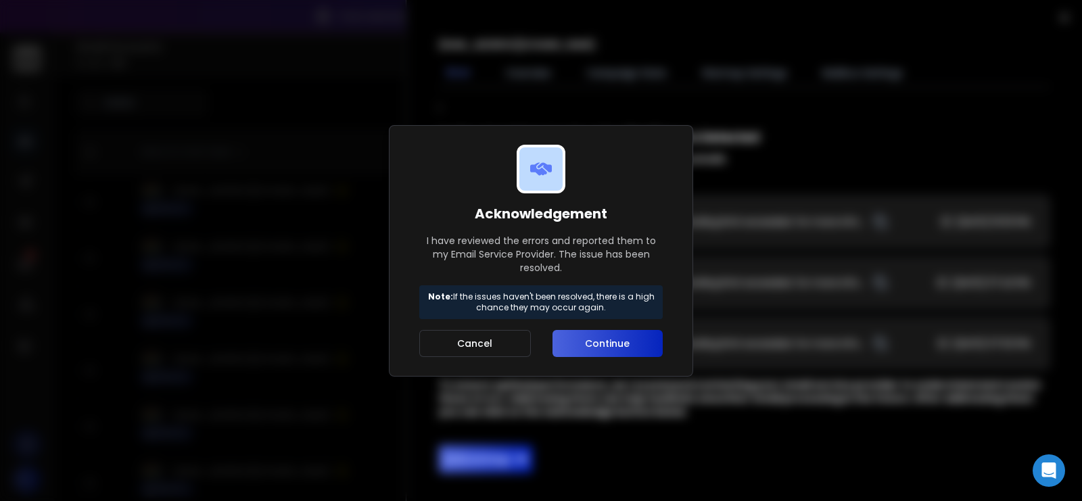
click at [591, 339] on button "Continue" at bounding box center [607, 343] width 110 height 27
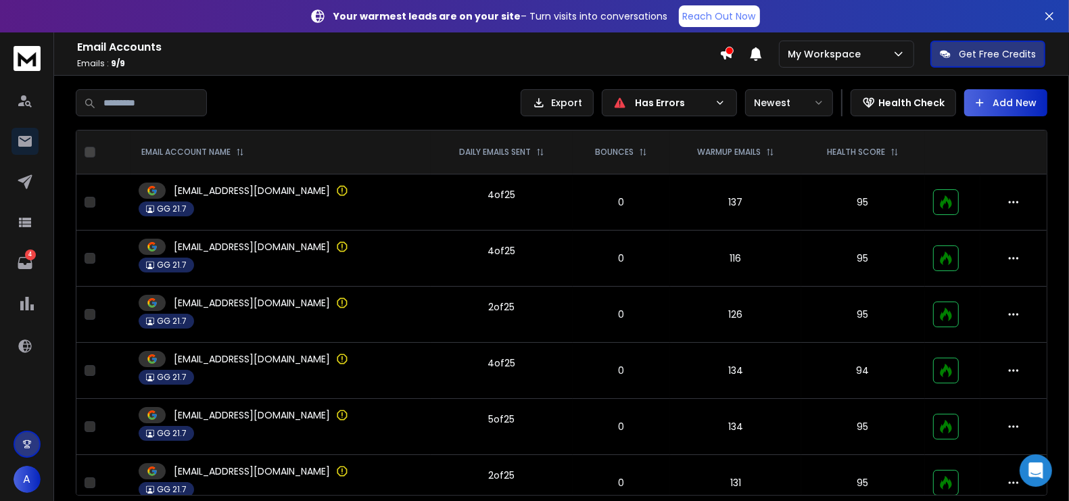
click at [251, 258] on div "GG 21.7" at bounding box center [281, 265] width 284 height 15
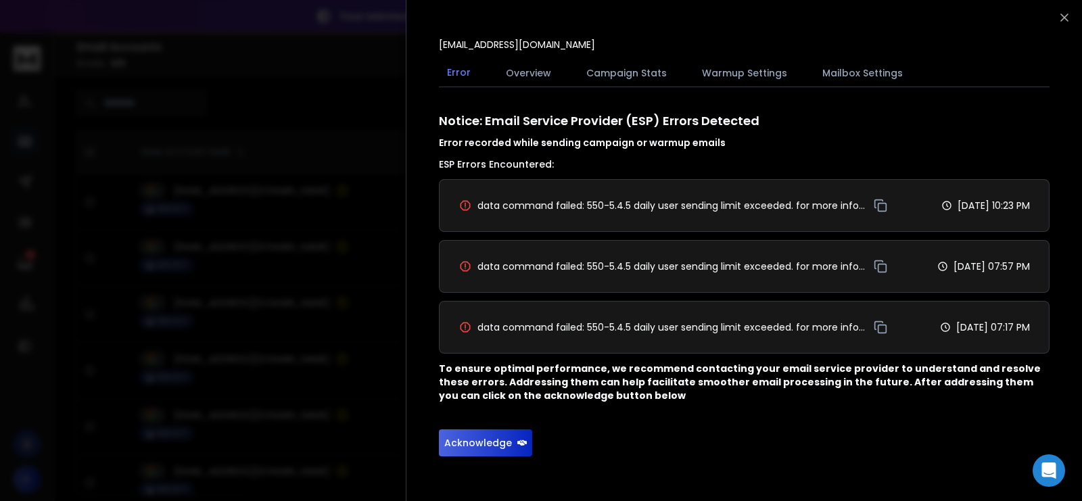
click at [470, 431] on button "Acknowledge" at bounding box center [485, 442] width 93 height 27
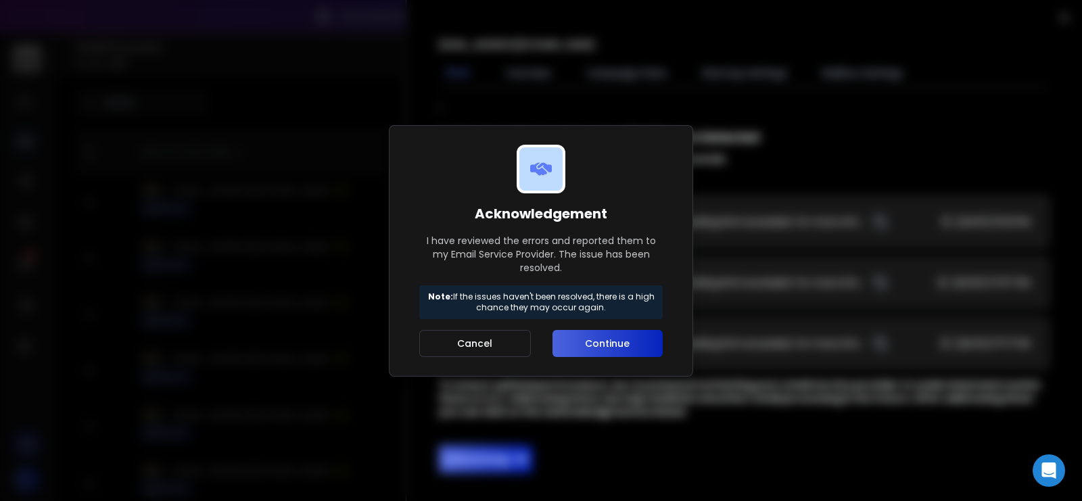
click at [602, 341] on button "Continue" at bounding box center [607, 343] width 110 height 27
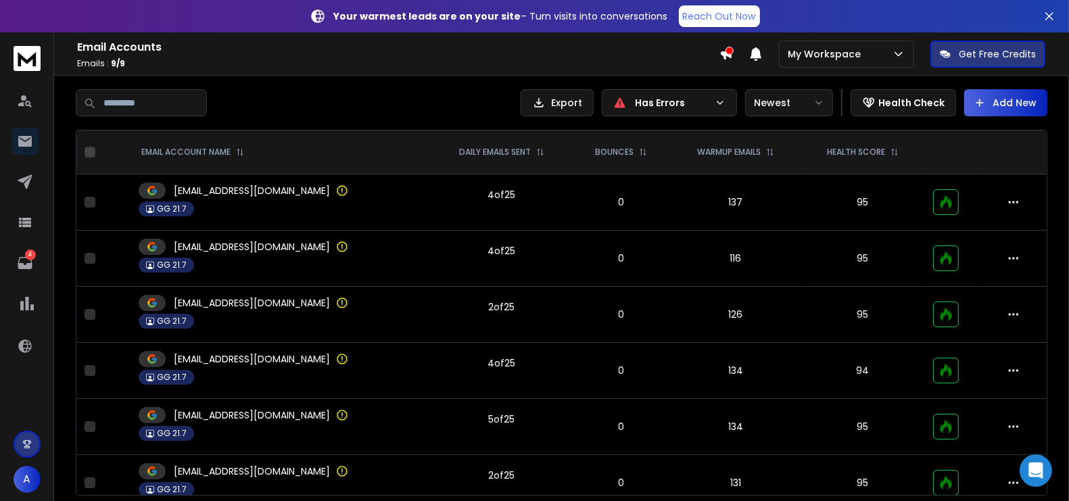
click at [233, 308] on p "cv@adeccogrow.com" at bounding box center [252, 303] width 156 height 14
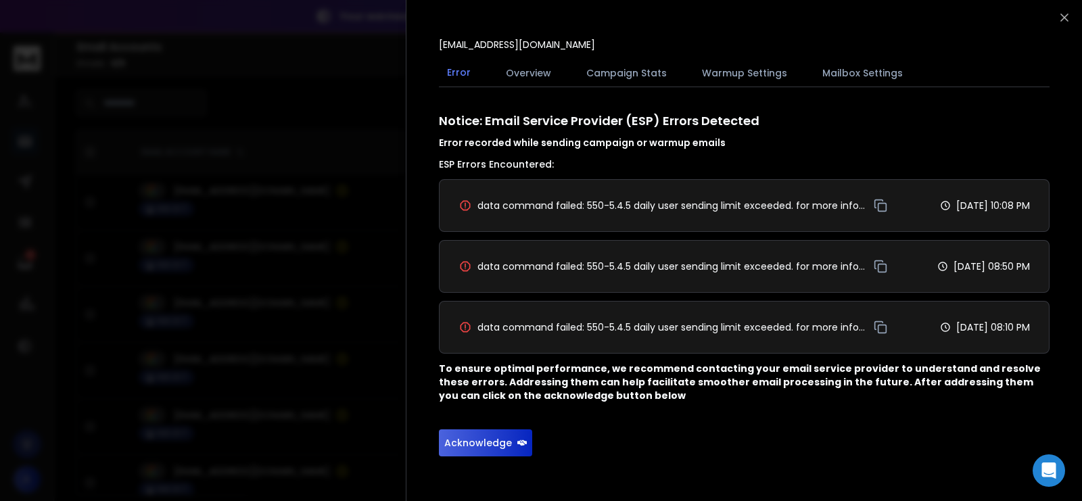
click at [483, 439] on button "Acknowledge" at bounding box center [485, 442] width 93 height 27
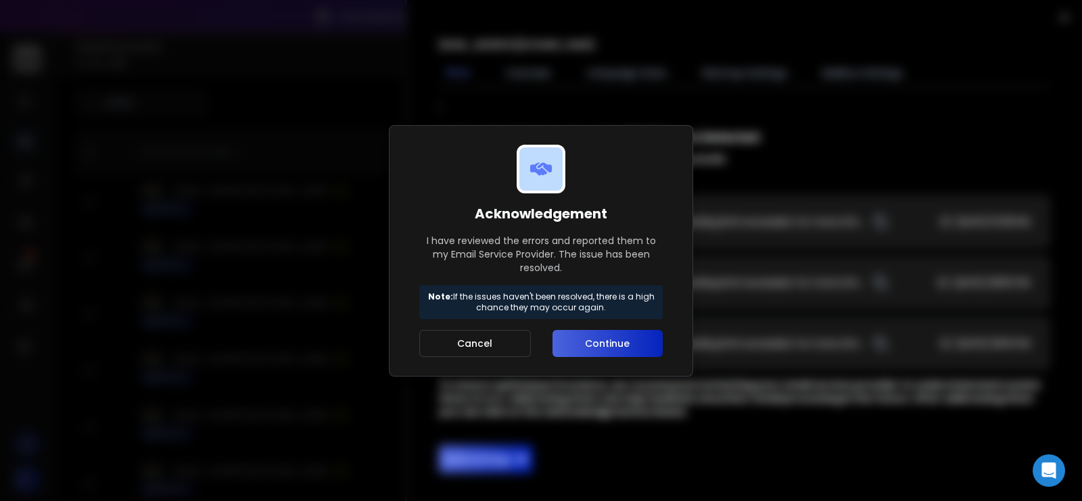
click at [606, 347] on button "Continue" at bounding box center [607, 343] width 110 height 27
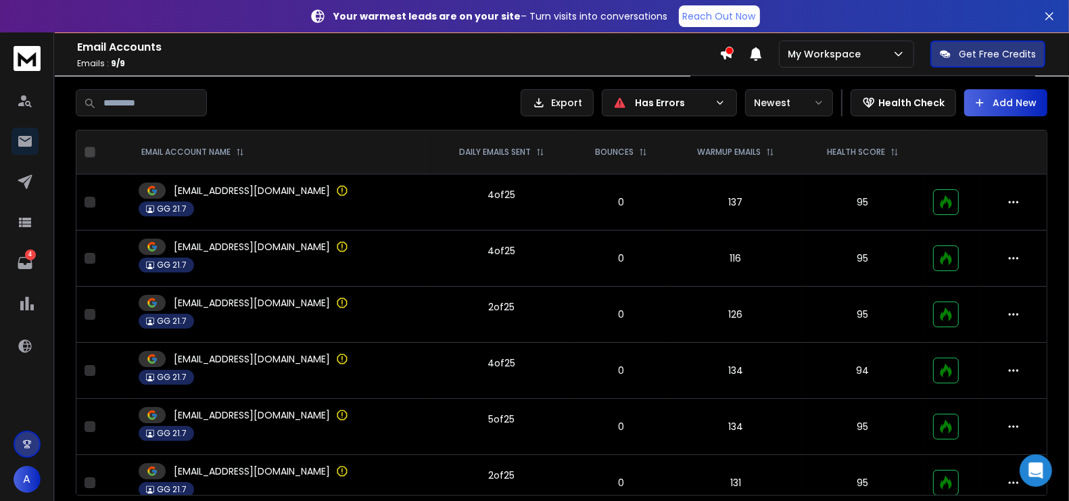
click at [218, 371] on div "GG 21.7" at bounding box center [281, 377] width 284 height 15
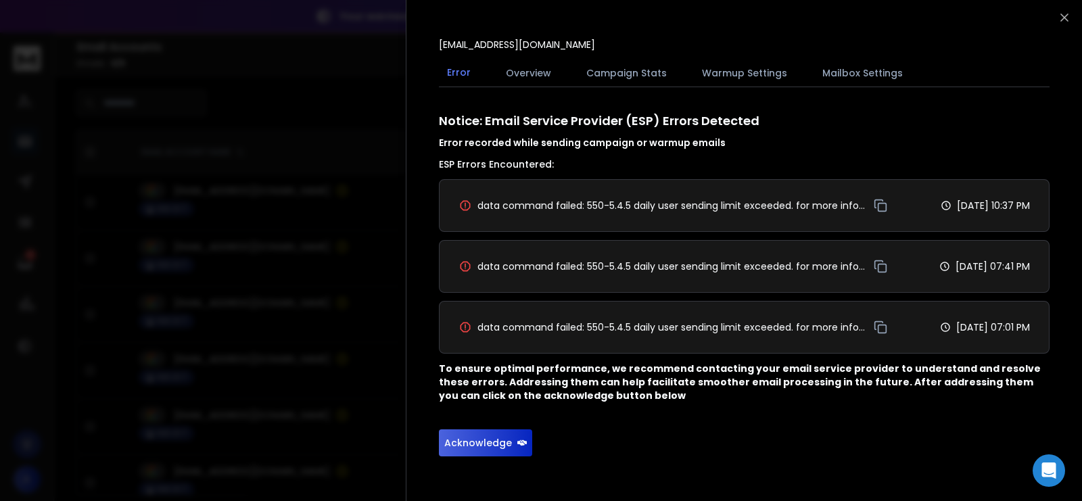
click at [465, 440] on button "Acknowledge" at bounding box center [485, 442] width 93 height 27
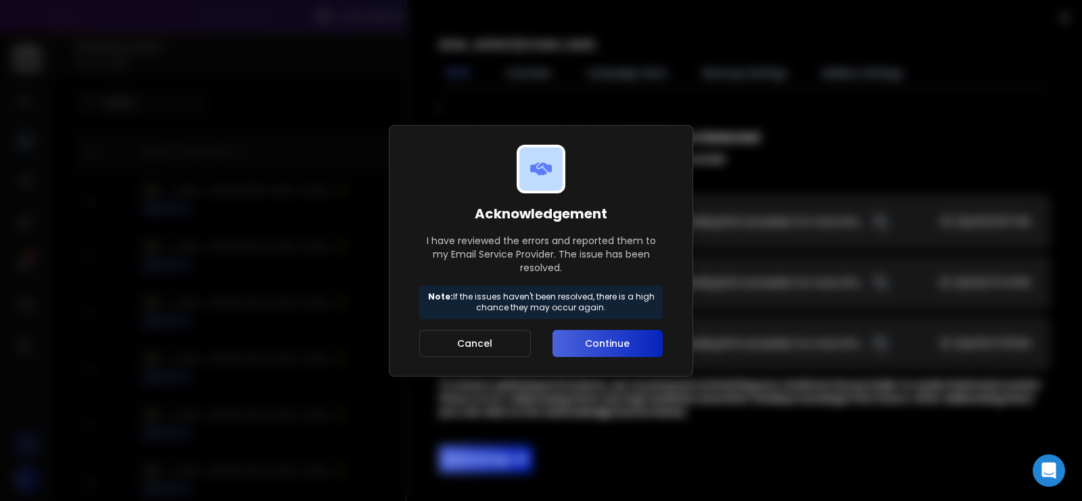
click at [603, 336] on button "Continue" at bounding box center [607, 343] width 110 height 27
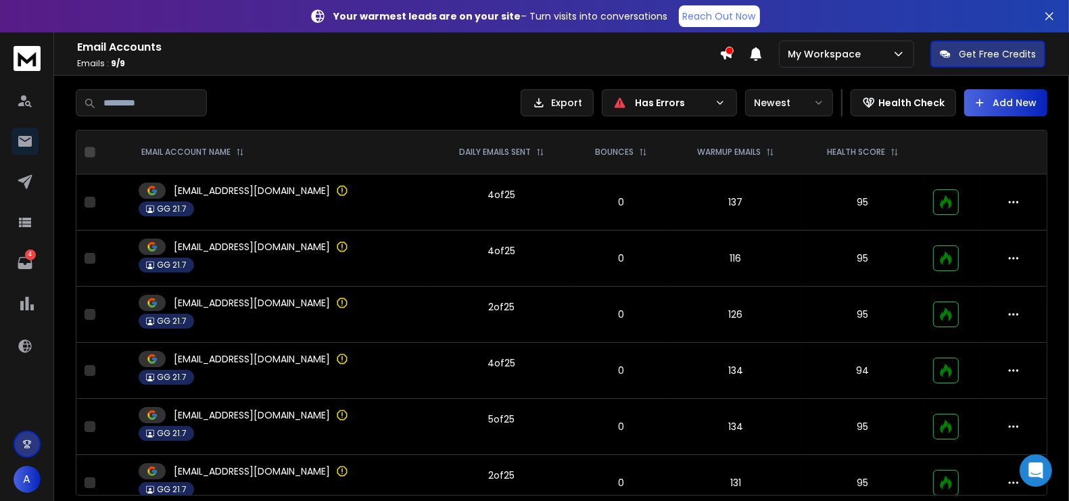
click at [213, 431] on div "GG 21.7" at bounding box center [281, 433] width 284 height 15
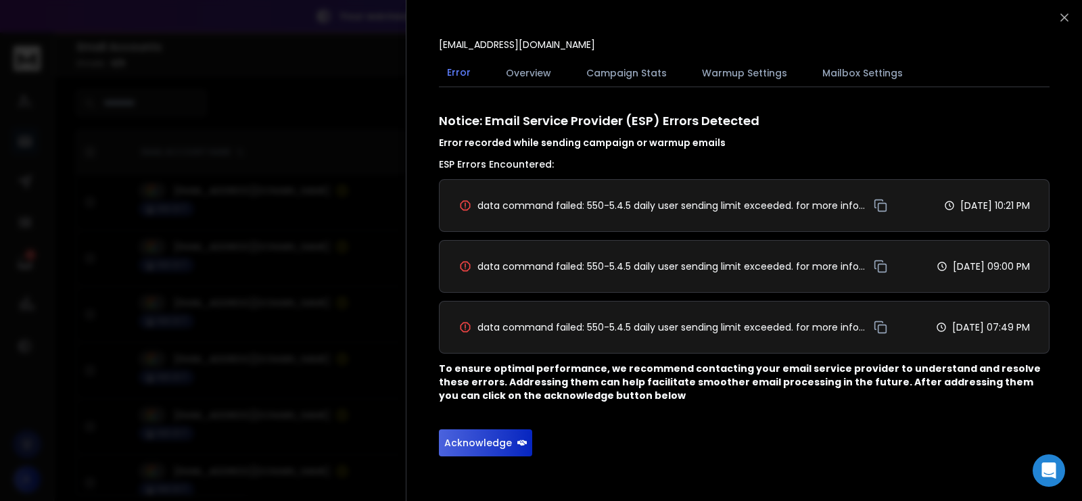
click at [464, 433] on button "Acknowledge" at bounding box center [485, 442] width 93 height 27
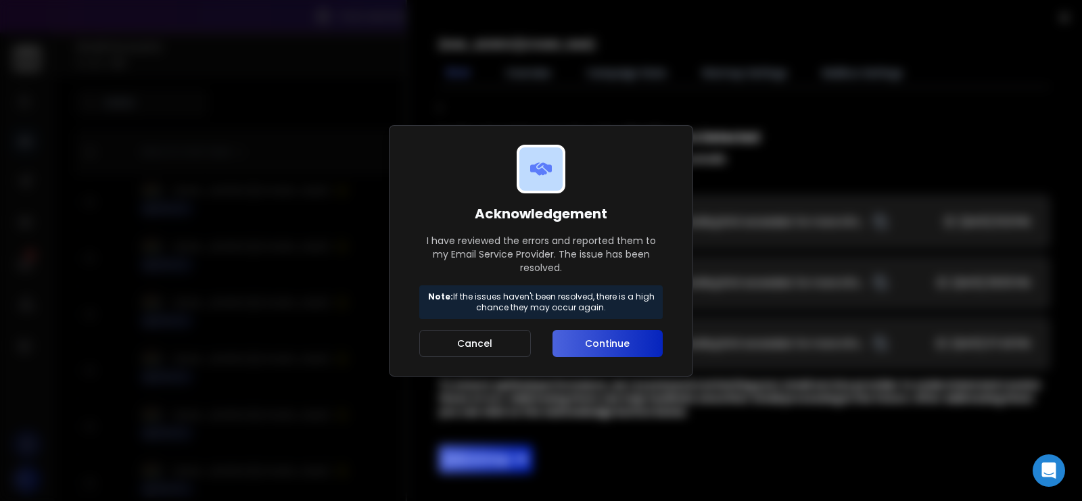
click at [600, 343] on button "Continue" at bounding box center [607, 343] width 110 height 27
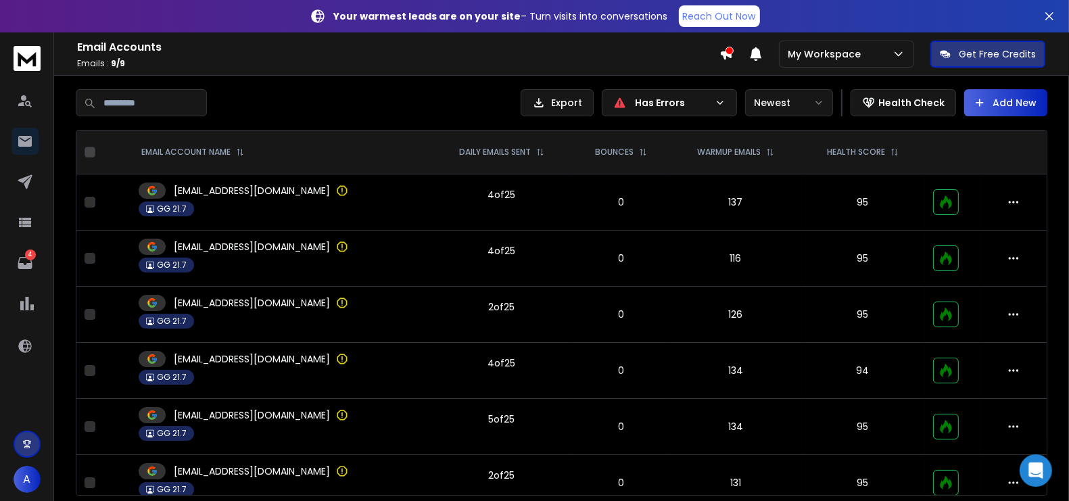
scroll to position [84, 0]
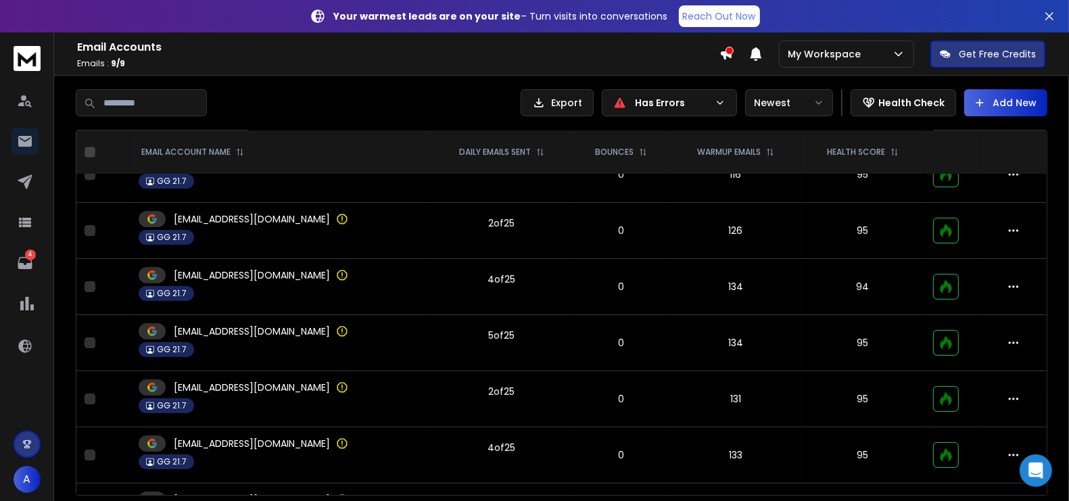
click at [247, 386] on p "workforce@adeccogrow.com" at bounding box center [252, 388] width 156 height 14
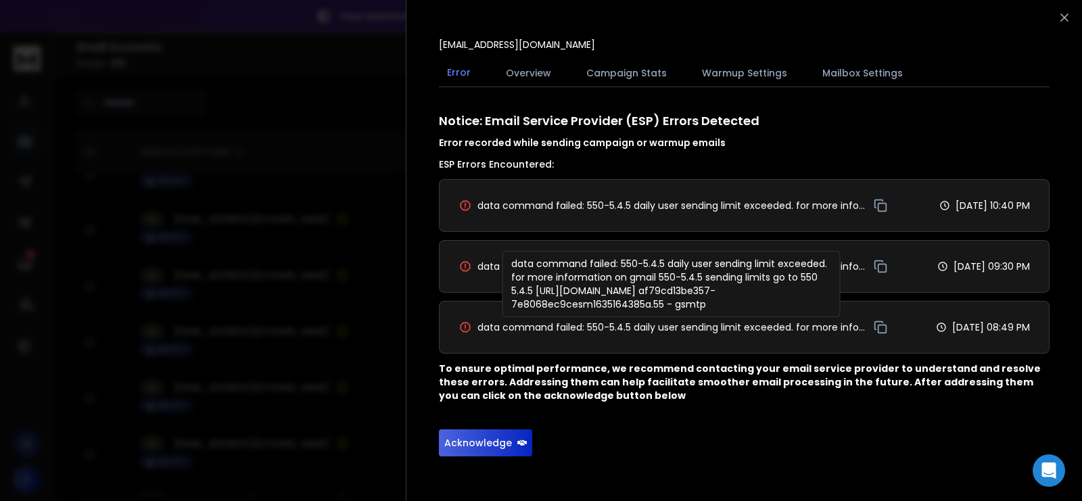
click at [506, 431] on button "Acknowledge" at bounding box center [485, 442] width 93 height 27
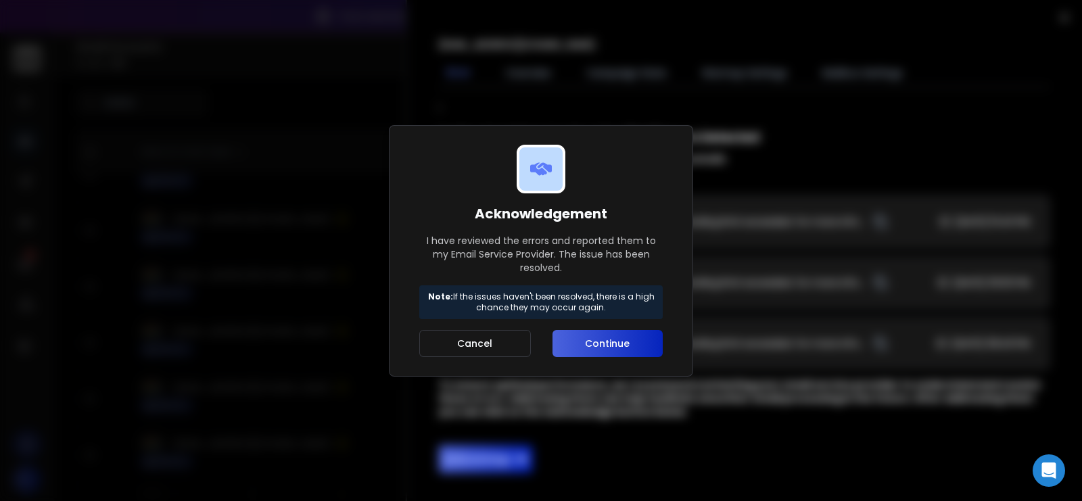
click at [605, 343] on button "Continue" at bounding box center [607, 343] width 110 height 27
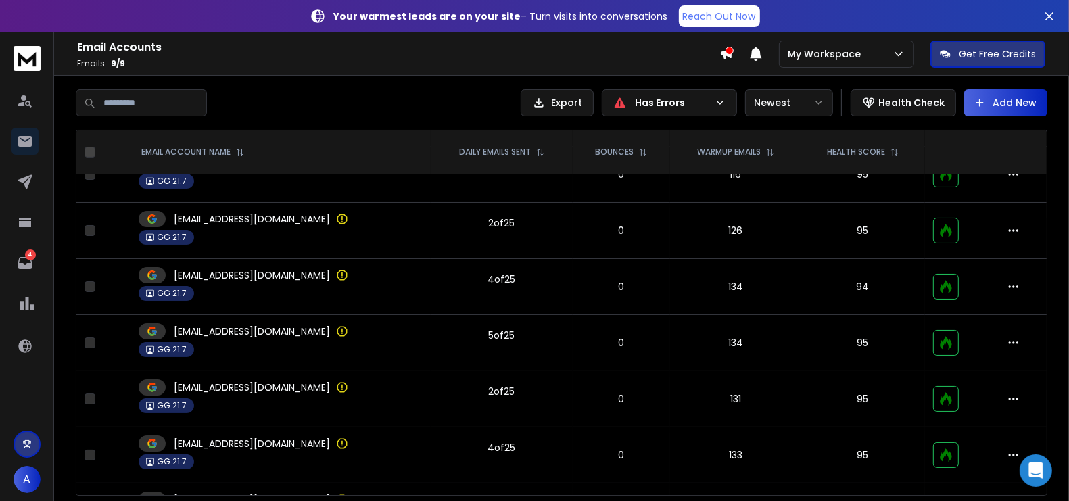
click at [256, 438] on p "join@adeccoconnect.com" at bounding box center [252, 444] width 156 height 14
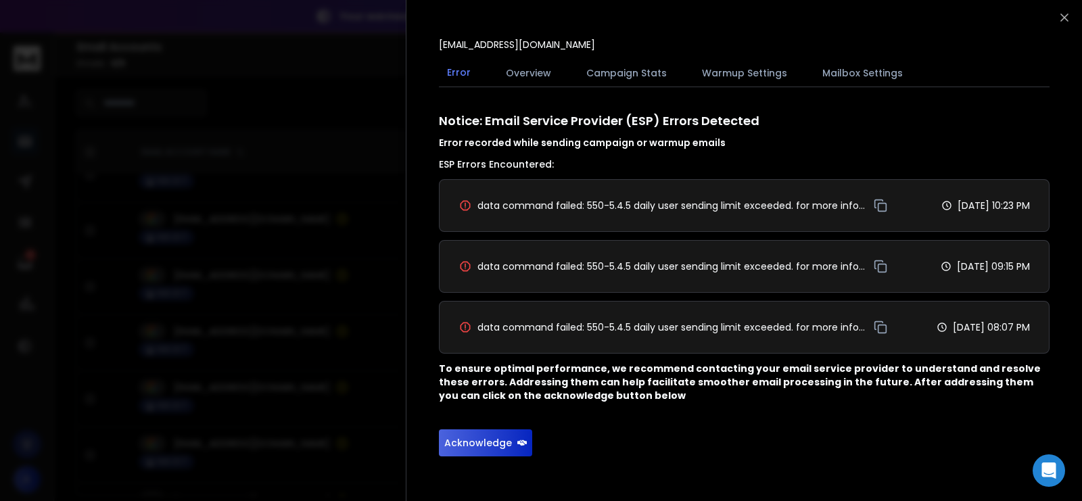
click at [468, 439] on button "Acknowledge" at bounding box center [485, 442] width 93 height 27
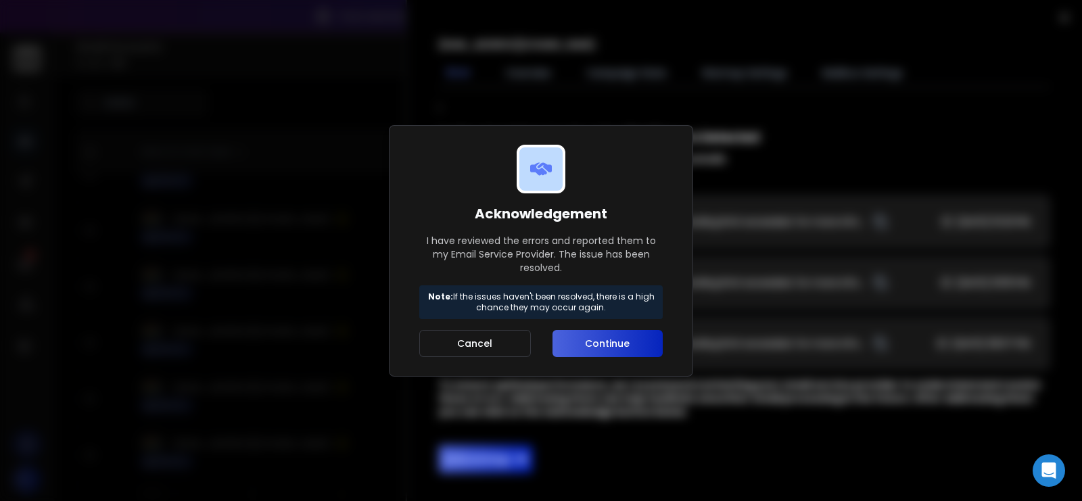
click at [600, 335] on button "Continue" at bounding box center [607, 343] width 110 height 27
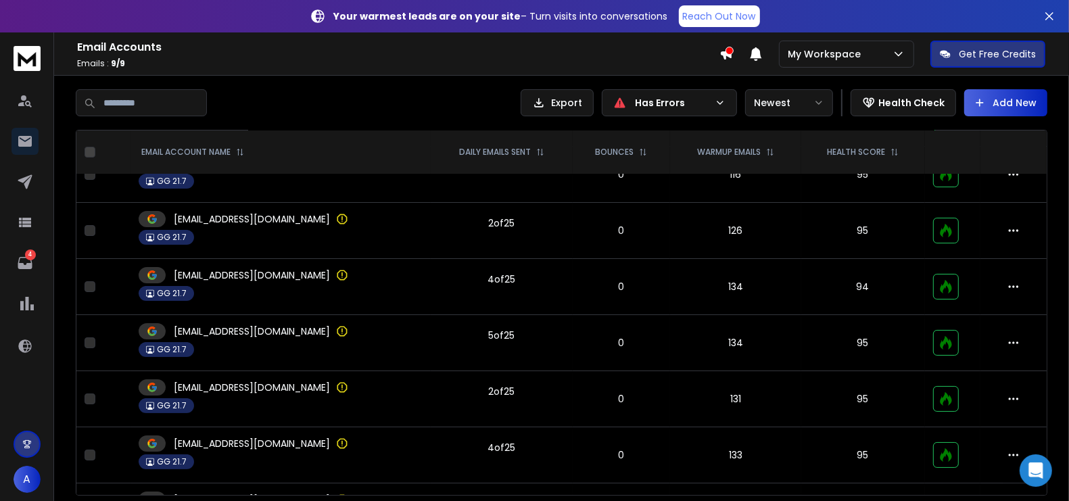
scroll to position [168, 0]
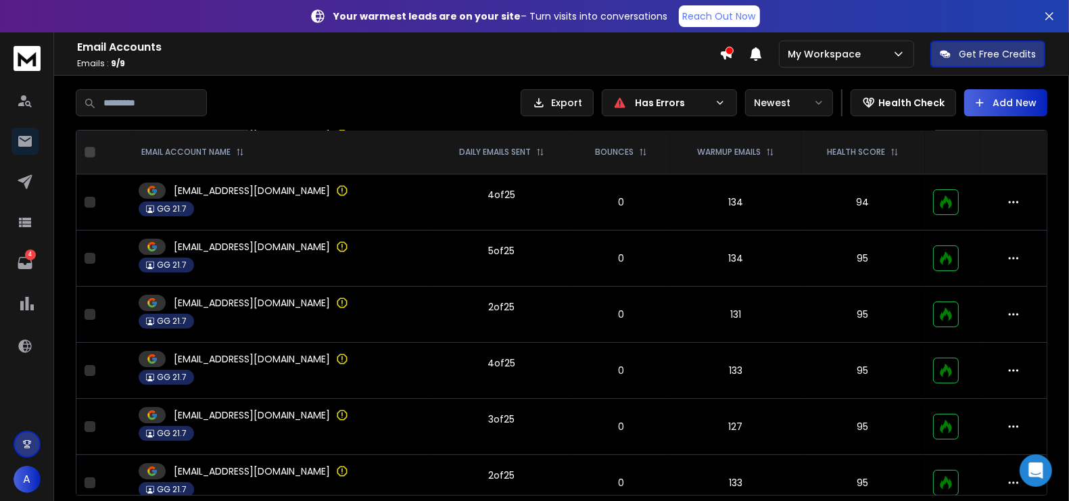
click at [272, 360] on p "join@adeccoconnect.com" at bounding box center [252, 359] width 156 height 14
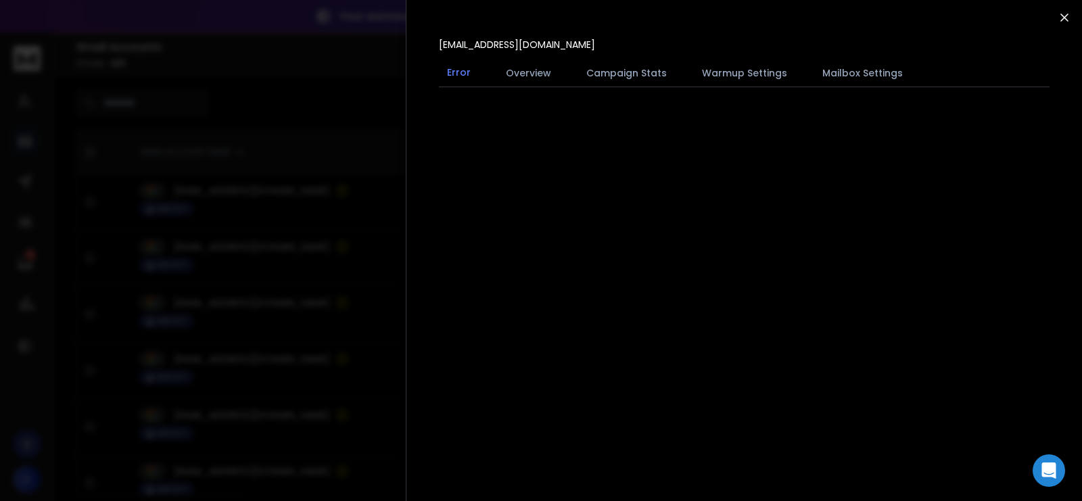
click at [1059, 15] on icon "button" at bounding box center [1064, 18] width 14 height 14
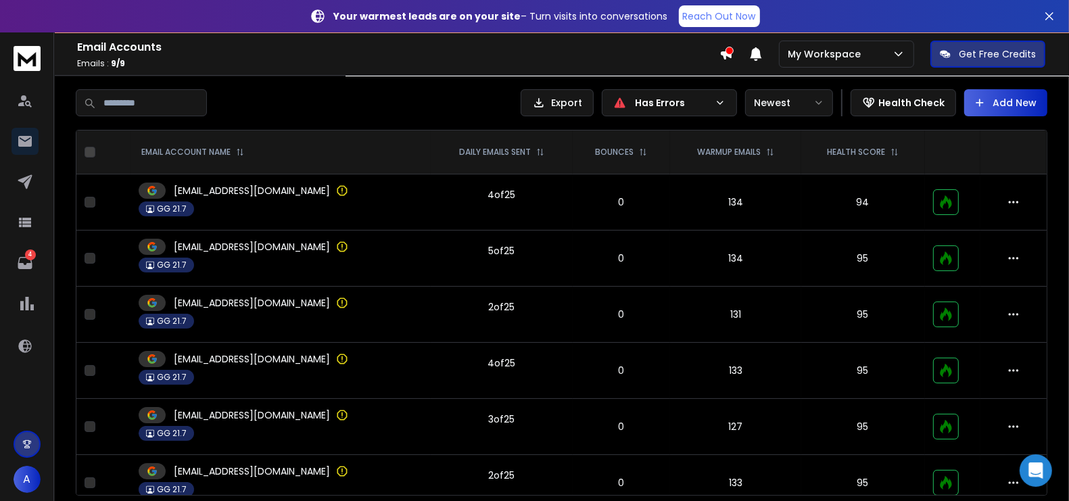
click at [288, 189] on p "candidate@adeccogrow.com" at bounding box center [252, 191] width 156 height 14
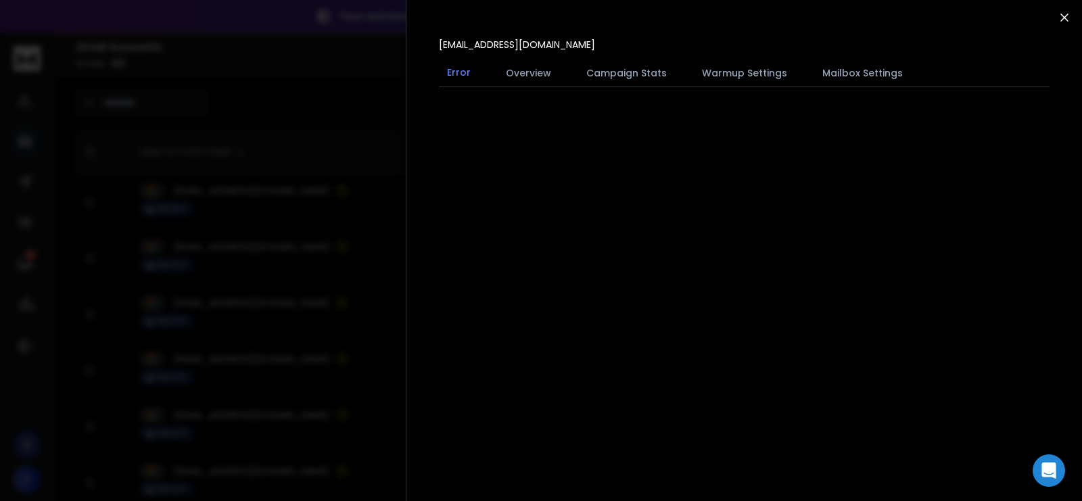
click at [1061, 16] on icon "button" at bounding box center [1064, 17] width 7 height 7
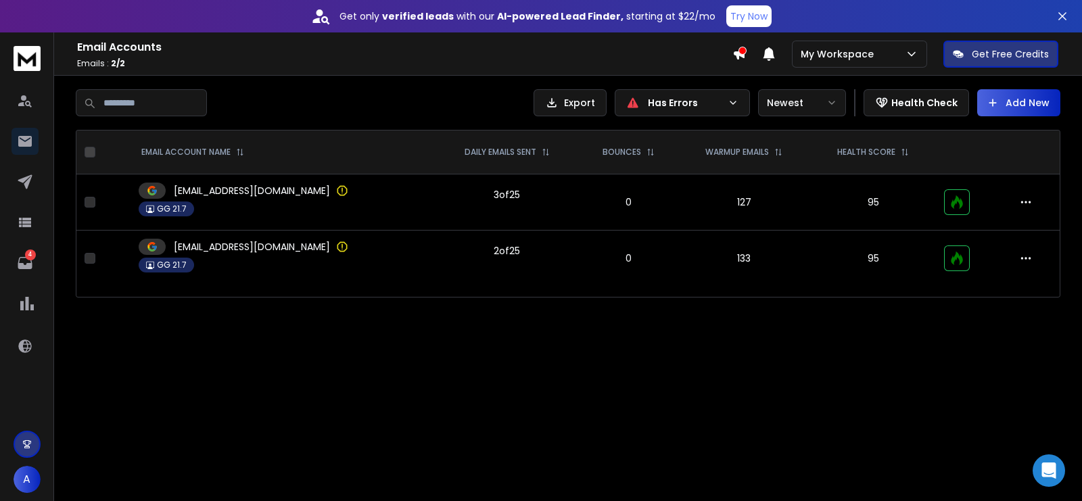
click at [373, 200] on td "[EMAIL_ADDRESS][DOMAIN_NAME] GG 21.7" at bounding box center [282, 202] width 304 height 56
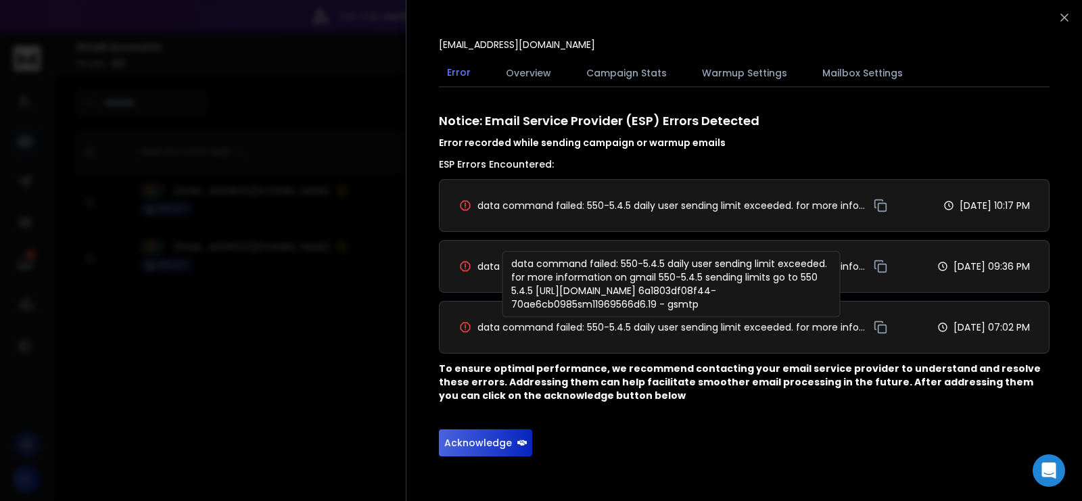
click at [490, 431] on button "Acknowledge" at bounding box center [485, 442] width 93 height 27
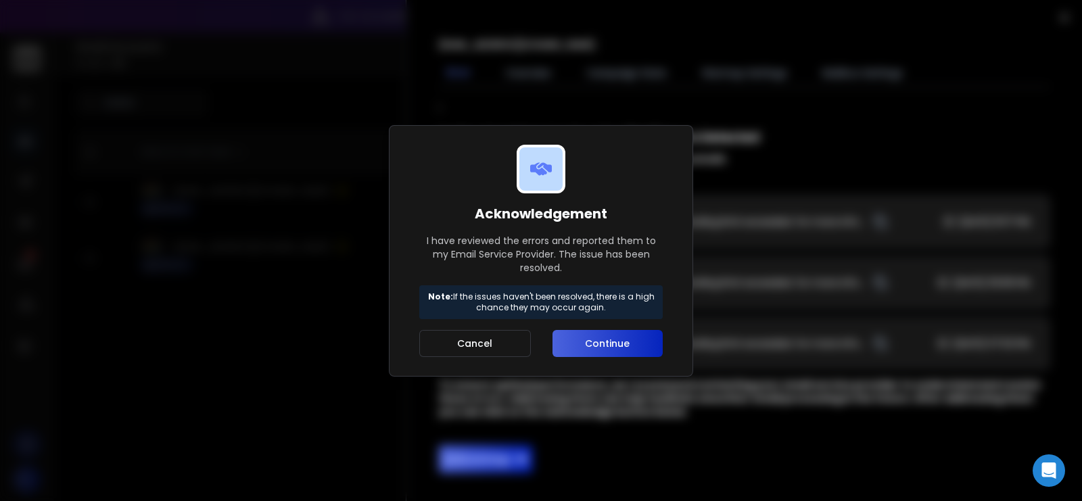
click at [602, 337] on button "Continue" at bounding box center [607, 343] width 110 height 27
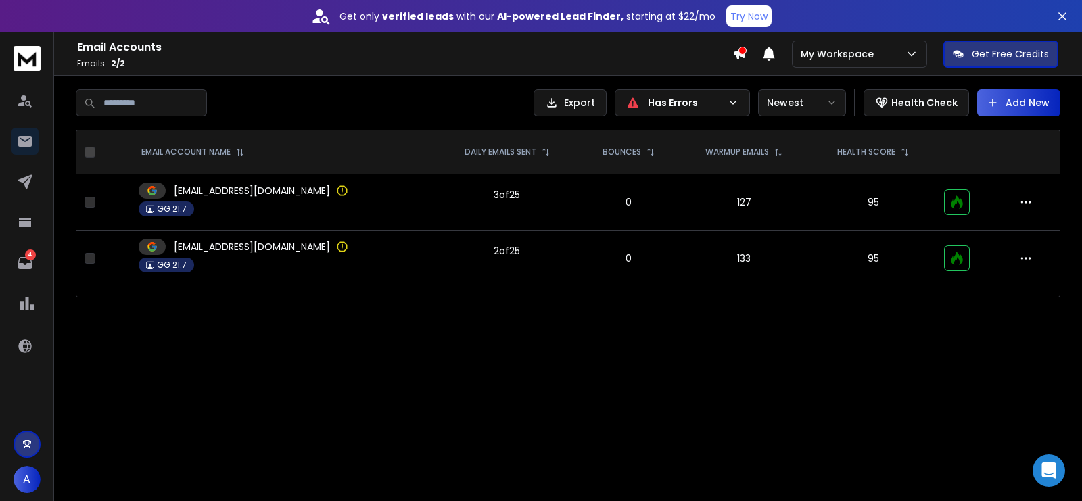
click at [362, 246] on div "[EMAIL_ADDRESS][DOMAIN_NAME]" at bounding box center [283, 247] width 288 height 16
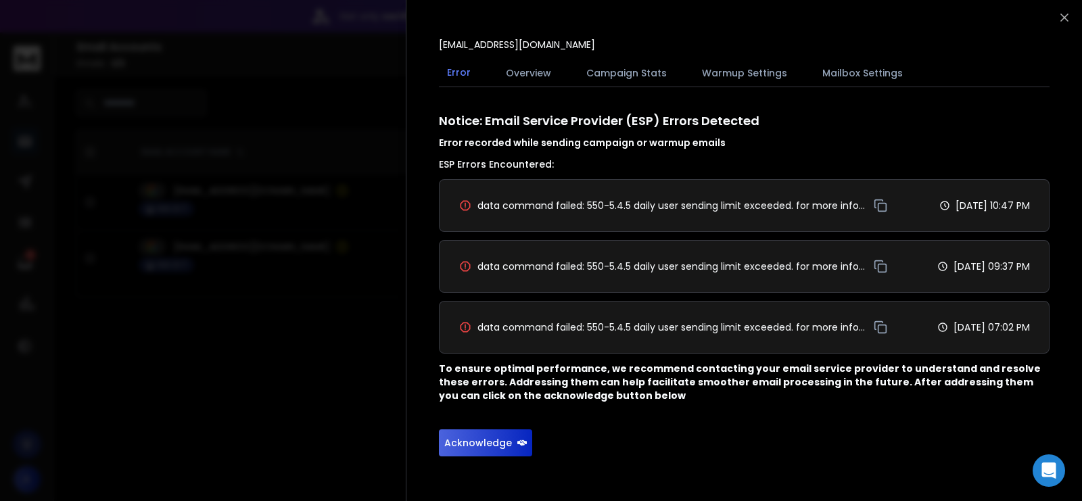
click at [493, 444] on button "Acknowledge" at bounding box center [485, 442] width 93 height 27
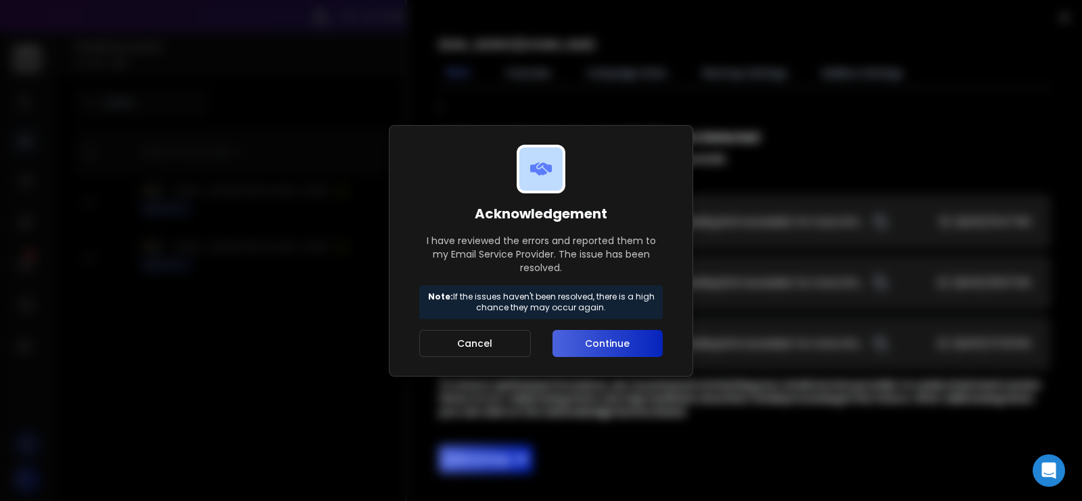
click at [588, 328] on div "Acknowledgement I have reviewed the errors and reported them to my Email Servic…" at bounding box center [540, 251] width 243 height 212
click at [585, 338] on button "Continue" at bounding box center [607, 343] width 110 height 27
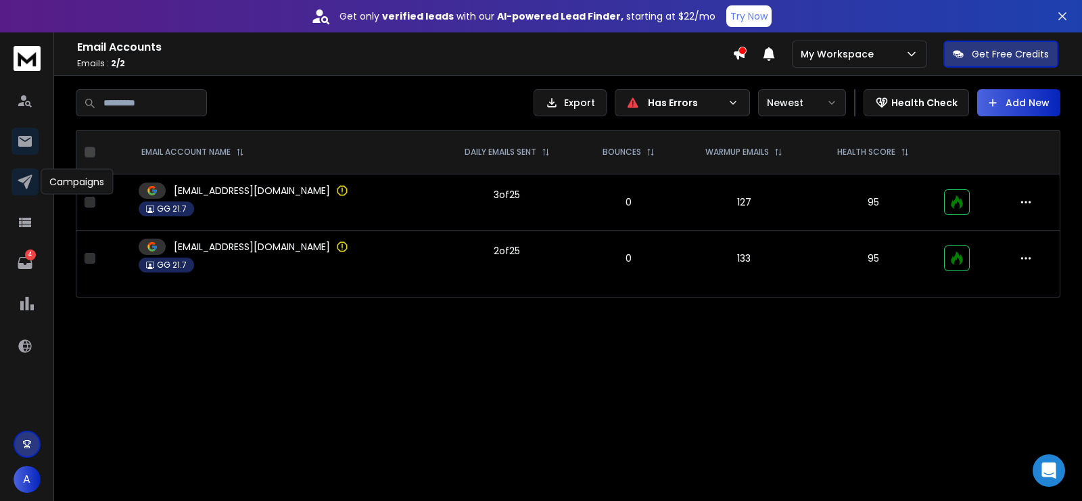
click at [26, 181] on icon at bounding box center [25, 181] width 14 height 14
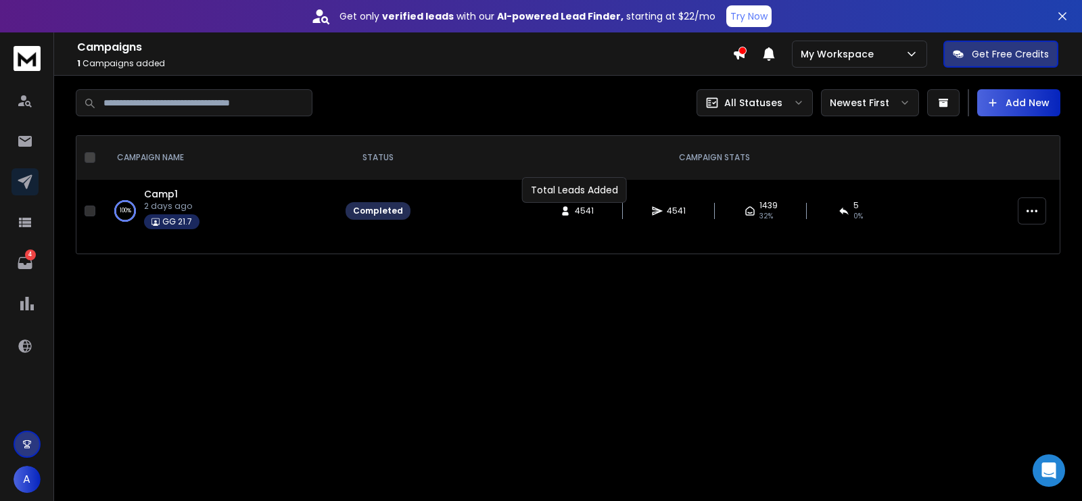
click at [542, 214] on div "4541 4541 1439 32 % 5 0 %" at bounding box center [714, 211] width 575 height 22
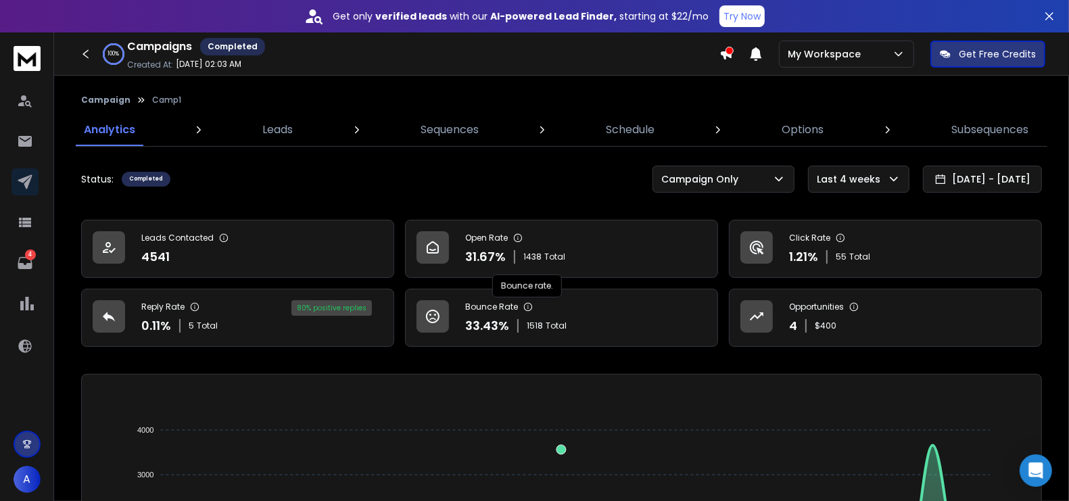
click at [527, 303] on icon at bounding box center [528, 307] width 8 height 8
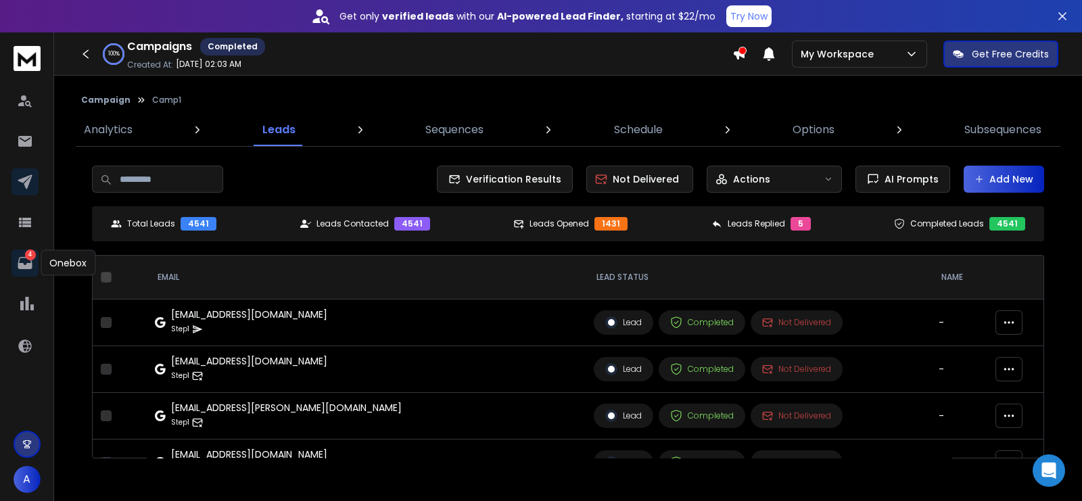
click at [28, 260] on p "4" at bounding box center [30, 254] width 11 height 11
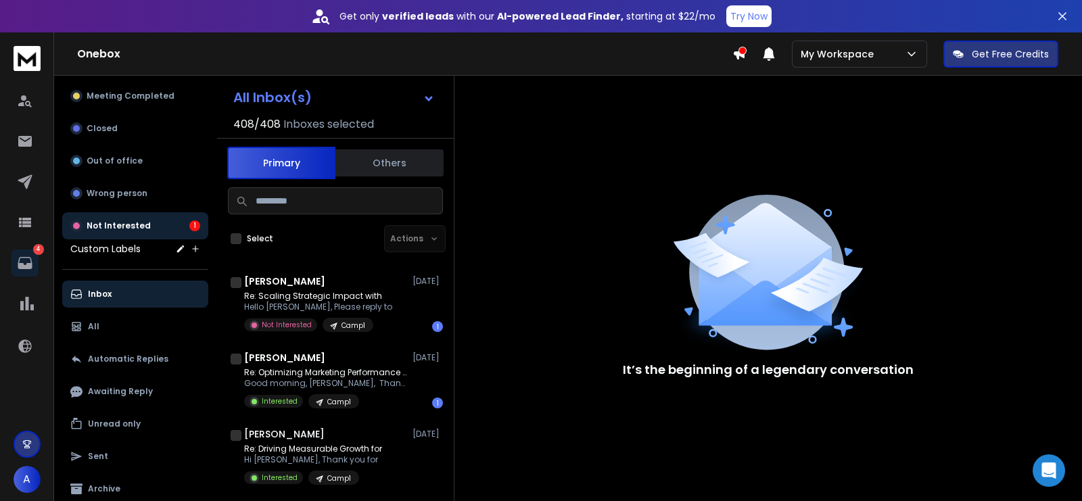
scroll to position [278, 0]
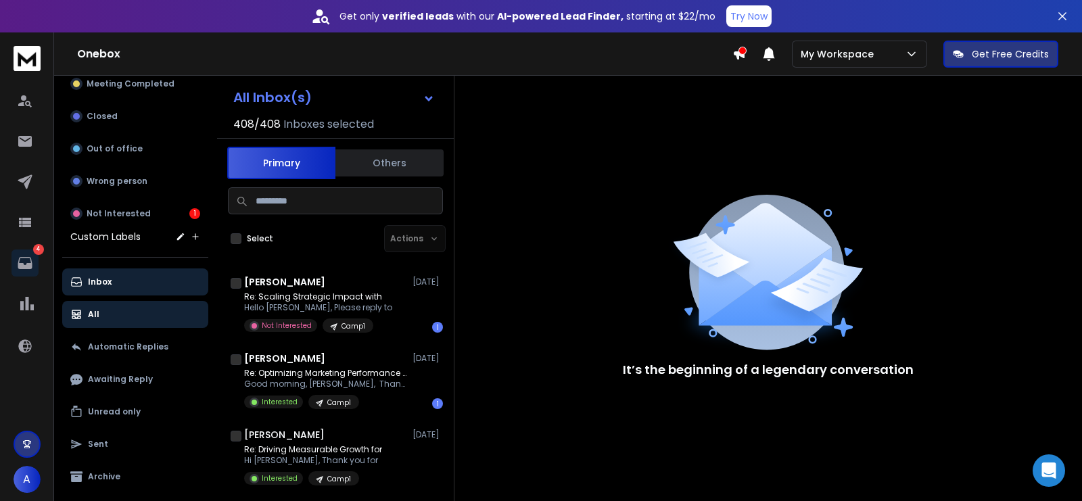
click at [96, 306] on div "All" at bounding box center [84, 314] width 29 height 16
click at [366, 165] on button "Others" at bounding box center [389, 163] width 108 height 30
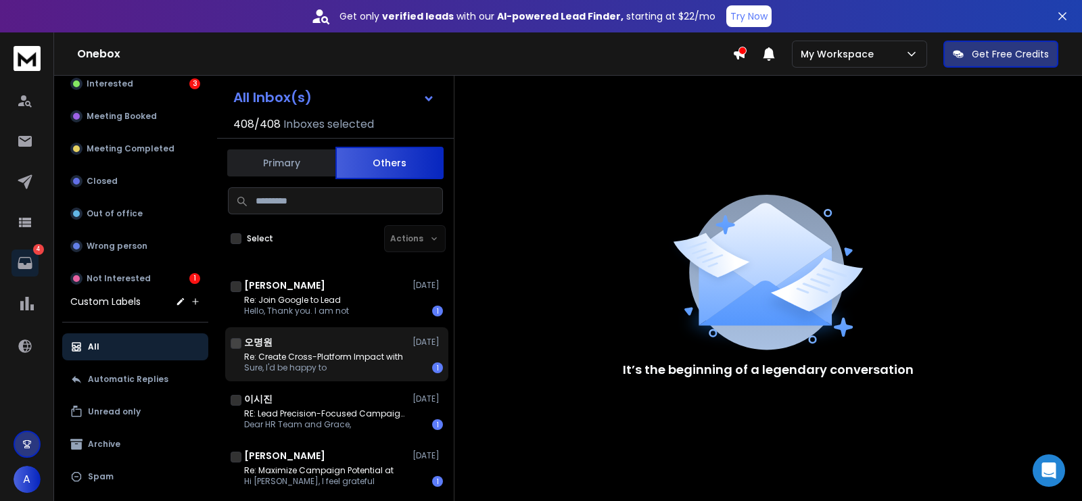
scroll to position [507, 0]
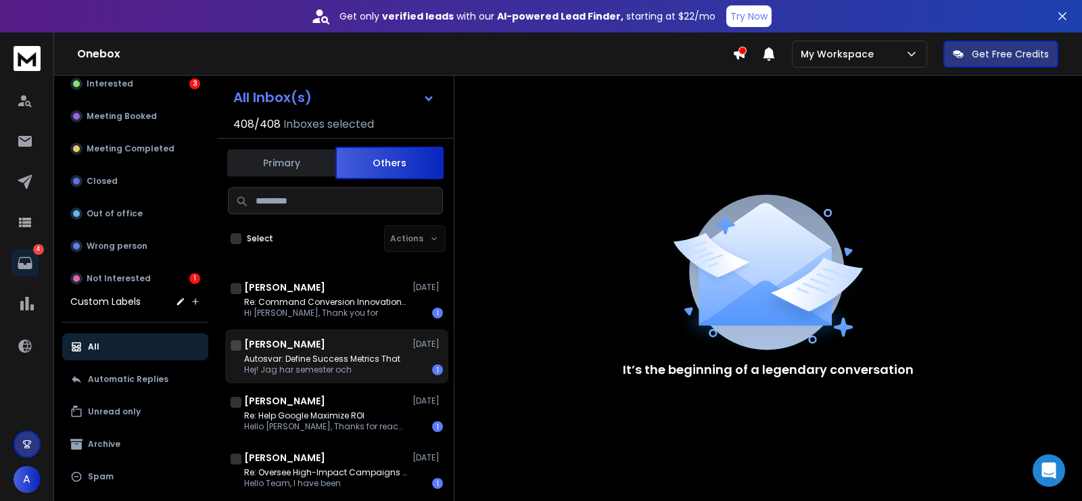
click at [335, 362] on p "Autosvar: Define Success Metrics That" at bounding box center [322, 359] width 156 height 11
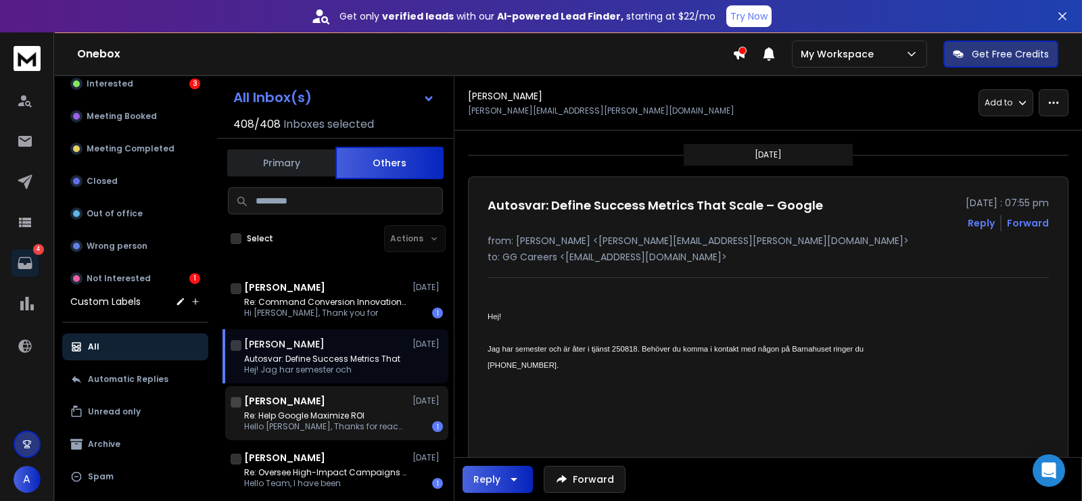
click at [317, 404] on h1 "[PERSON_NAME]" at bounding box center [284, 401] width 81 height 14
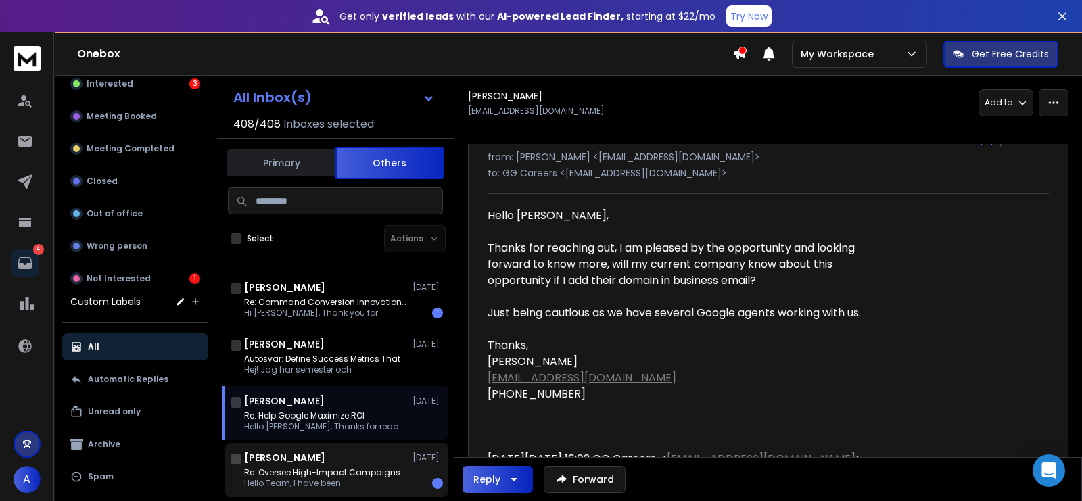
scroll to position [591, 0]
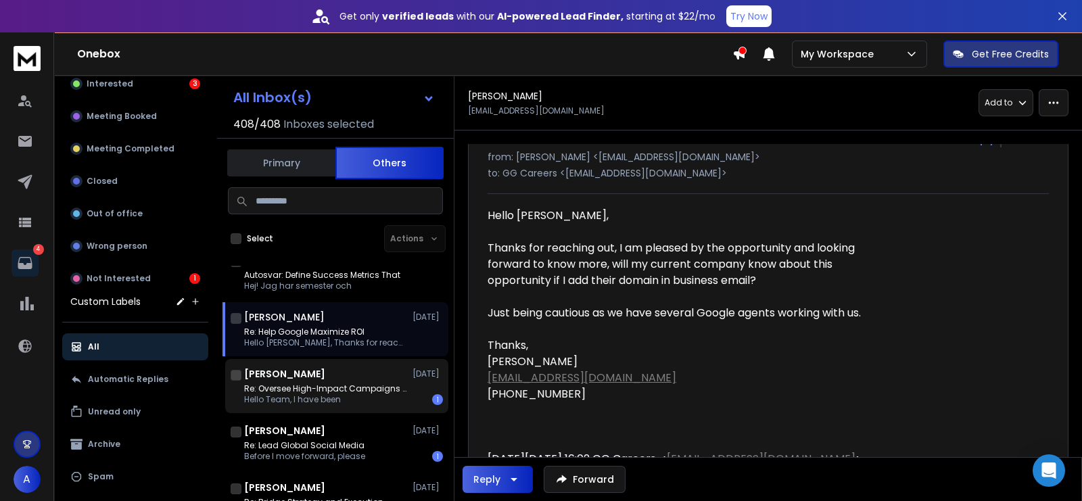
click at [364, 381] on div "[PERSON_NAME] [DATE] Re: Oversee High-Impact Campaigns Across Hello Team, I hav…" at bounding box center [343, 386] width 199 height 38
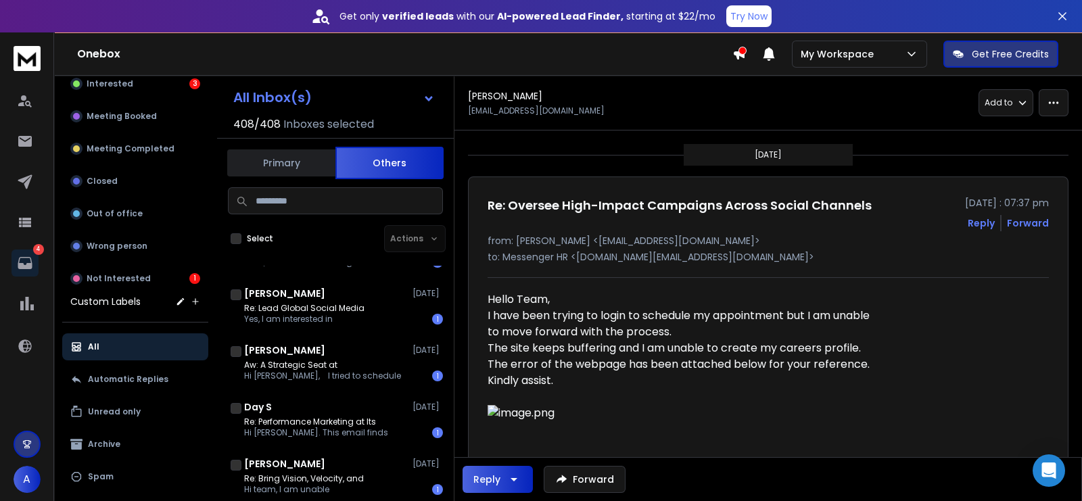
scroll to position [1267, 0]
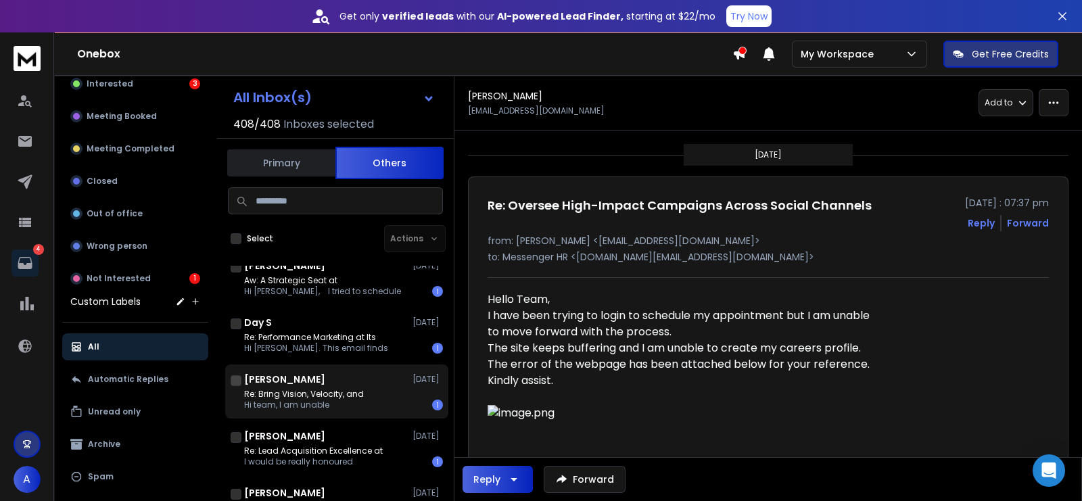
click at [342, 393] on p "Re: Bring Vision, Velocity, and" at bounding box center [304, 394] width 120 height 11
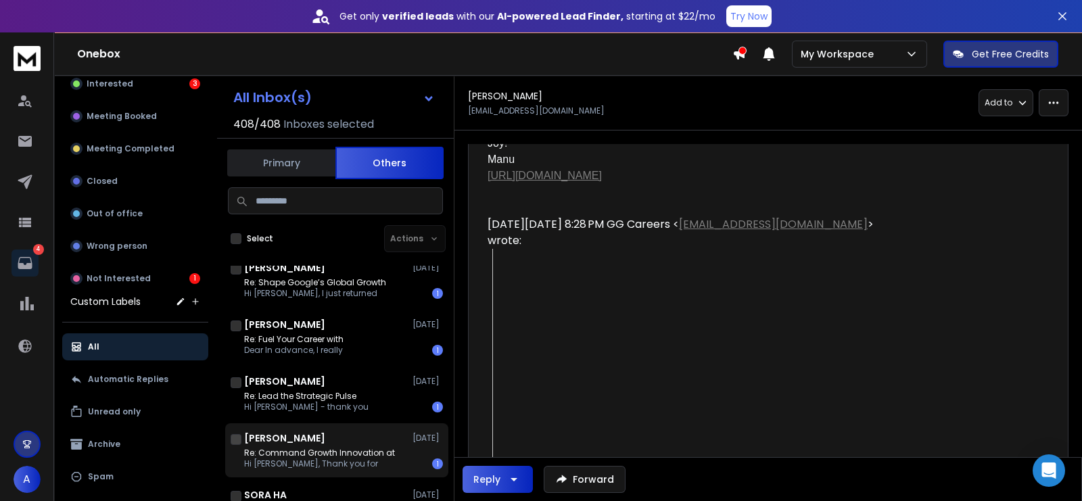
scroll to position [1775, 0]
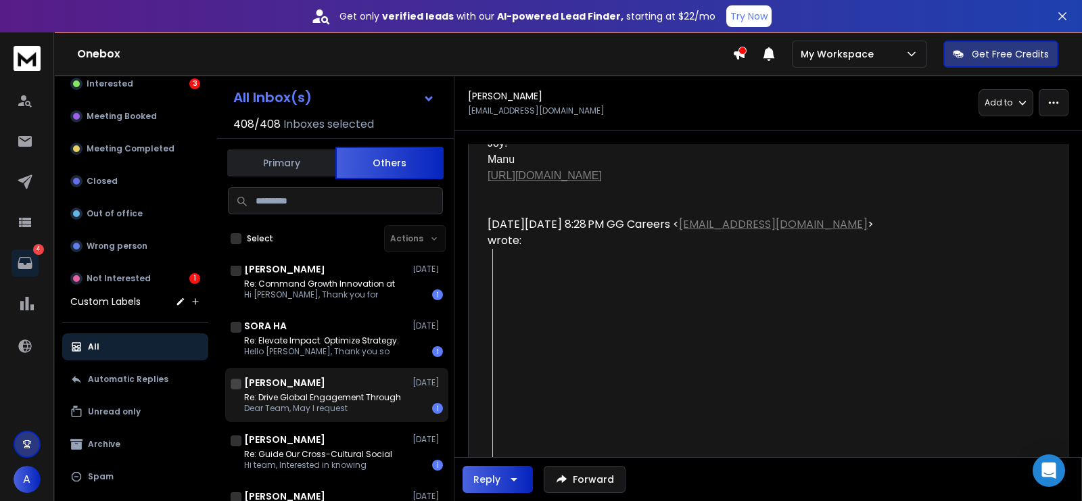
click at [328, 397] on p "Re: Drive Global Engagement Through" at bounding box center [322, 397] width 157 height 11
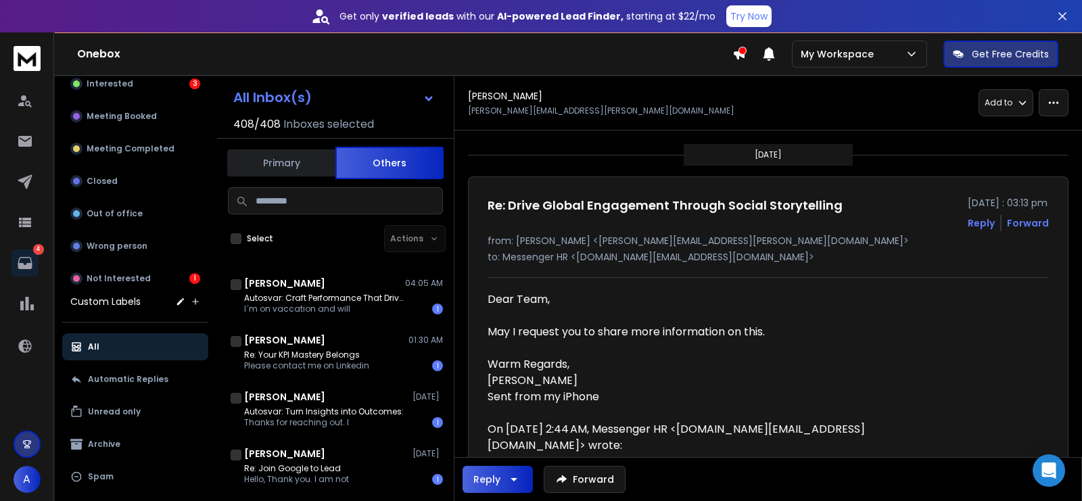
scroll to position [0, 0]
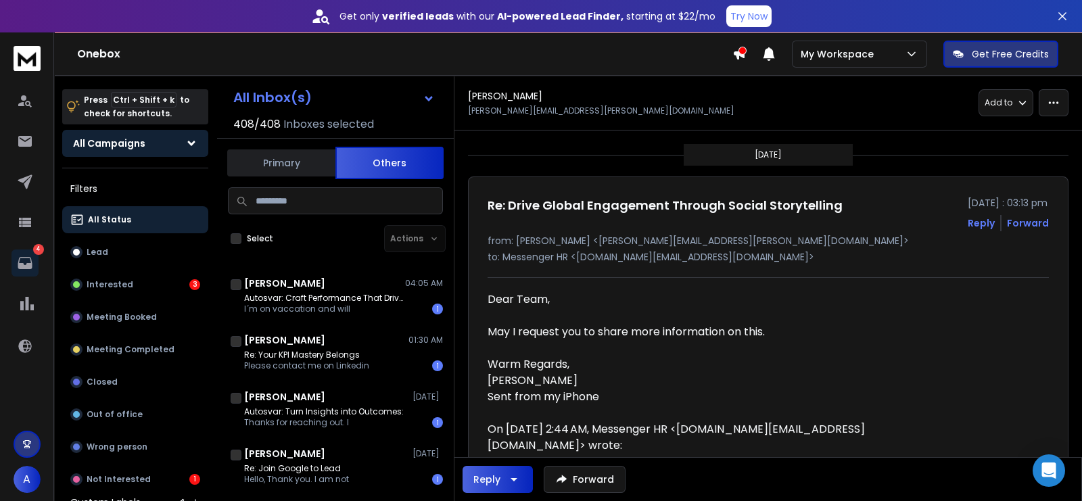
click at [172, 151] on button "All Campaigns" at bounding box center [135, 143] width 146 height 27
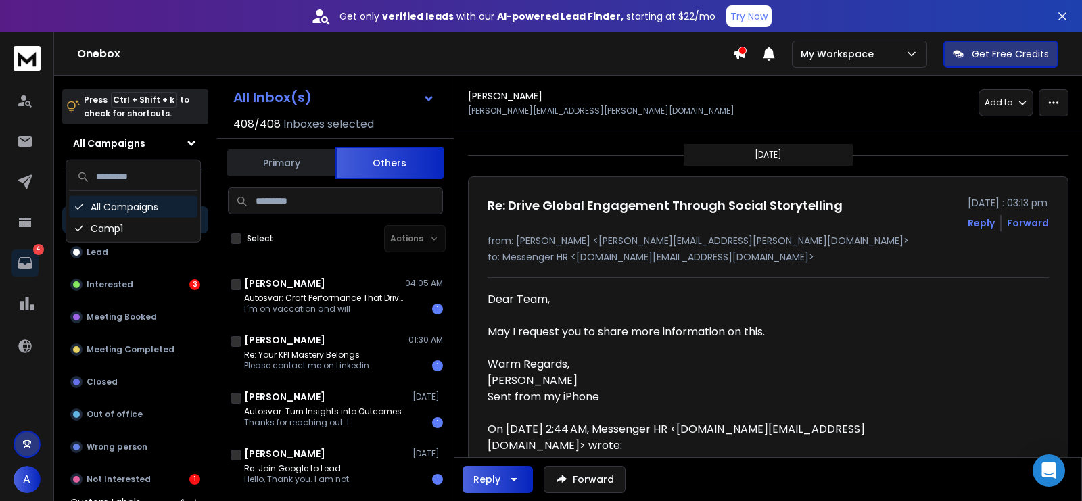
click at [76, 203] on icon at bounding box center [79, 206] width 11 height 11
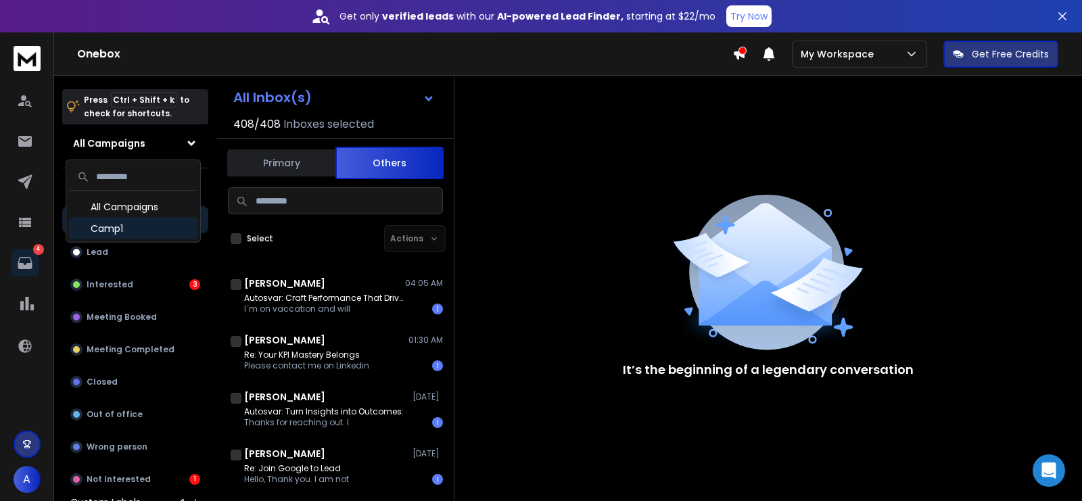
click at [82, 226] on span at bounding box center [78, 228] width 9 height 9
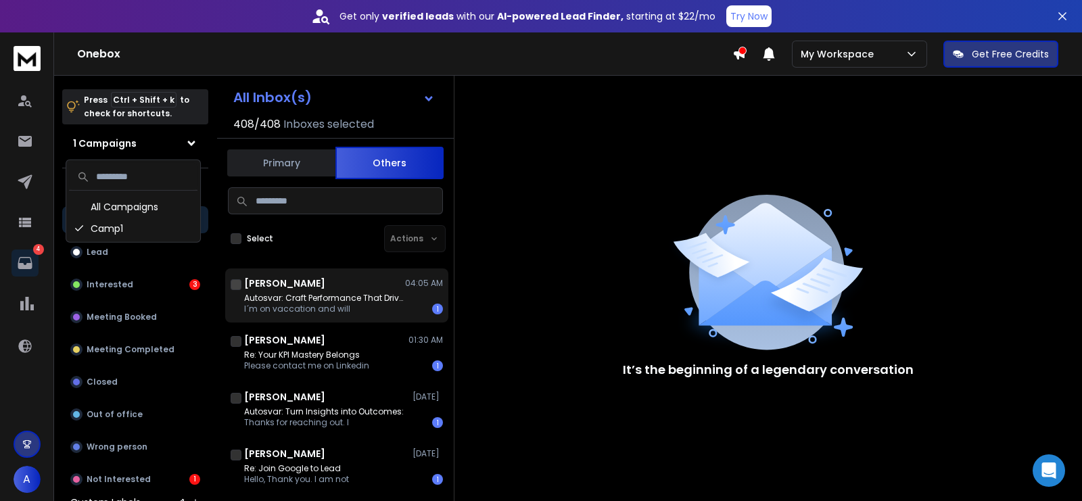
click at [397, 293] on p "Autosvar: Craft Performance That Drives" at bounding box center [325, 298] width 162 height 11
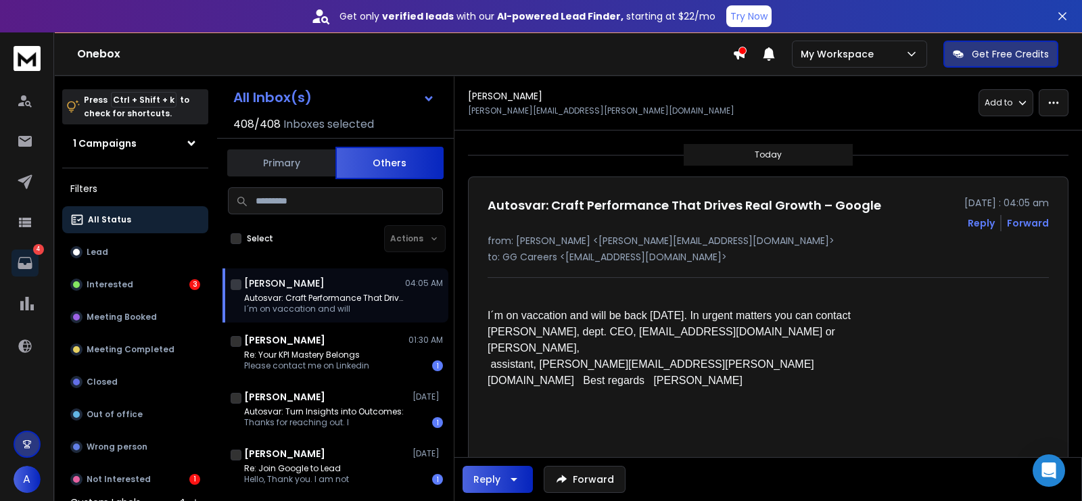
scroll to position [42, 0]
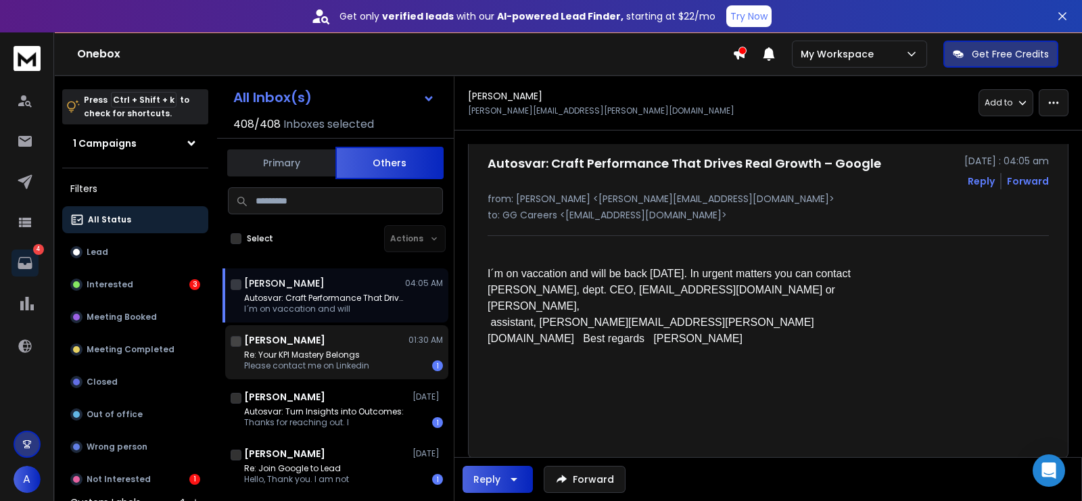
click at [277, 354] on p "Re: Your KPI Mastery Belongs" at bounding box center [306, 354] width 125 height 11
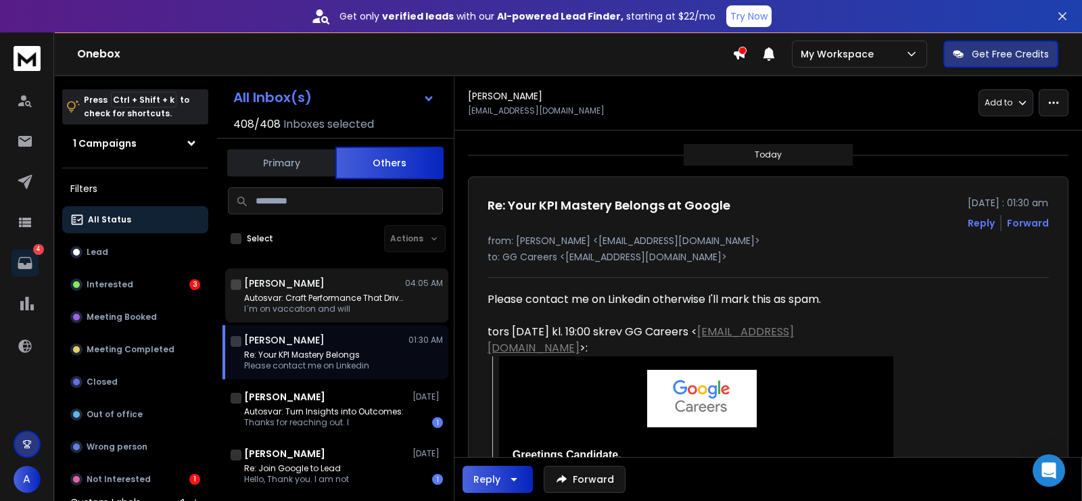
scroll to position [84, 0]
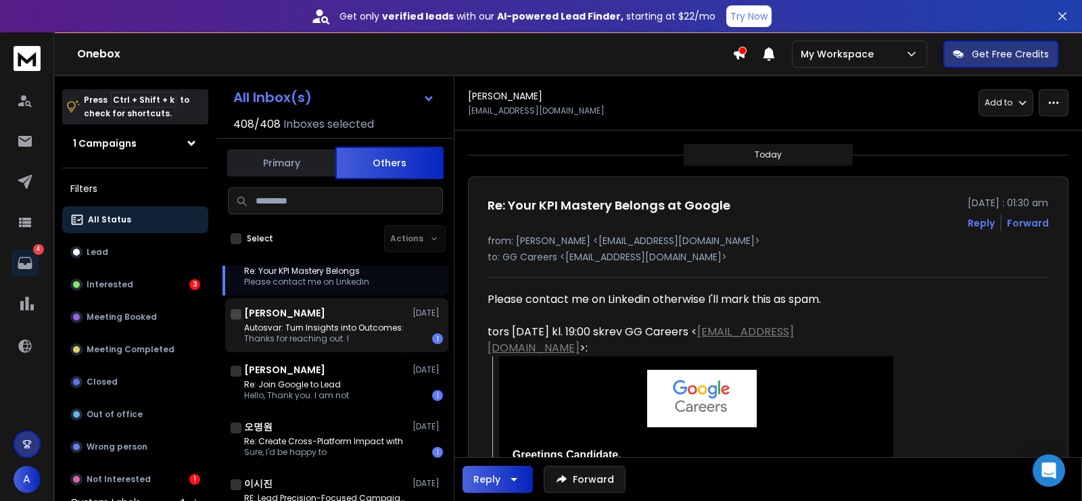
click at [331, 329] on p "Autosvar: Turn Insights into Outcomes:" at bounding box center [324, 327] width 160 height 11
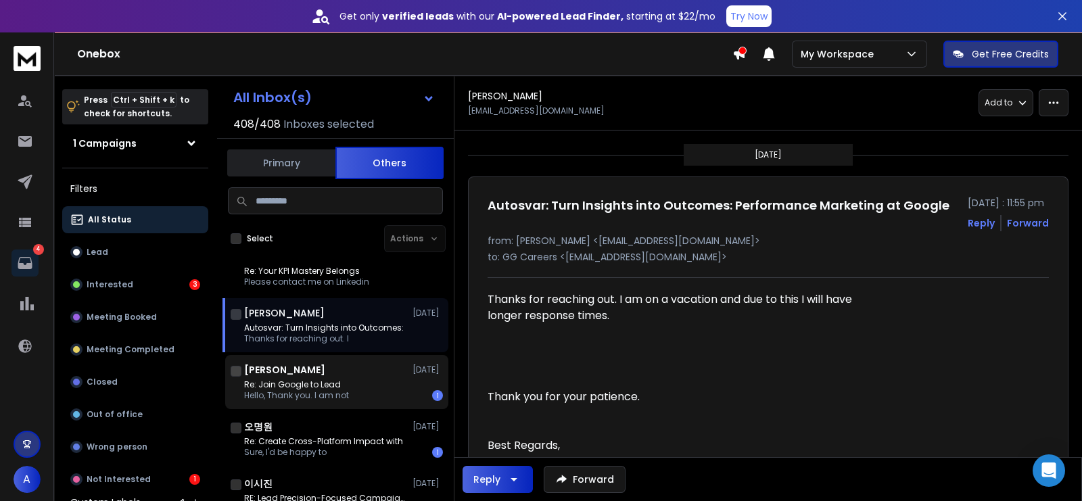
click at [345, 386] on p "Re: Join Google to Lead" at bounding box center [296, 384] width 105 height 11
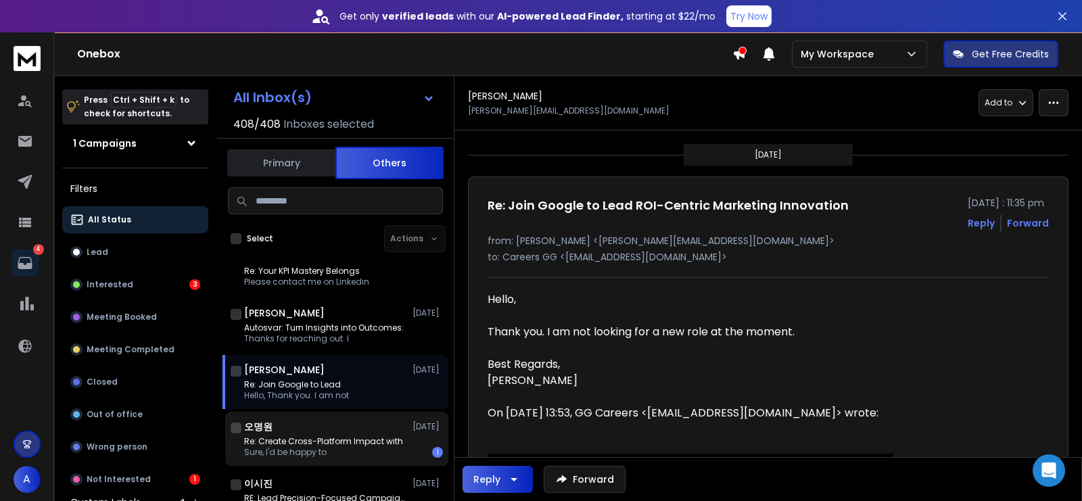
click at [351, 439] on p "Re: Create Cross-Platform Impact with" at bounding box center [323, 441] width 159 height 11
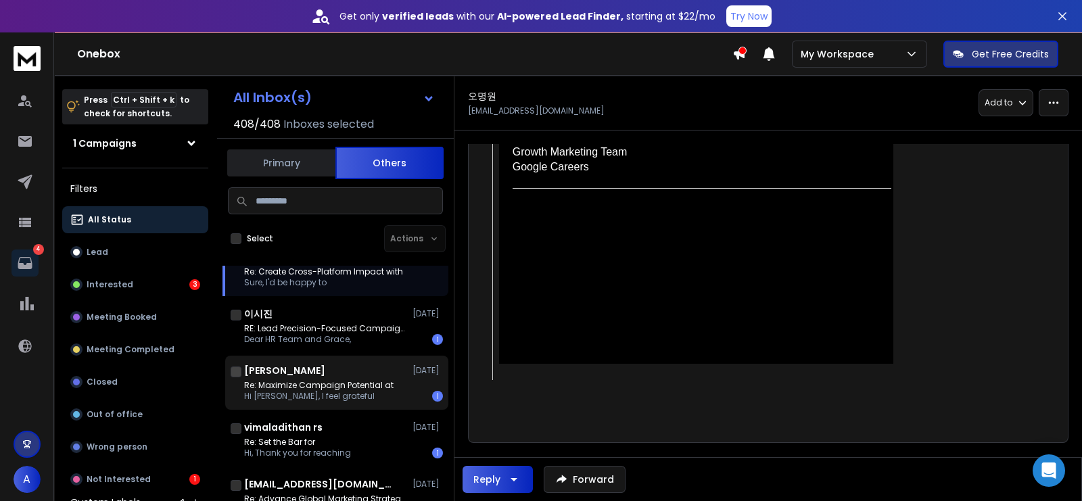
scroll to position [337, 0]
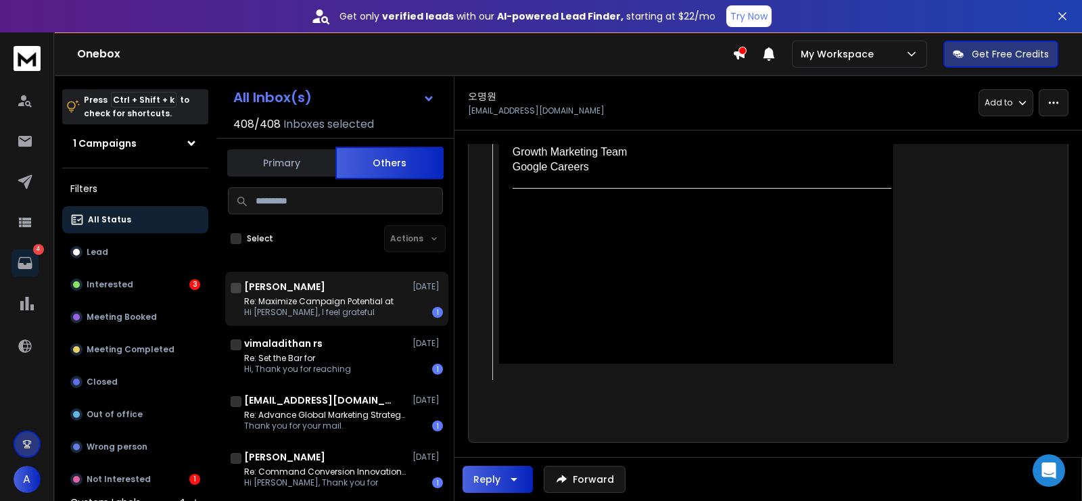
click at [381, 318] on div "[PERSON_NAME] [DATE] Re: Maximize Campaign Potential at Hi Grace, I feel gratef…" at bounding box center [336, 299] width 223 height 54
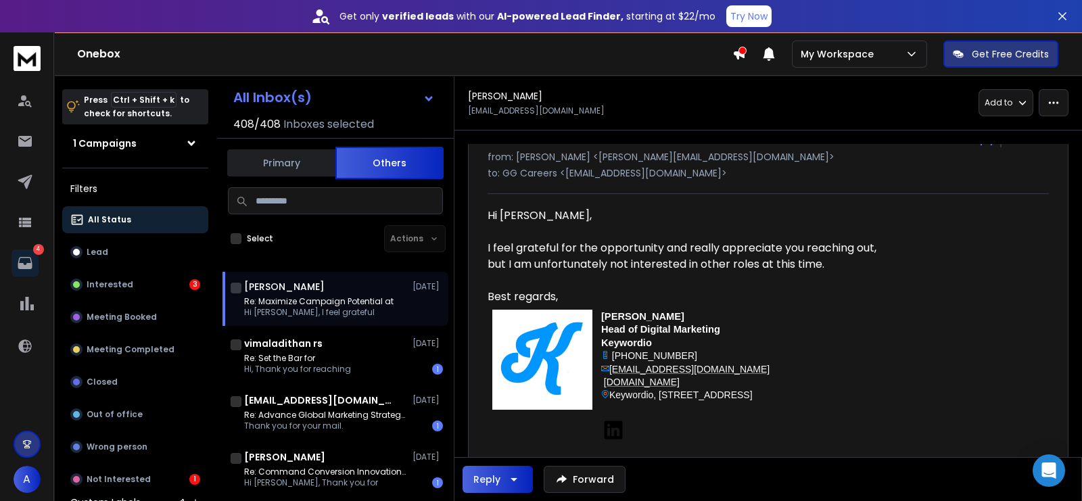
scroll to position [0, 0]
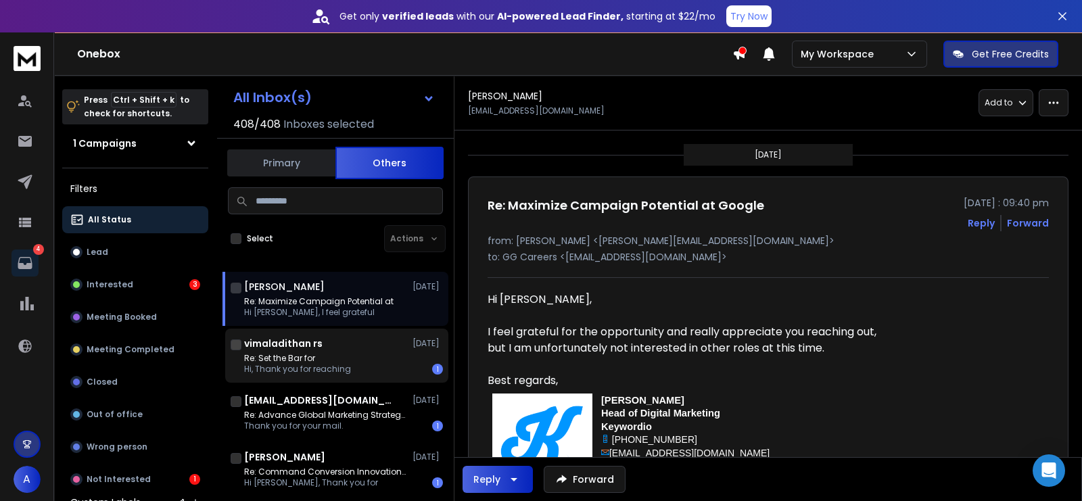
click at [311, 344] on h1 "vimaladithan rs" at bounding box center [283, 344] width 78 height 14
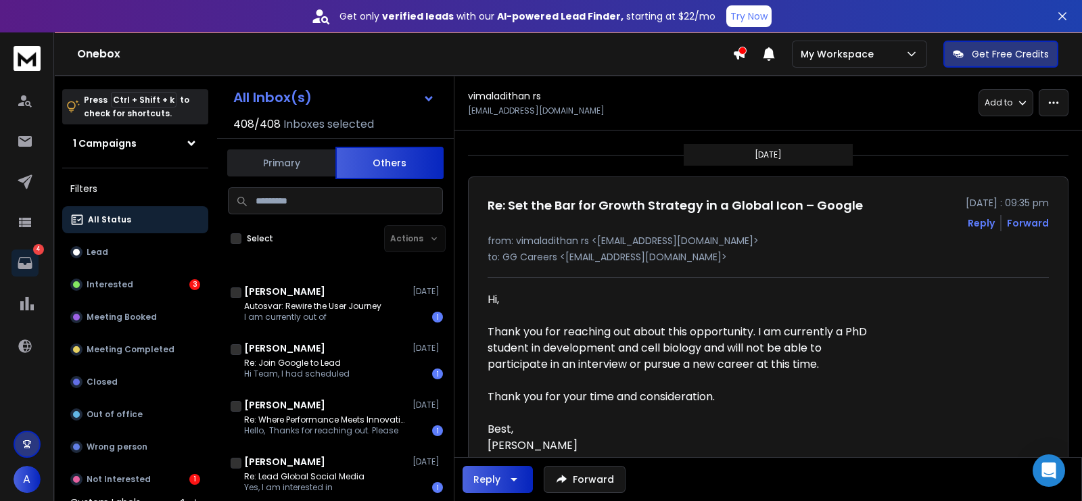
scroll to position [1098, 0]
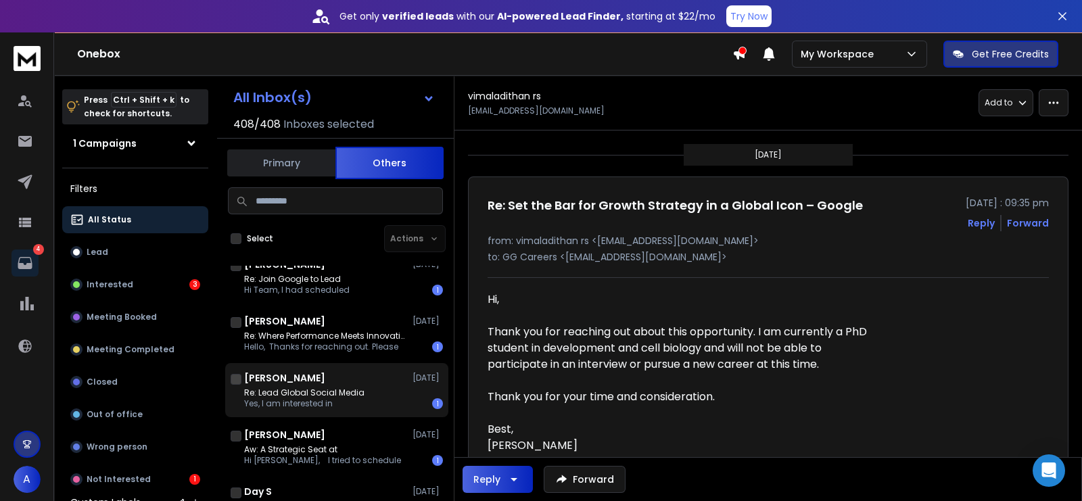
click at [315, 398] on p "Yes, I am interested in" at bounding box center [304, 403] width 120 height 11
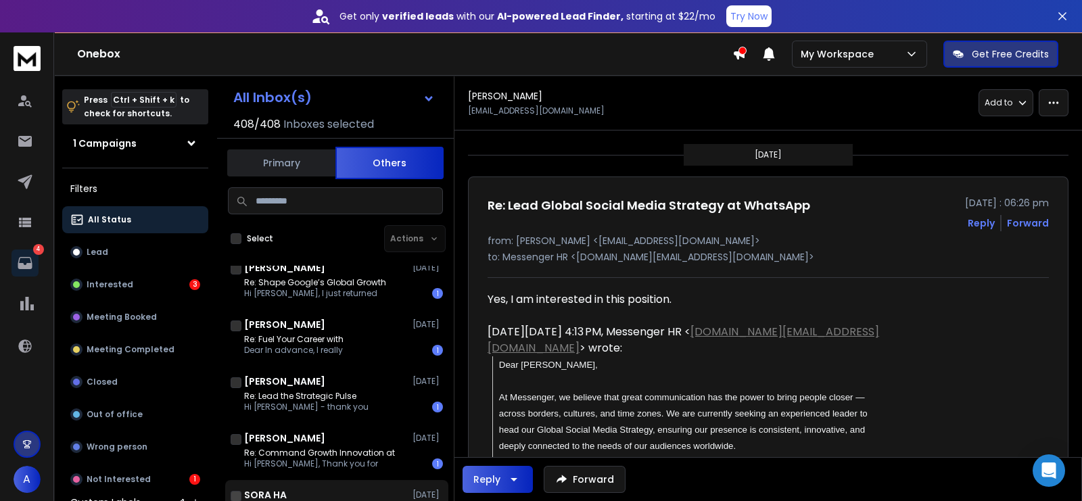
scroll to position [1775, 0]
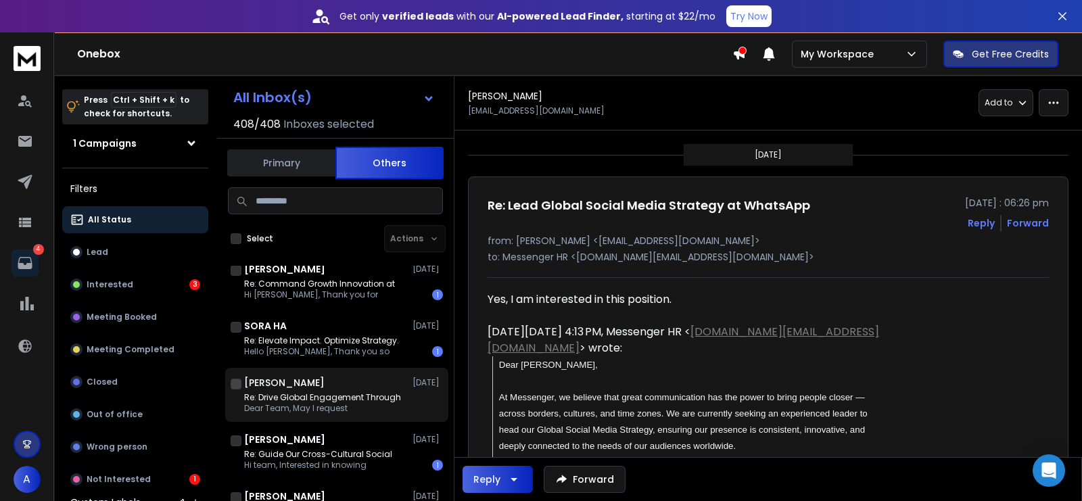
click at [346, 397] on p "Re: Drive Global Engagement Through" at bounding box center [322, 397] width 157 height 11
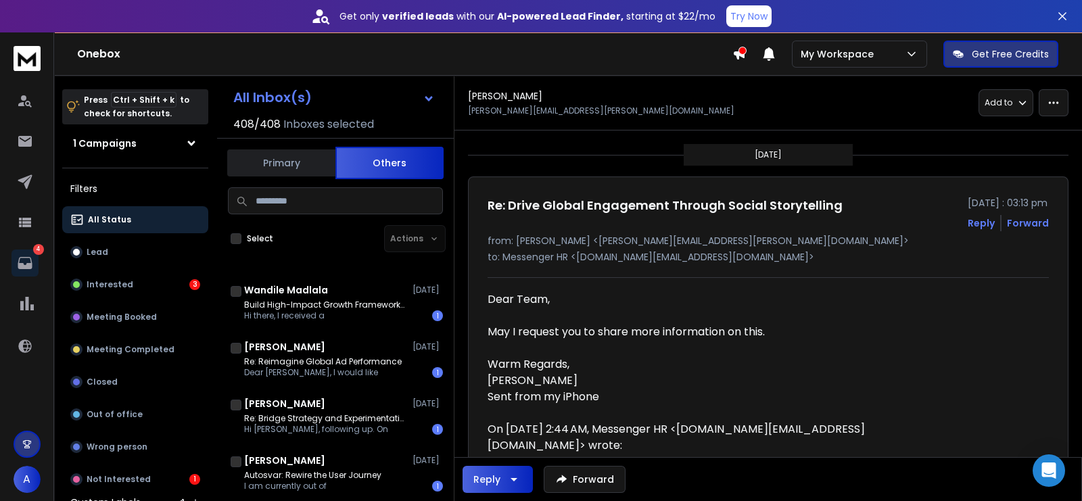
scroll to position [591, 0]
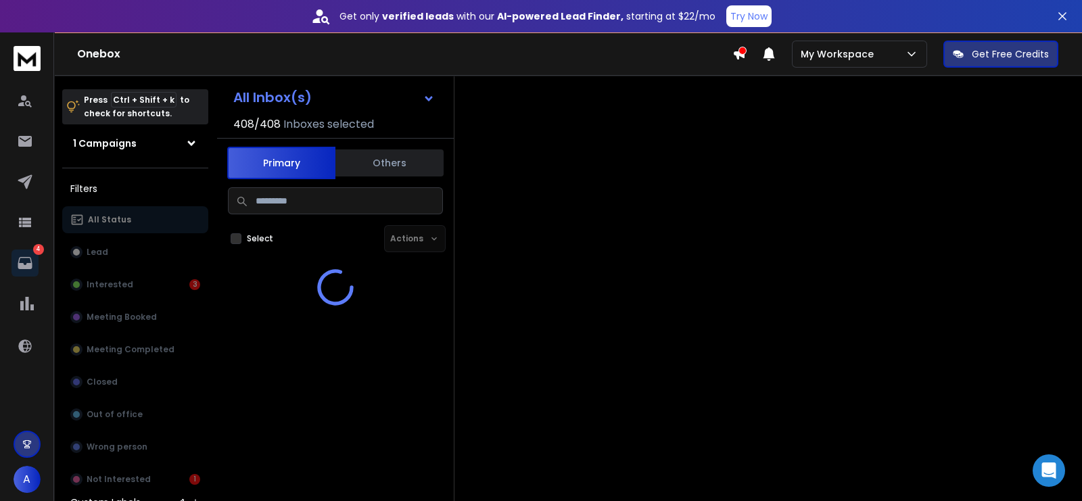
click at [286, 157] on button "Primary" at bounding box center [281, 163] width 108 height 32
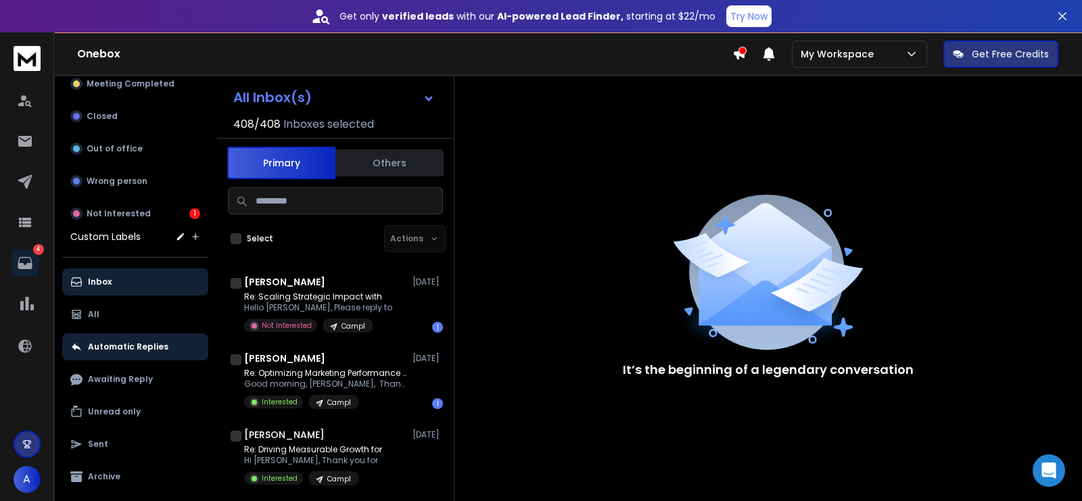
scroll to position [0, 0]
